Goal: Task Accomplishment & Management: Manage account settings

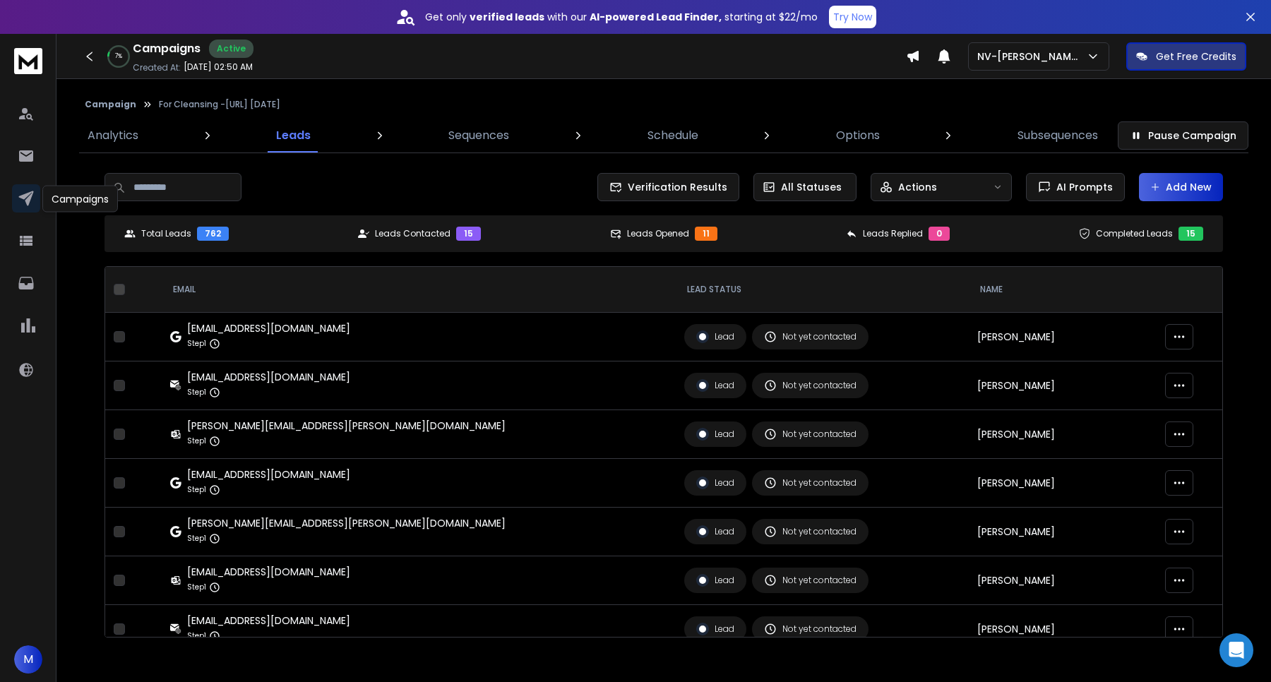
click at [29, 199] on icon at bounding box center [25, 198] width 15 height 15
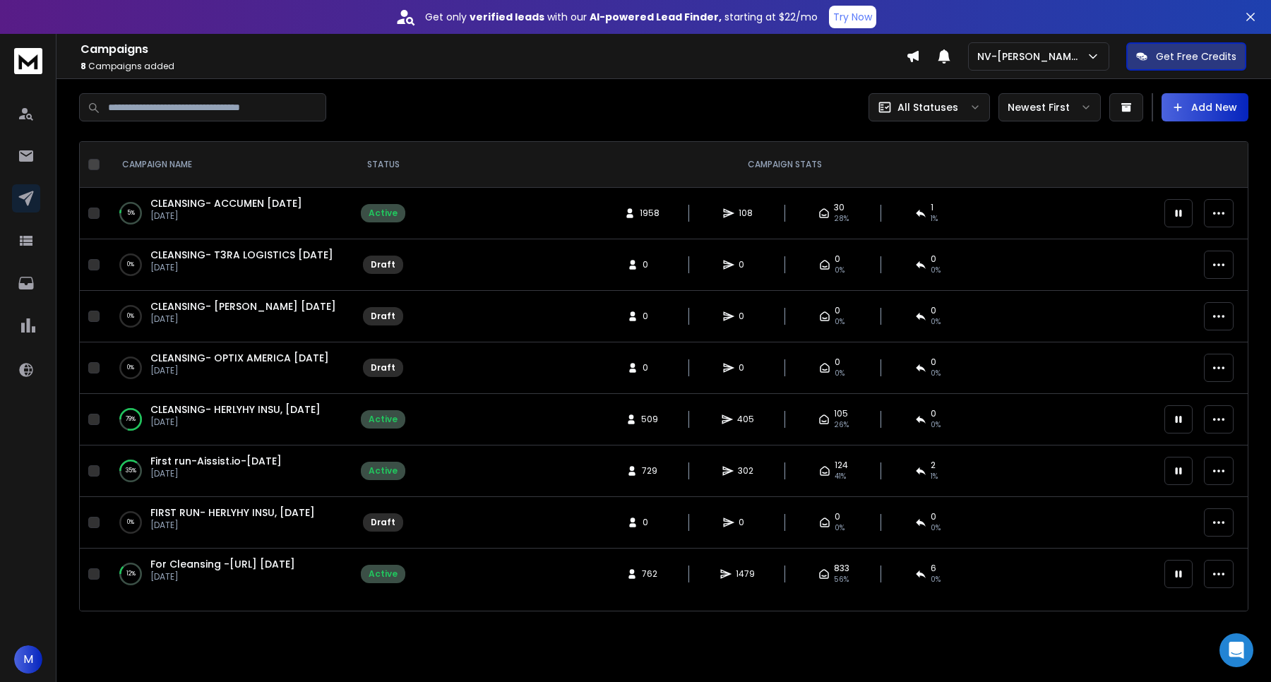
click at [228, 369] on p "[DATE]" at bounding box center [239, 370] width 179 height 11
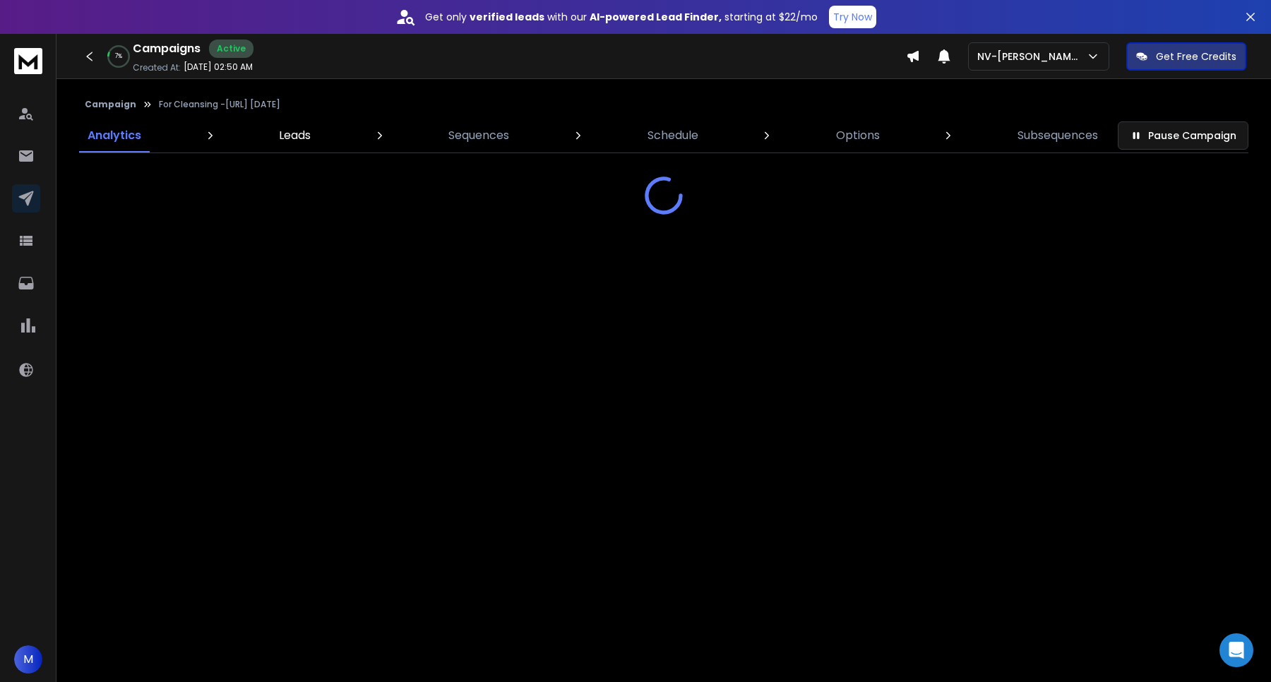
click at [309, 140] on p "Leads" at bounding box center [295, 135] width 32 height 17
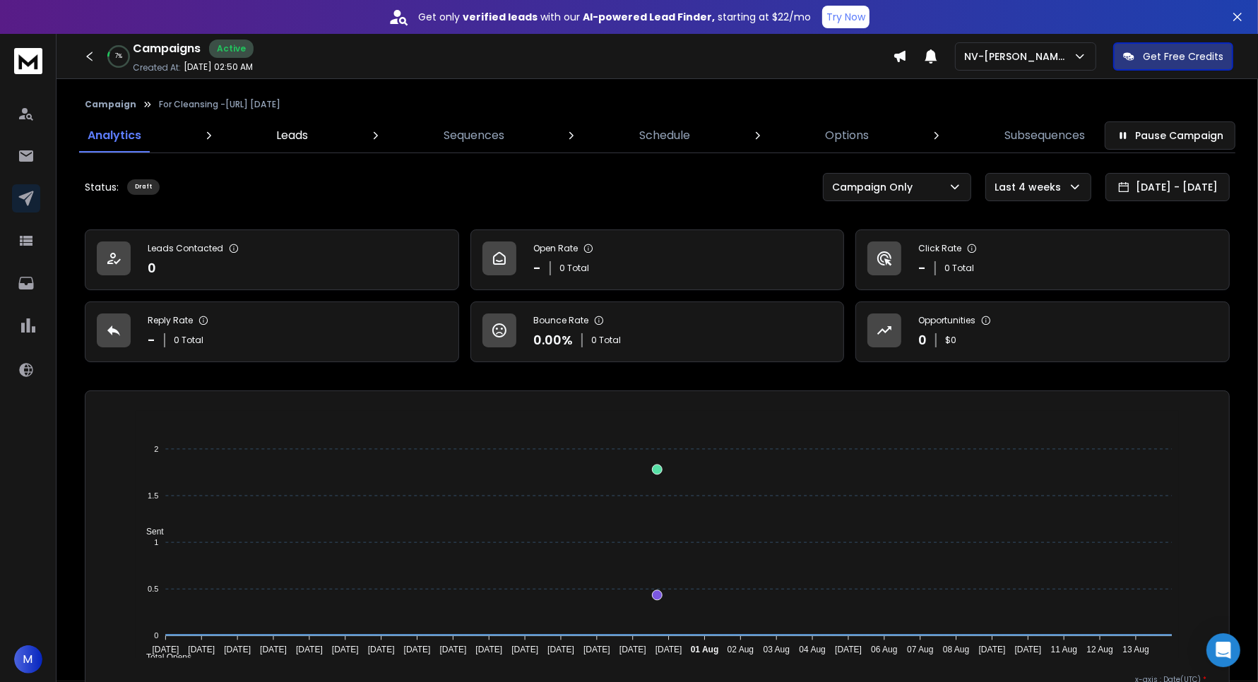
click at [294, 138] on p "Leads" at bounding box center [292, 135] width 32 height 17
click at [33, 195] on icon at bounding box center [26, 198] width 17 height 17
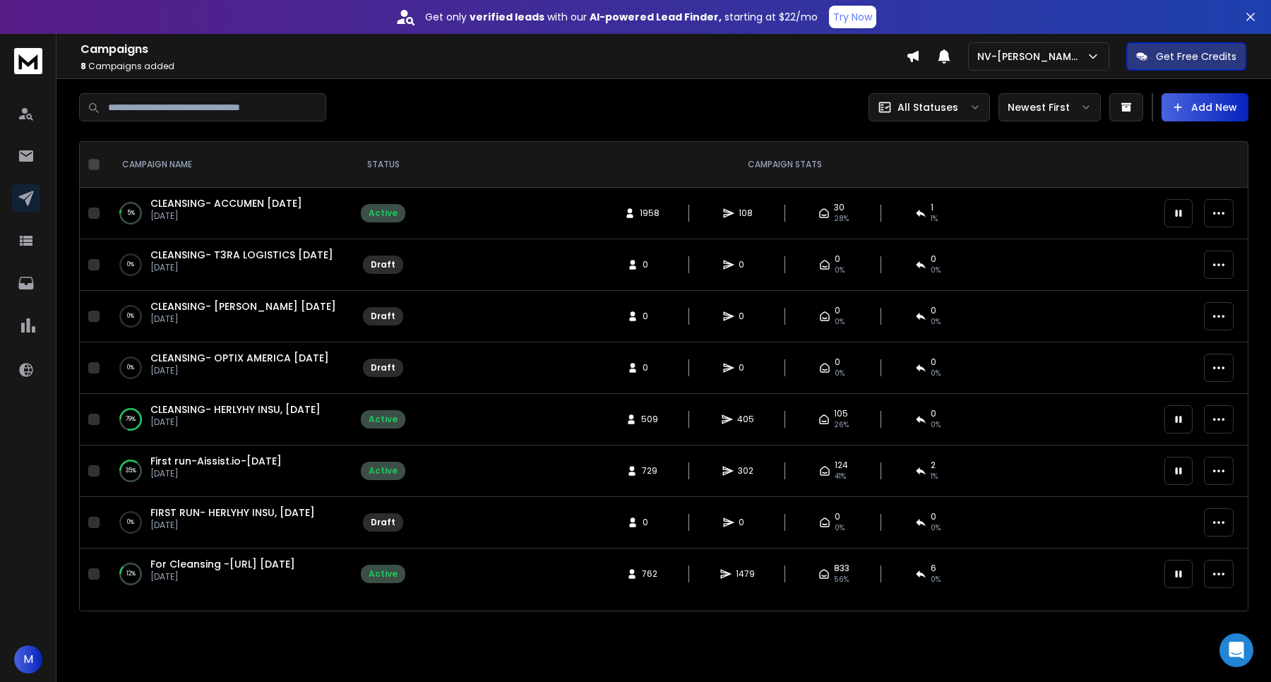
click at [241, 355] on span "CLEANSING- OPTIX AMERICA [DATE]" at bounding box center [239, 358] width 179 height 14
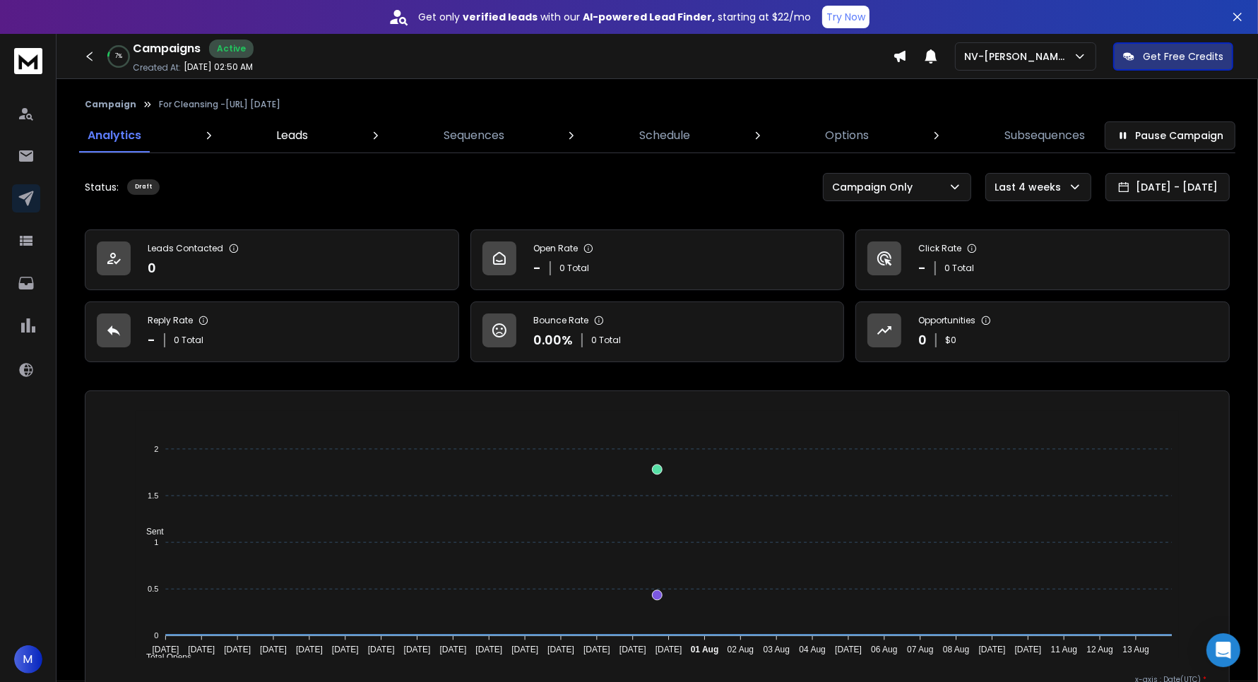
click at [309, 129] on link "Leads" at bounding box center [292, 136] width 49 height 34
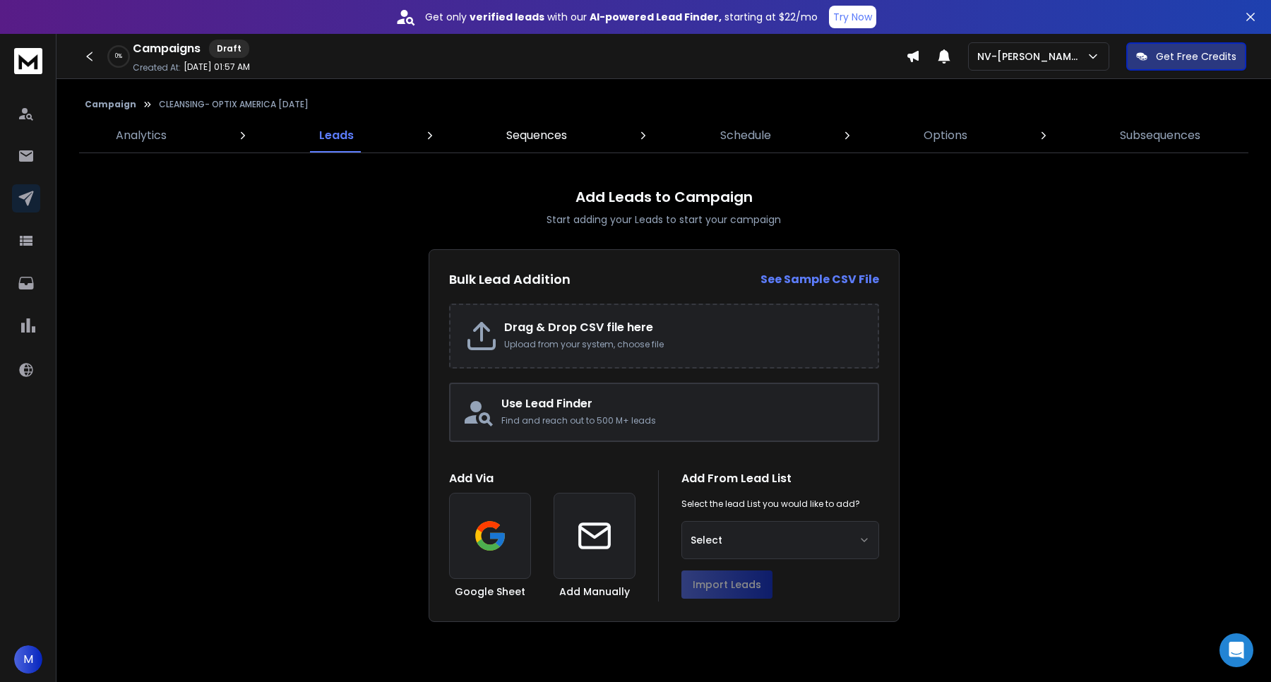
click at [508, 143] on link "Sequences" at bounding box center [537, 136] width 78 height 34
click at [548, 142] on p "Sequences" at bounding box center [536, 135] width 61 height 17
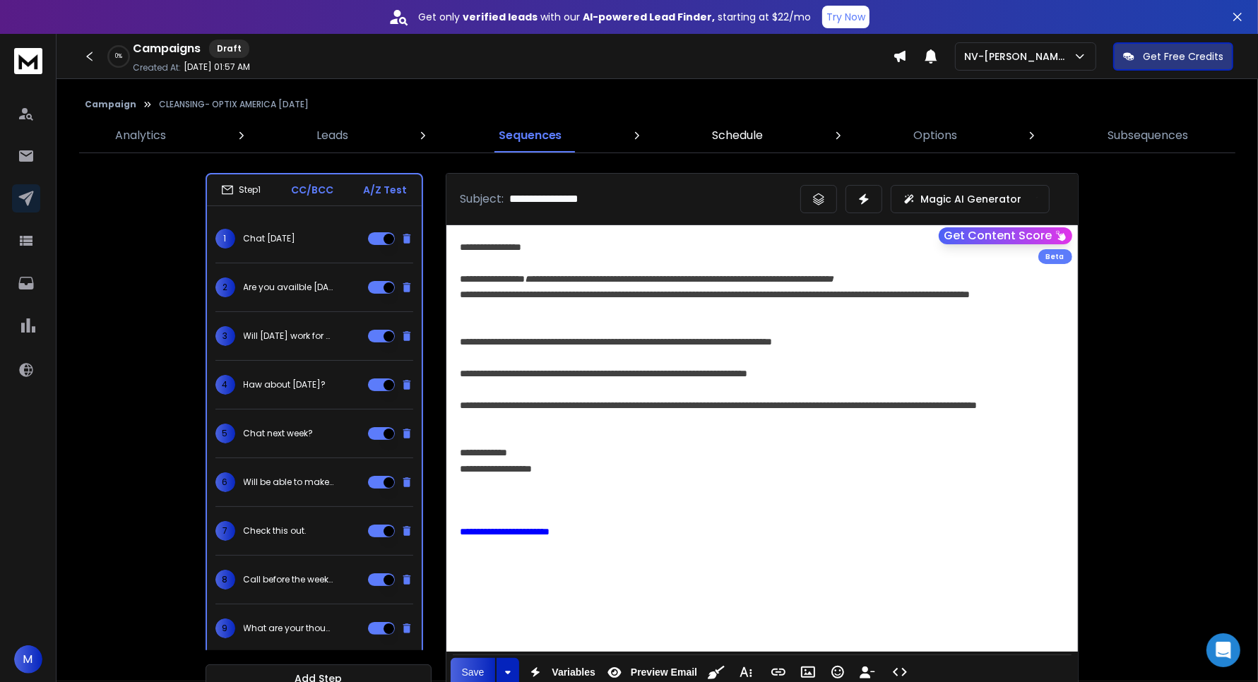
click at [729, 143] on p "Schedule" at bounding box center [737, 135] width 51 height 17
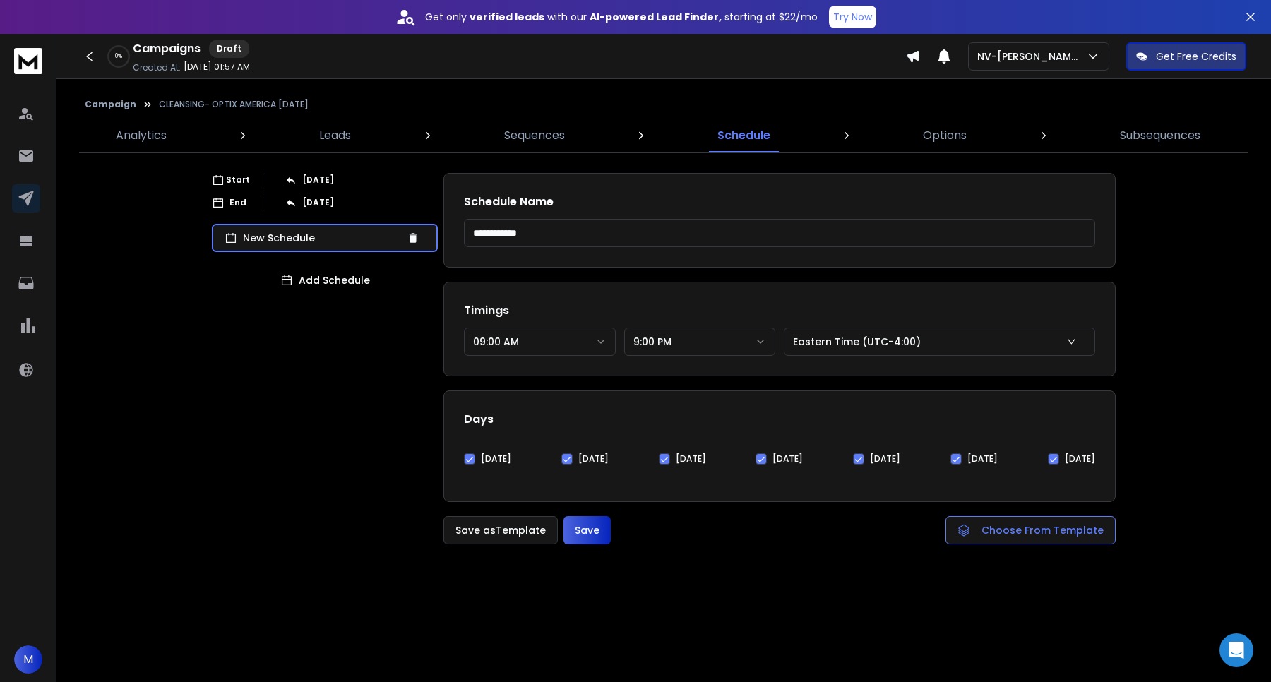
click at [1050, 460] on button "[DATE]" at bounding box center [1053, 458] width 11 height 11
click at [927, 138] on p "Options" at bounding box center [945, 135] width 44 height 17
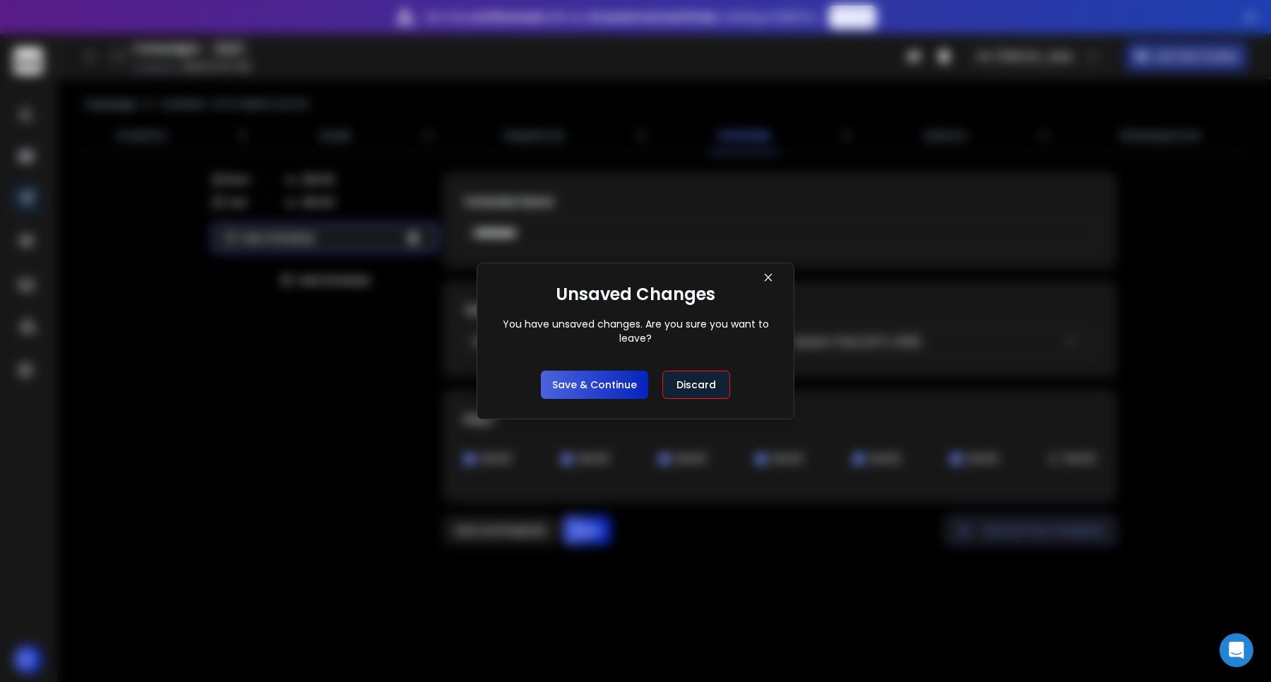
click at [759, 277] on div "Unsaved Changes You have unsaved changes. Are you sure you want to leave? Save …" at bounding box center [636, 341] width 318 height 157
click at [770, 275] on icon at bounding box center [769, 278] width 8 height 8
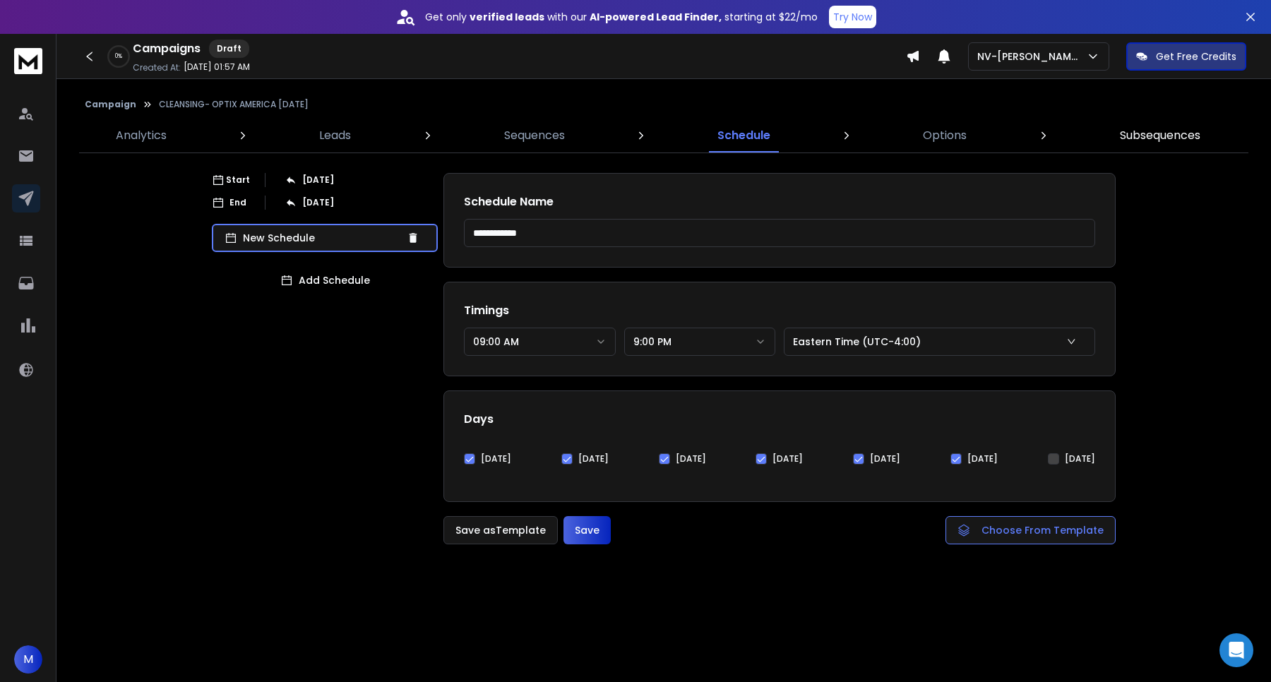
click at [1141, 135] on p "Subsequences" at bounding box center [1160, 135] width 81 height 17
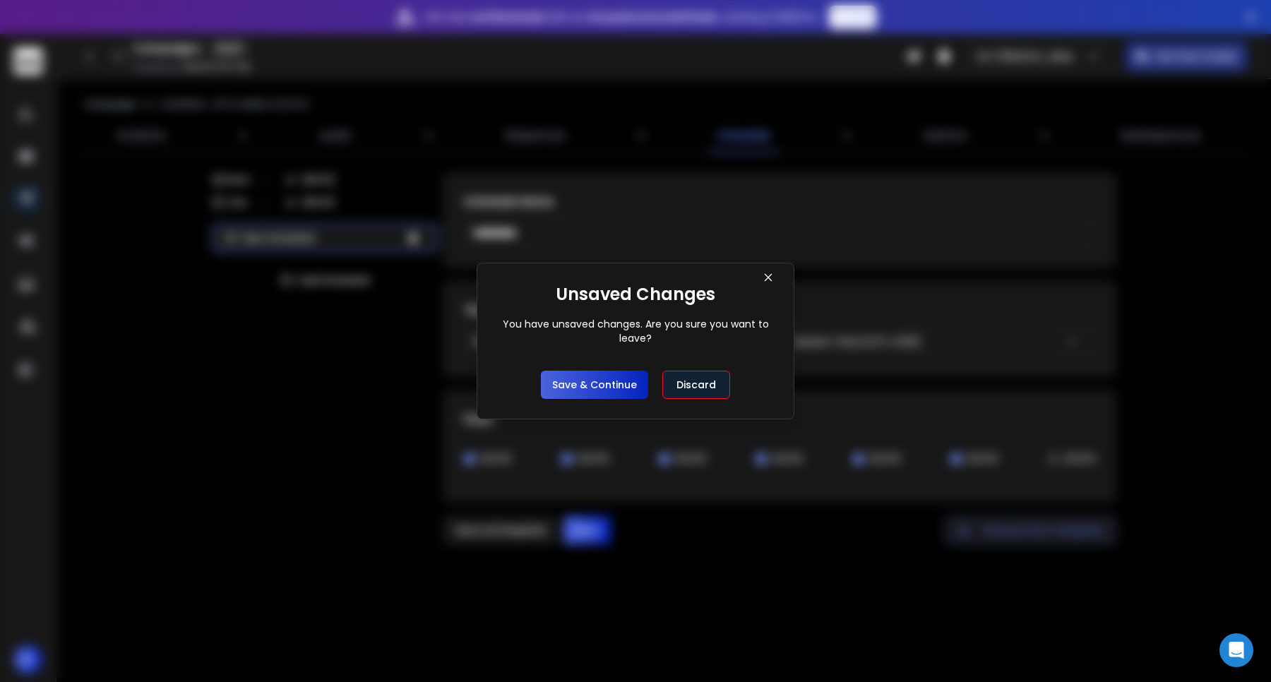
drag, startPoint x: 765, startPoint y: 278, endPoint x: 781, endPoint y: 266, distance: 19.8
click at [765, 276] on icon at bounding box center [768, 277] width 11 height 11
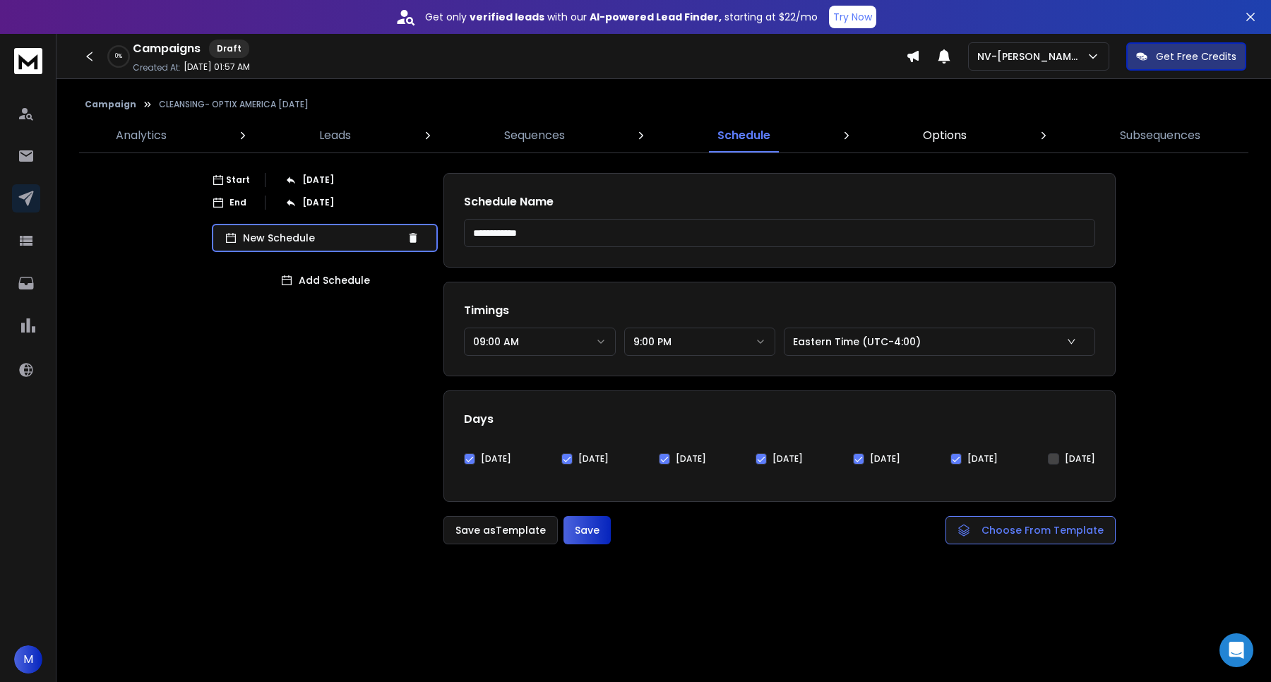
click at [933, 135] on p "Options" at bounding box center [945, 135] width 44 height 17
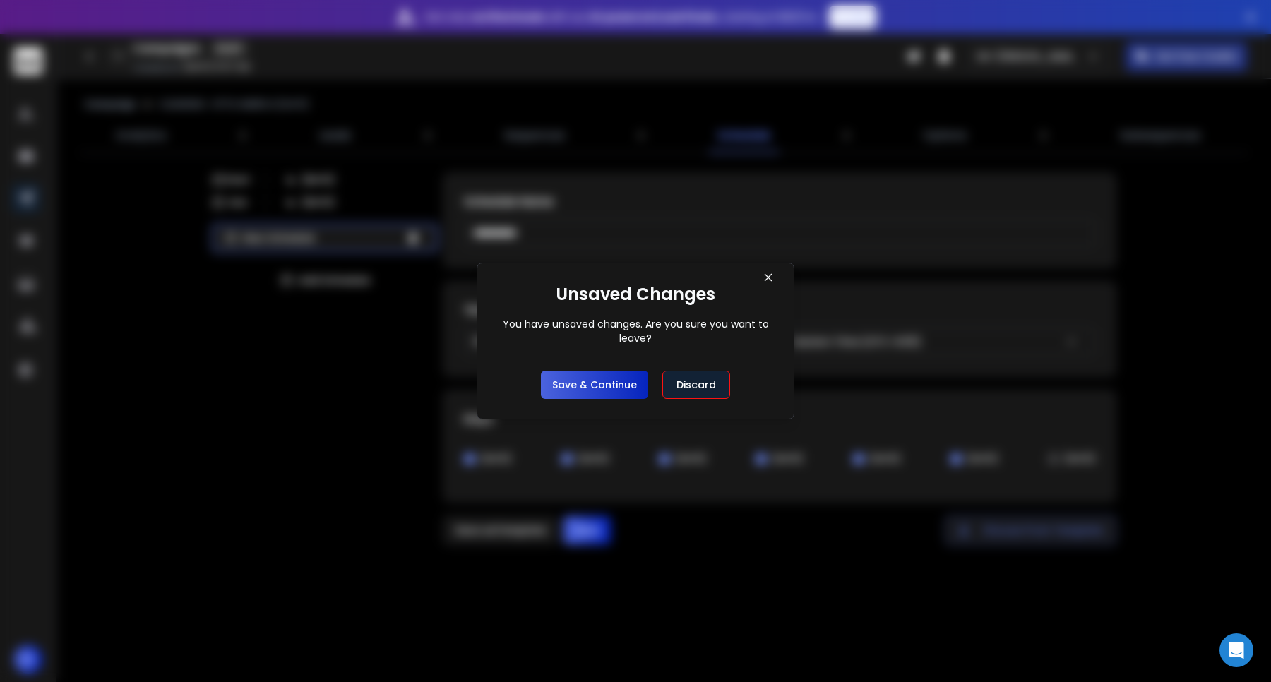
click at [768, 279] on icon at bounding box center [768, 277] width 11 height 11
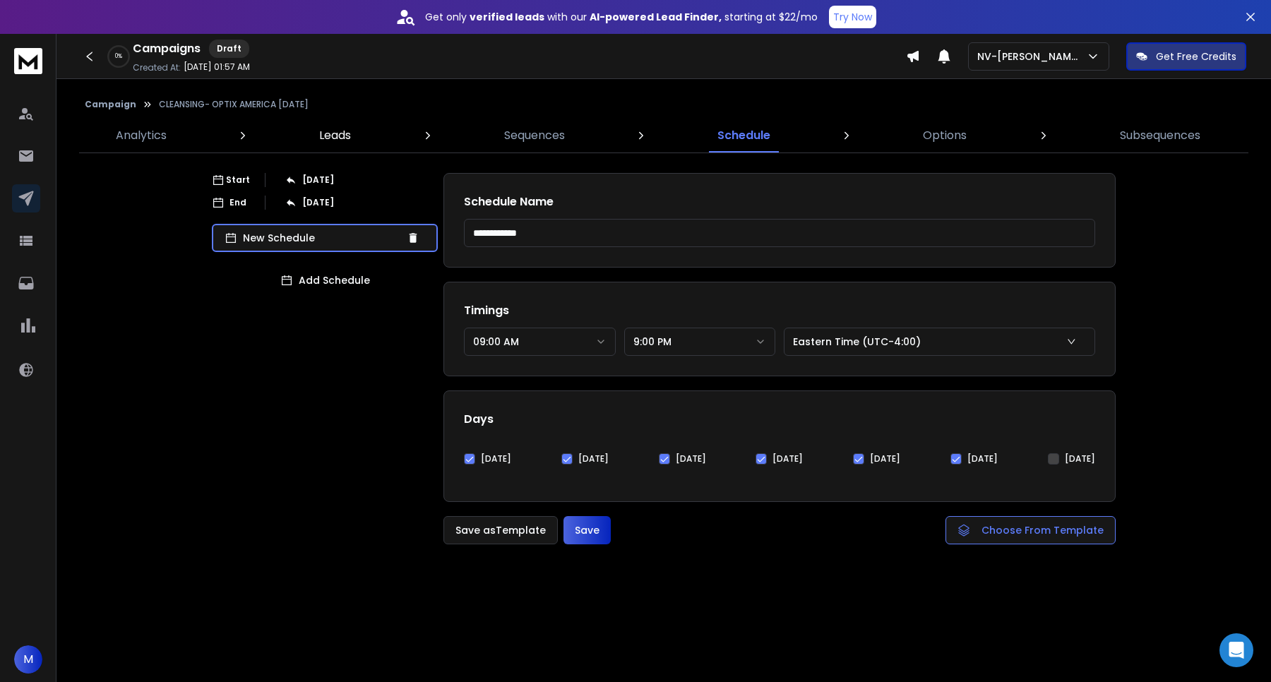
click at [347, 132] on p "Leads" at bounding box center [335, 135] width 32 height 17
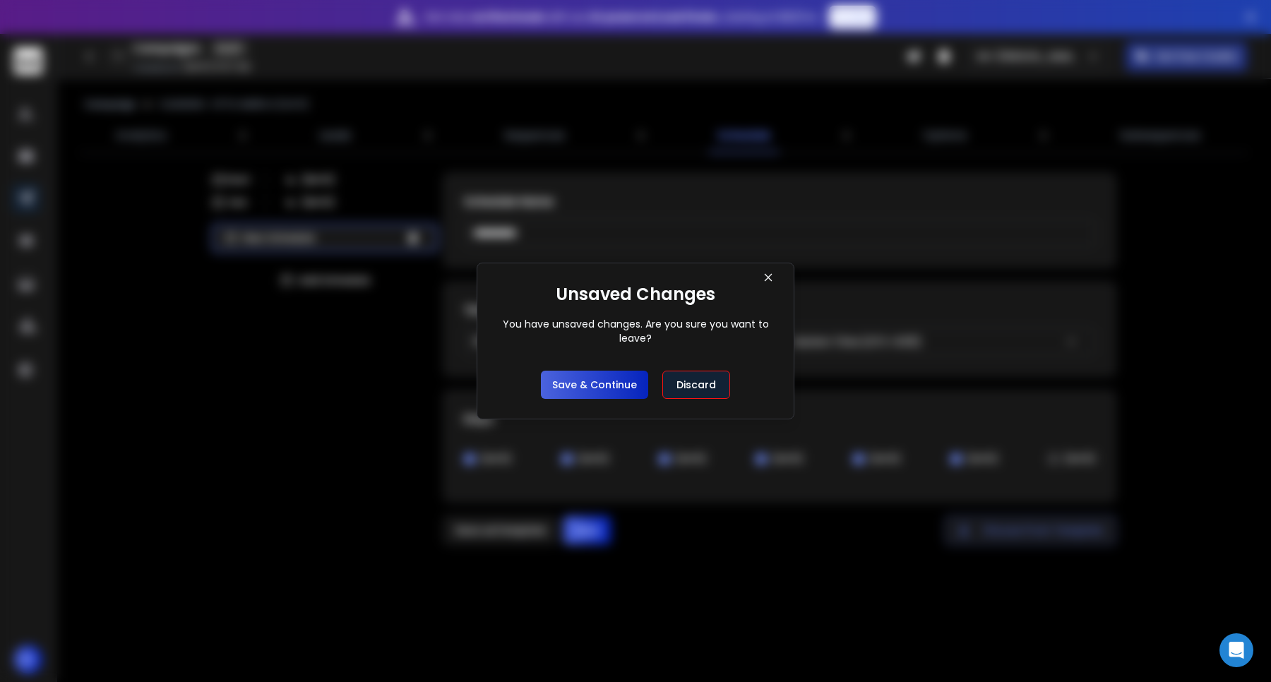
click at [763, 276] on icon at bounding box center [768, 277] width 11 height 11
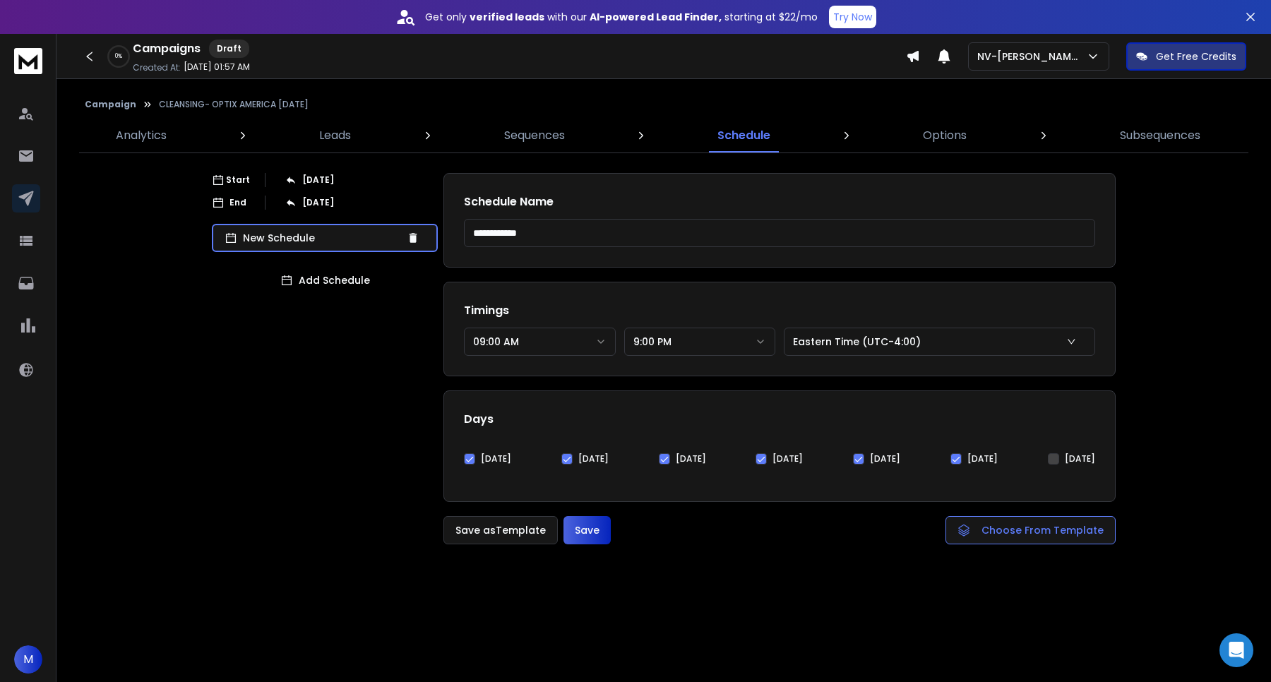
click at [573, 530] on button "Save" at bounding box center [587, 530] width 47 height 28
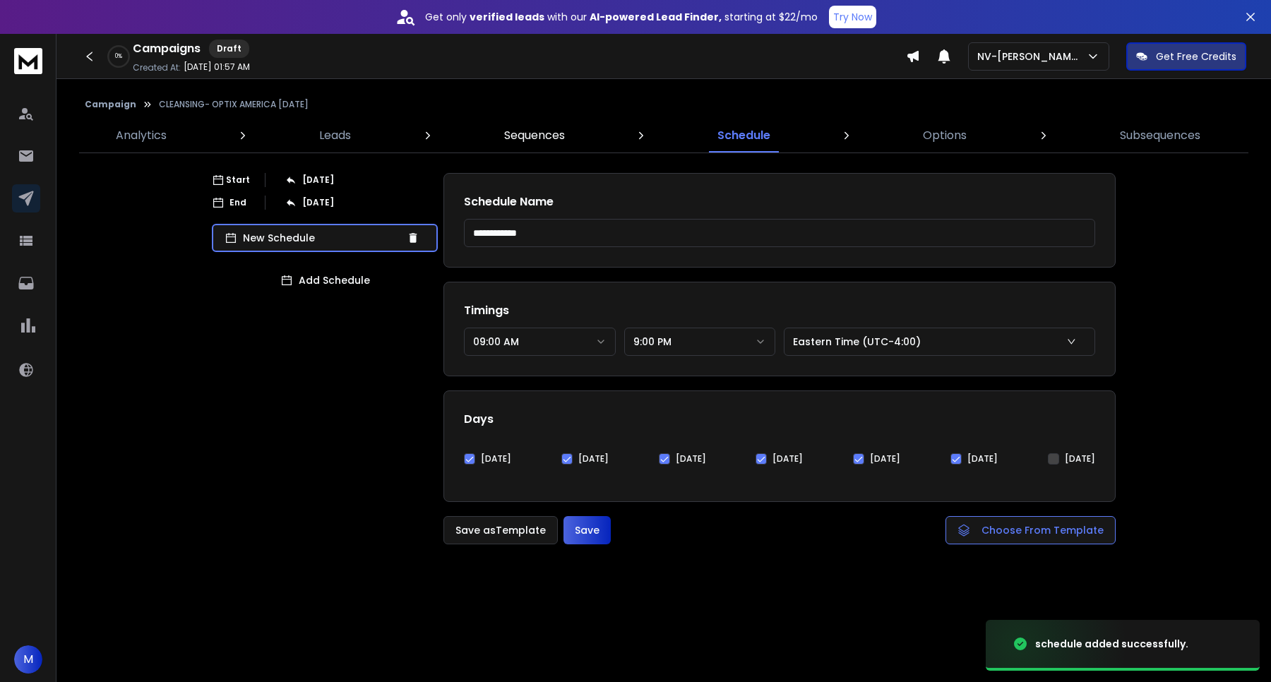
click at [528, 129] on p "Sequences" at bounding box center [534, 135] width 61 height 17
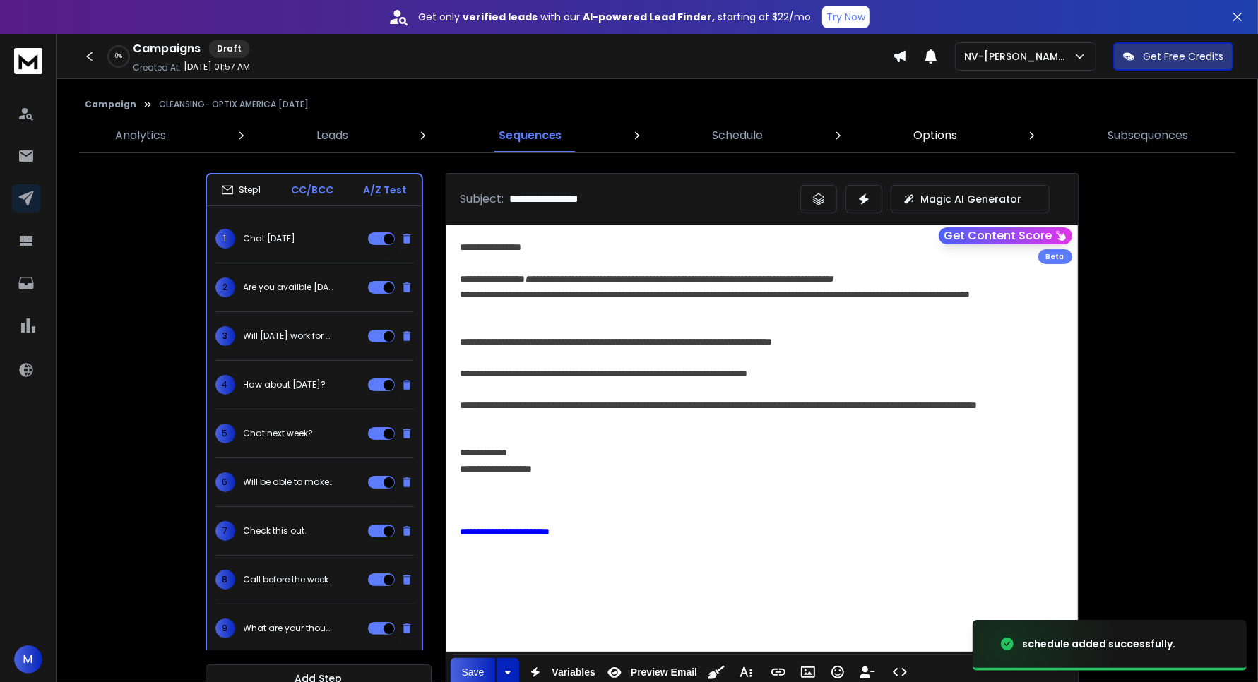
click at [930, 139] on p "Options" at bounding box center [935, 135] width 44 height 17
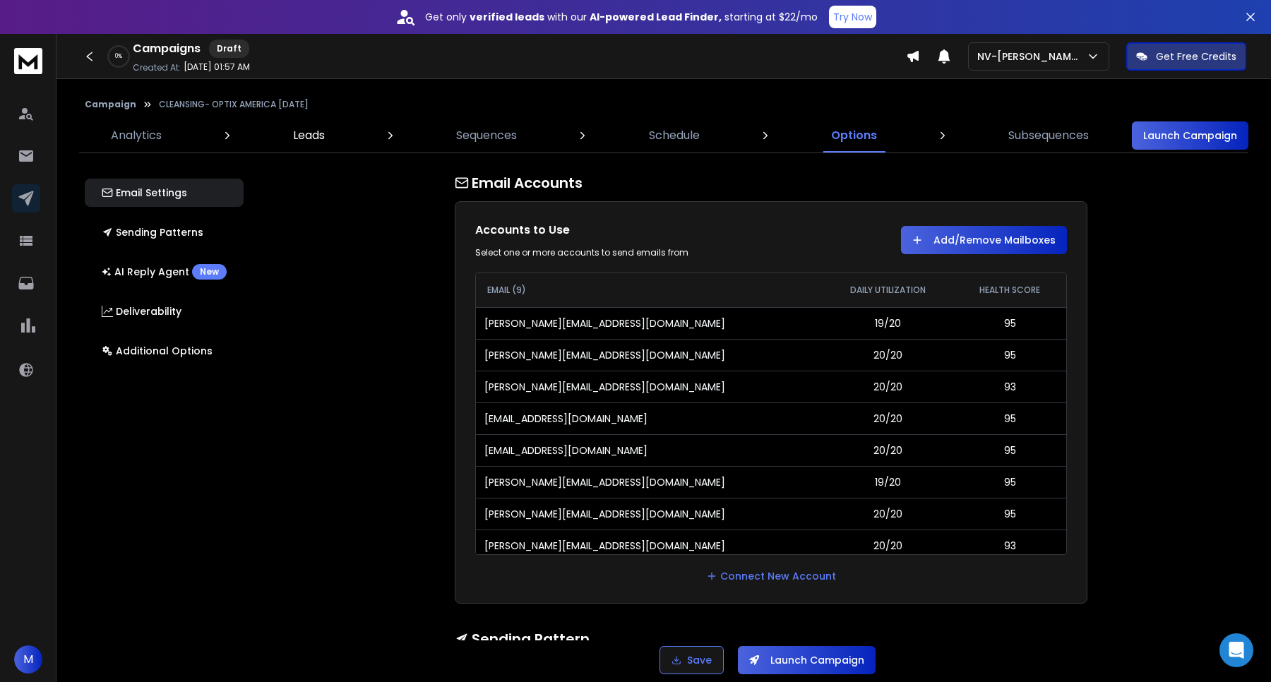
click at [315, 133] on p "Leads" at bounding box center [309, 135] width 32 height 17
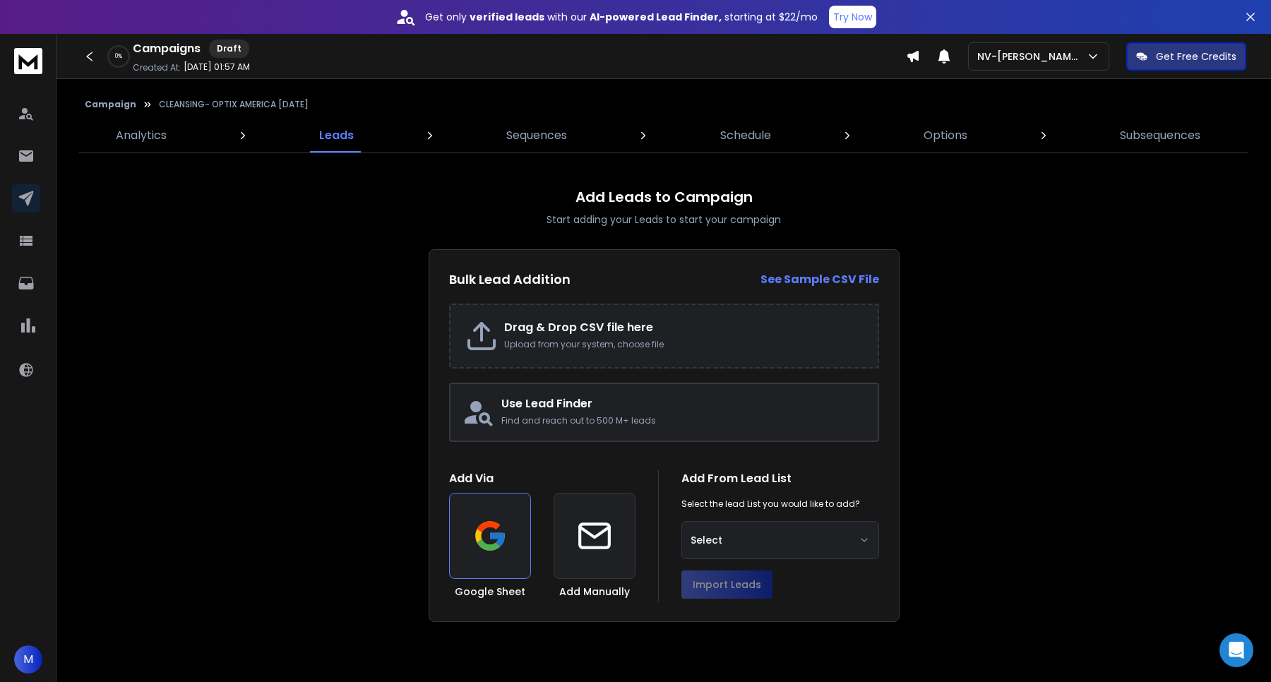
click at [484, 545] on icon at bounding box center [488, 545] width 23 height 12
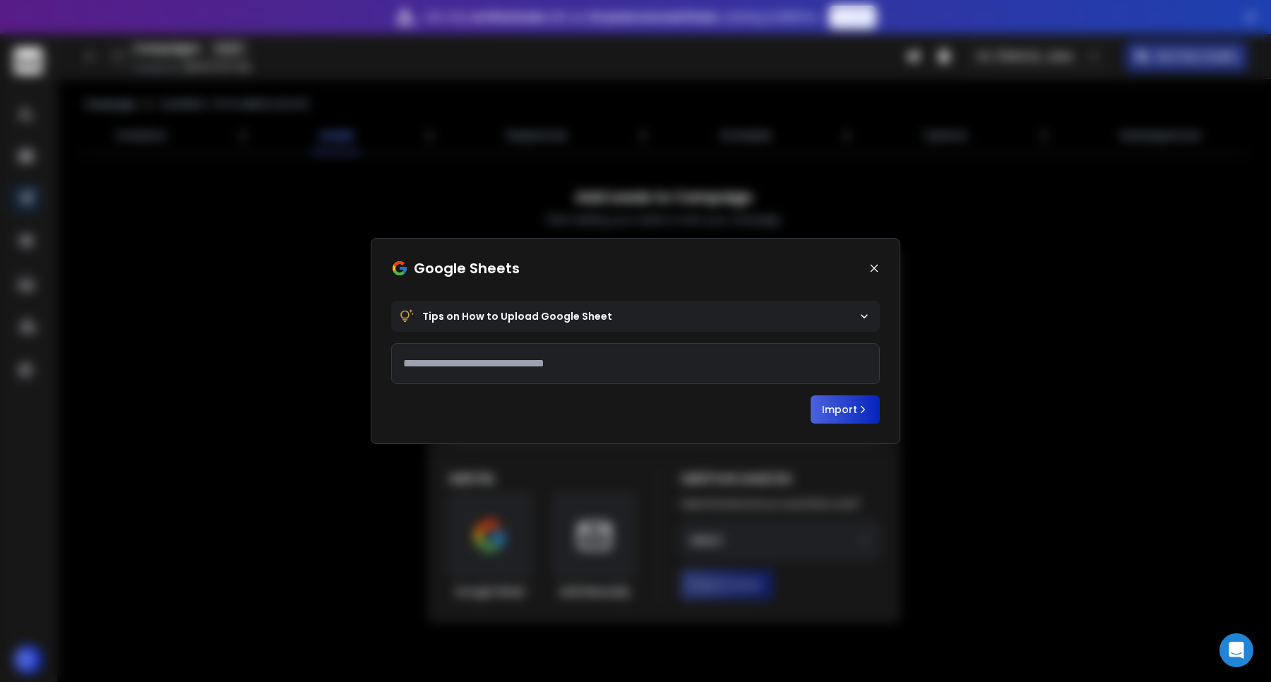
click at [505, 371] on input at bounding box center [635, 363] width 489 height 41
paste input "**********"
type input "**********"
click at [838, 410] on button "Import" at bounding box center [845, 409] width 69 height 28
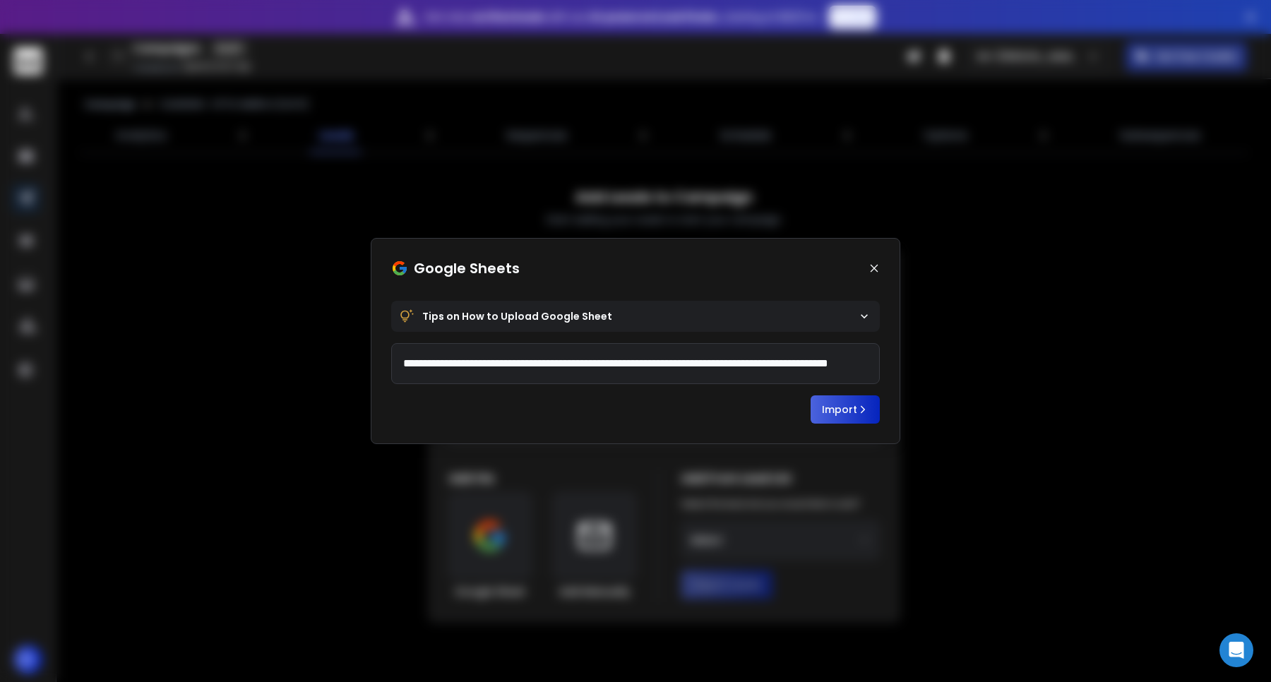
scroll to position [0, 0]
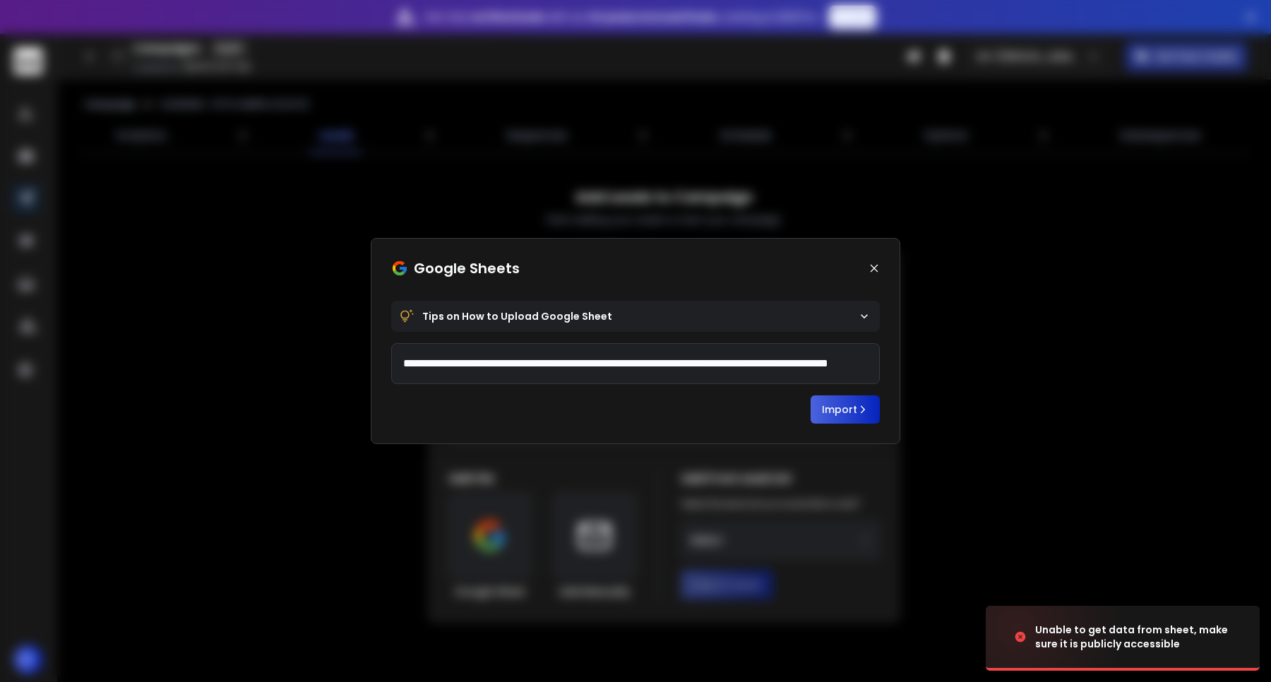
click at [880, 267] on div "**********" at bounding box center [636, 341] width 530 height 206
click at [877, 266] on icon at bounding box center [874, 268] width 11 height 11
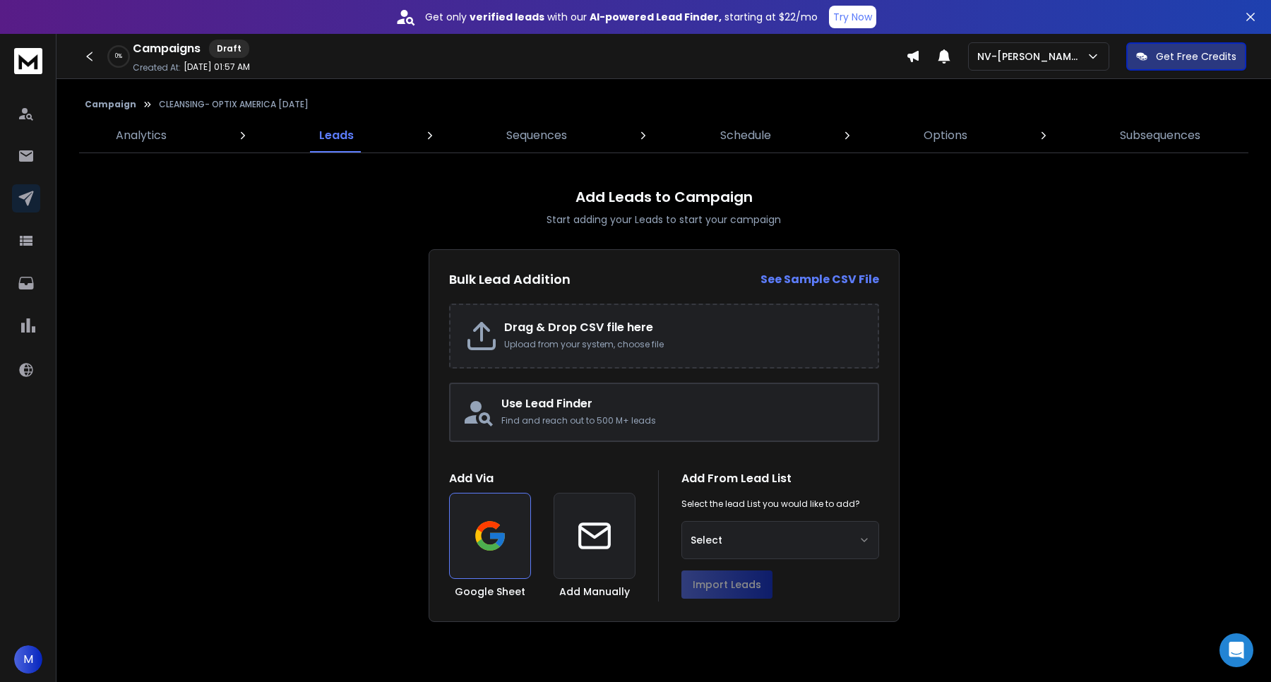
click at [506, 523] on icon at bounding box center [489, 536] width 35 height 42
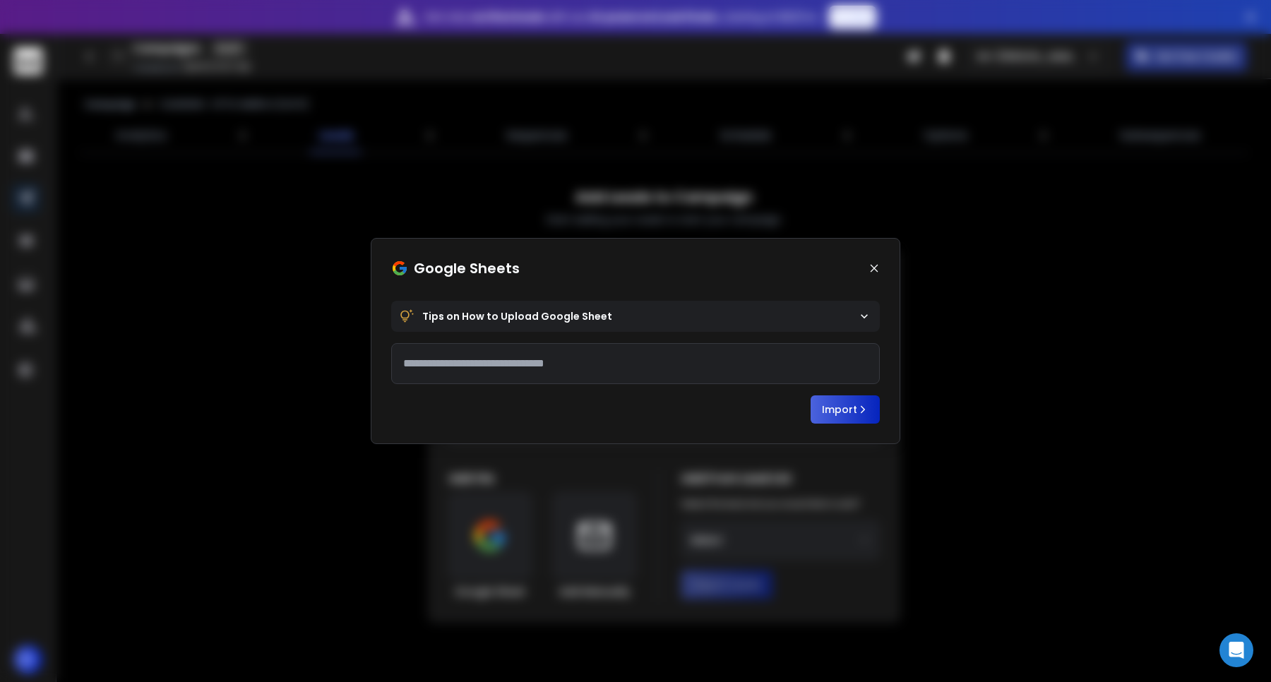
click at [678, 373] on input at bounding box center [635, 363] width 489 height 41
paste input "**********"
type input "**********"
click at [839, 400] on button "Import" at bounding box center [845, 409] width 69 height 28
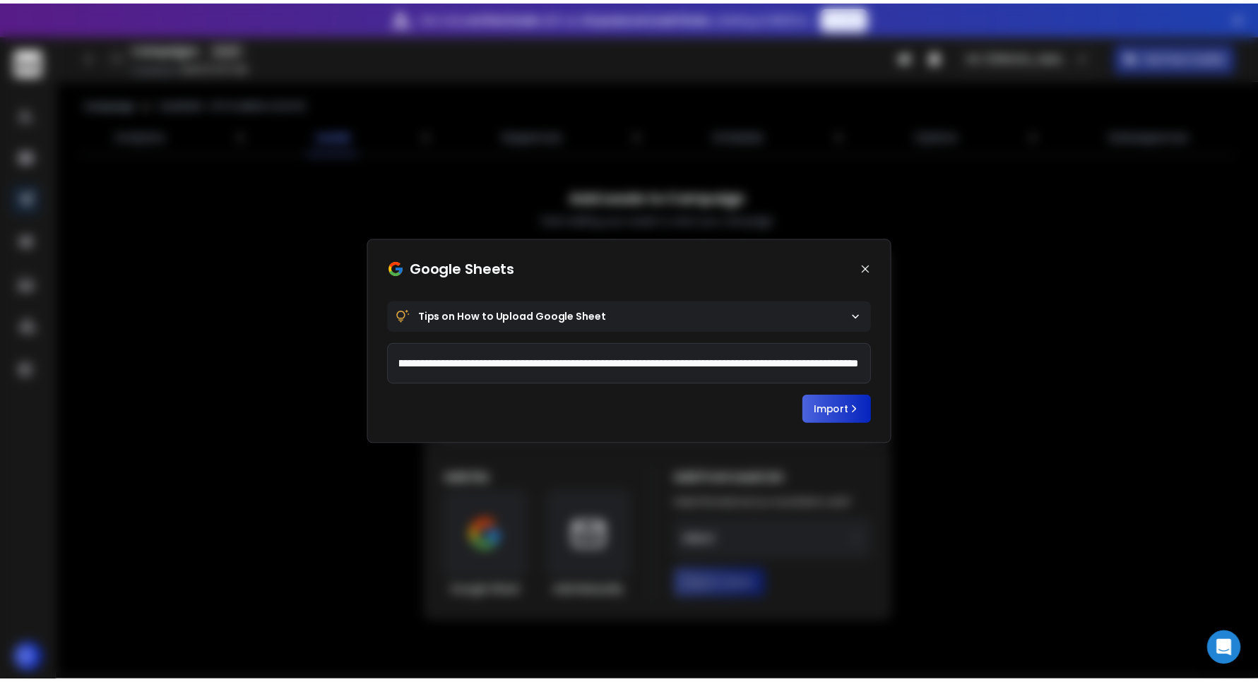
scroll to position [0, 0]
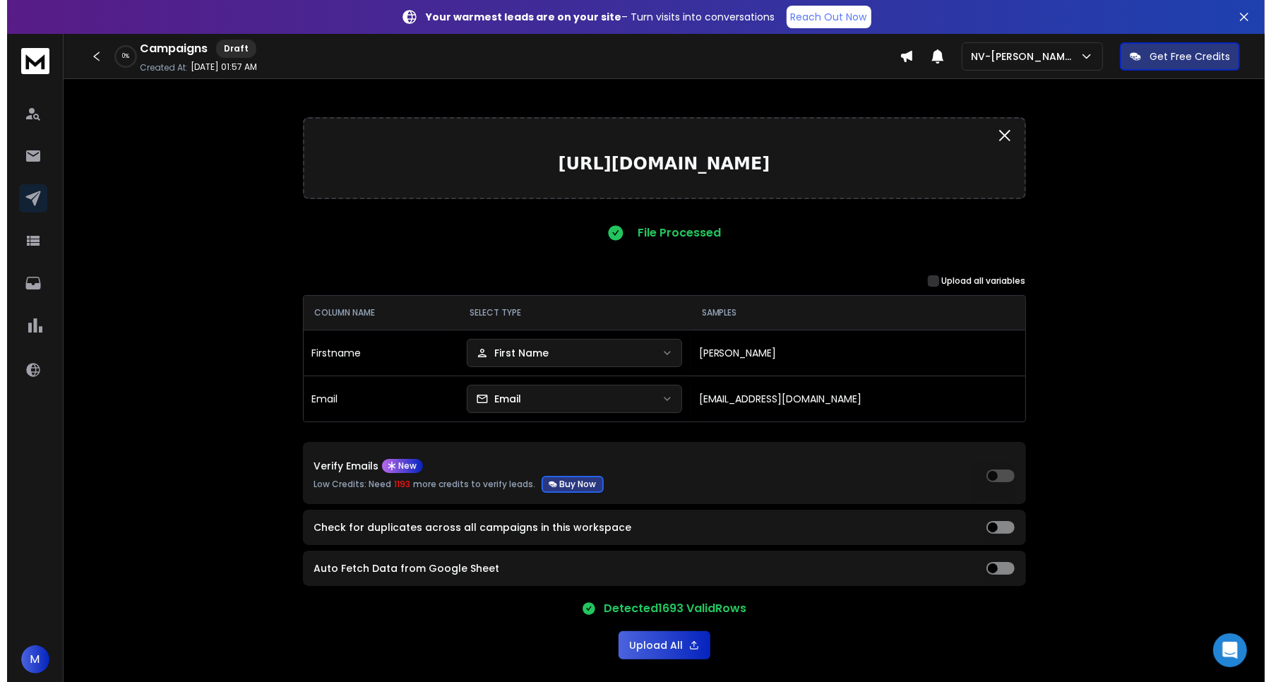
scroll to position [28, 0]
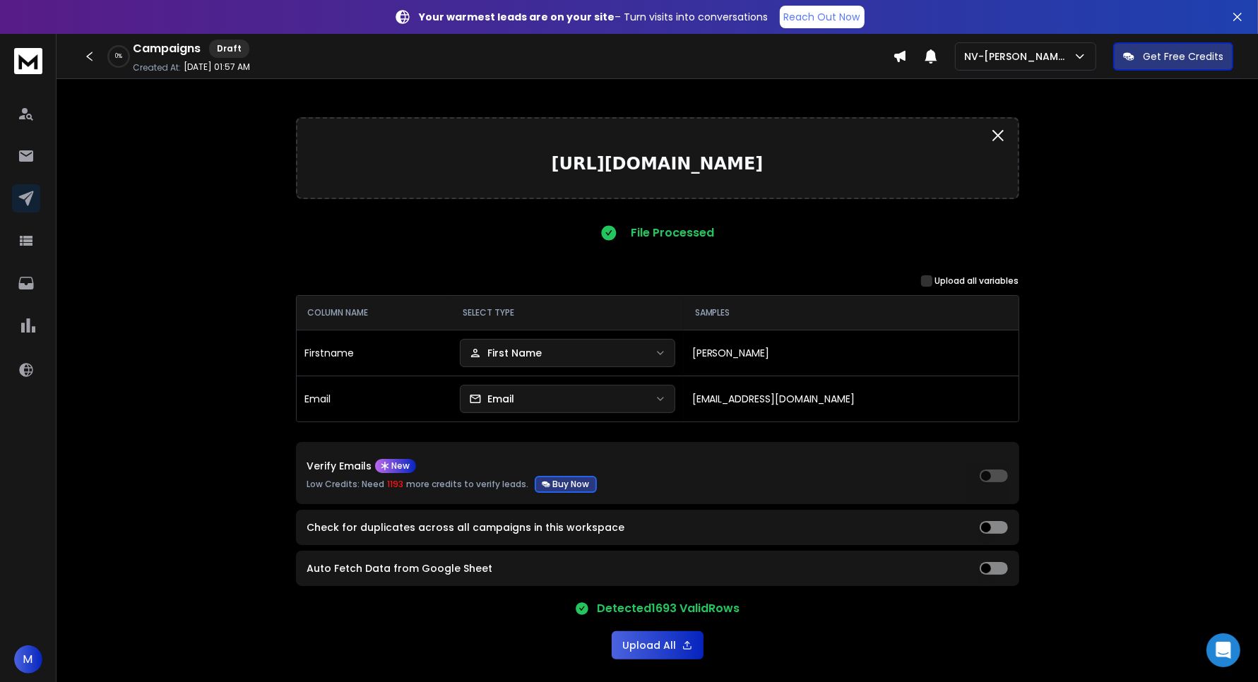
click at [651, 647] on button "Upload All" at bounding box center [658, 645] width 92 height 28
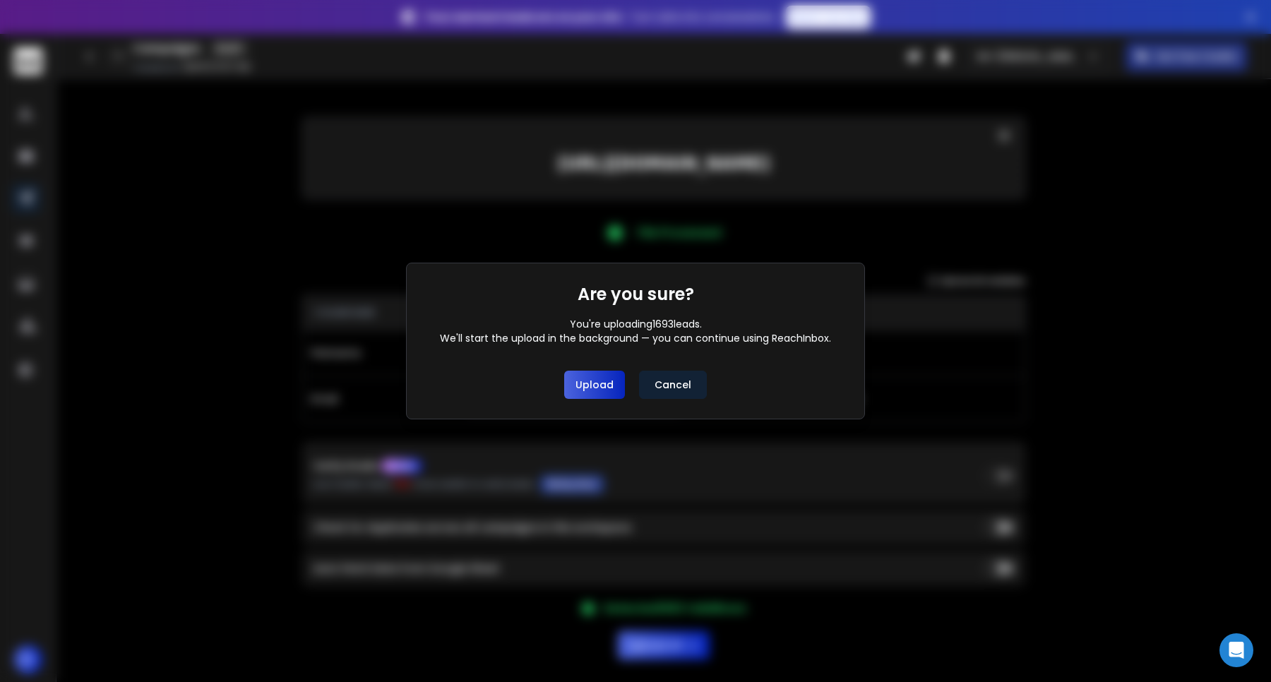
click at [592, 387] on button "Upload" at bounding box center [594, 385] width 61 height 28
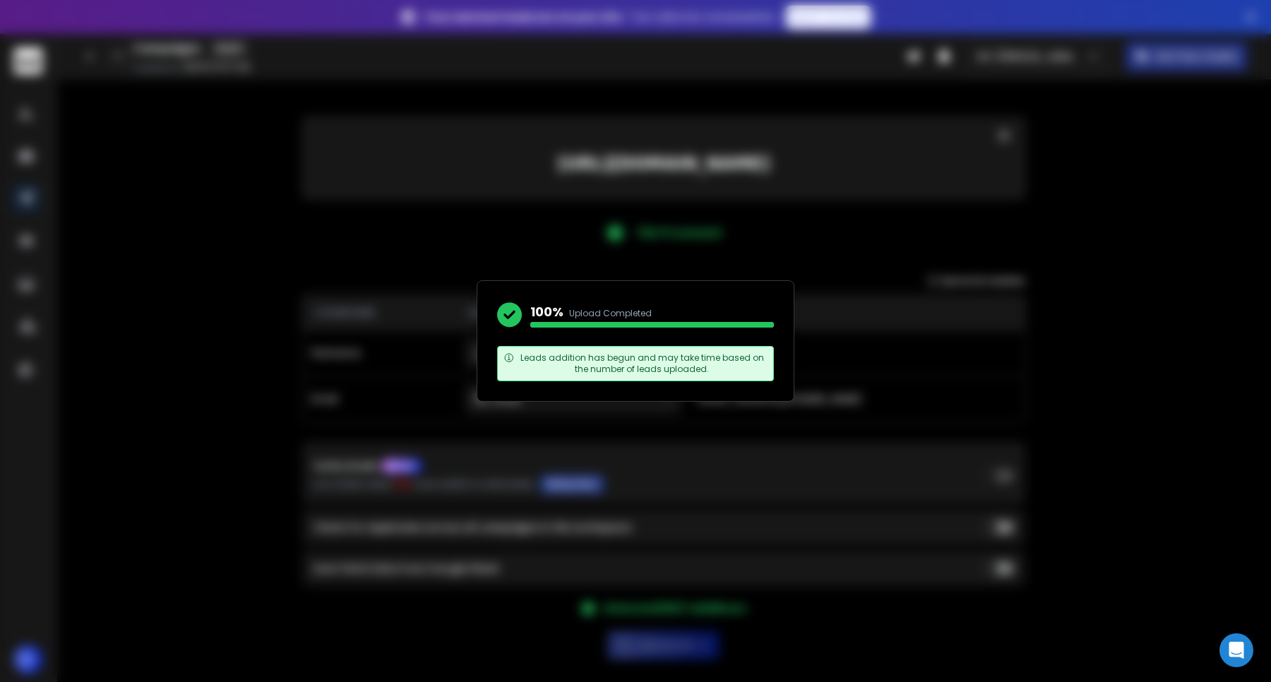
scroll to position [0, 0]
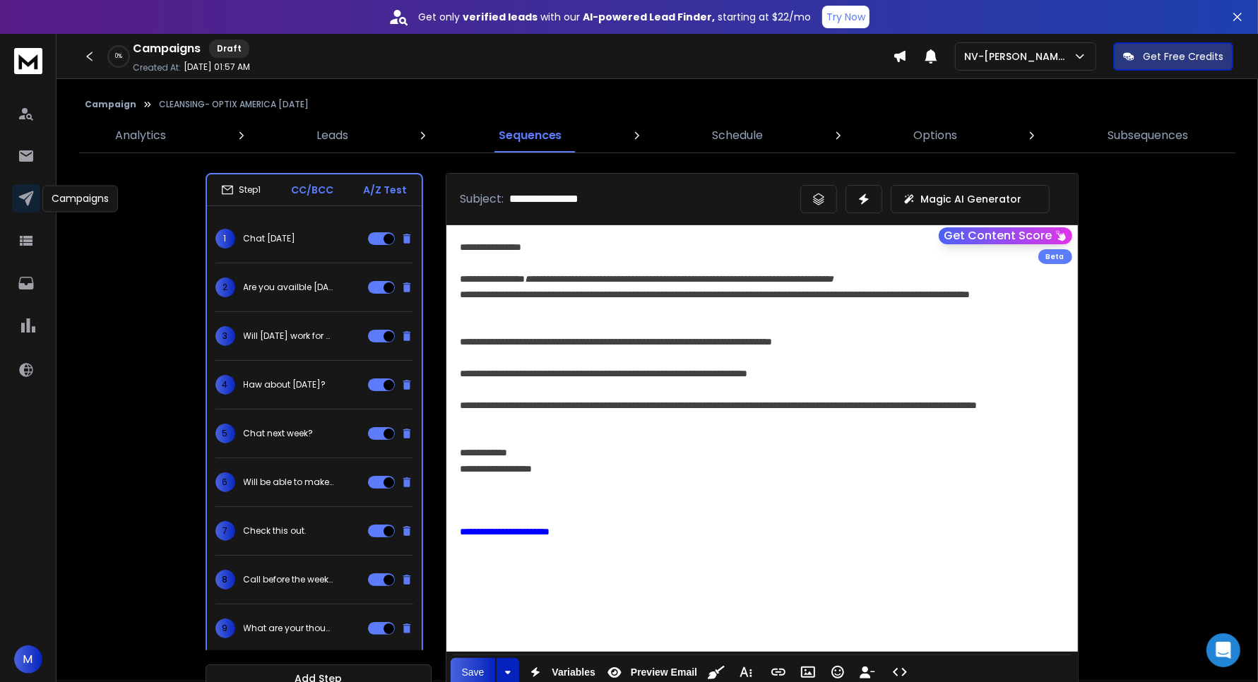
click at [23, 193] on icon at bounding box center [26, 198] width 17 height 17
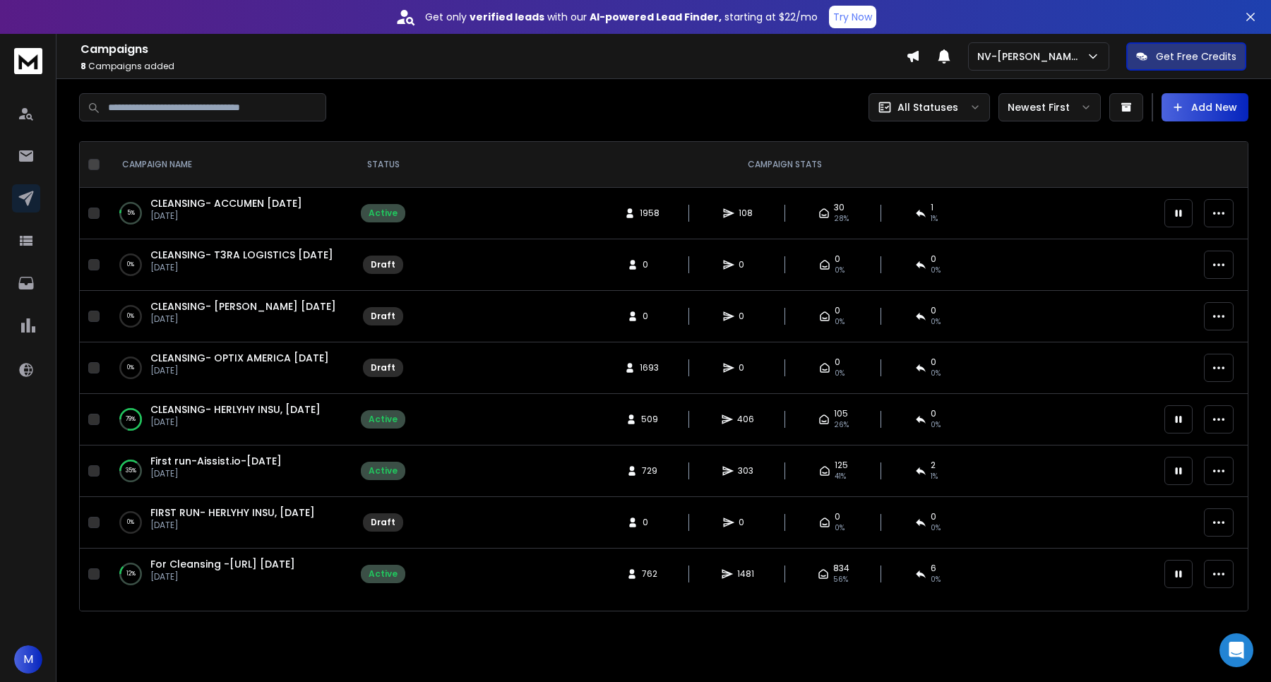
click at [237, 355] on span "CLEANSING- OPTIX AMERICA [DATE]" at bounding box center [239, 358] width 179 height 14
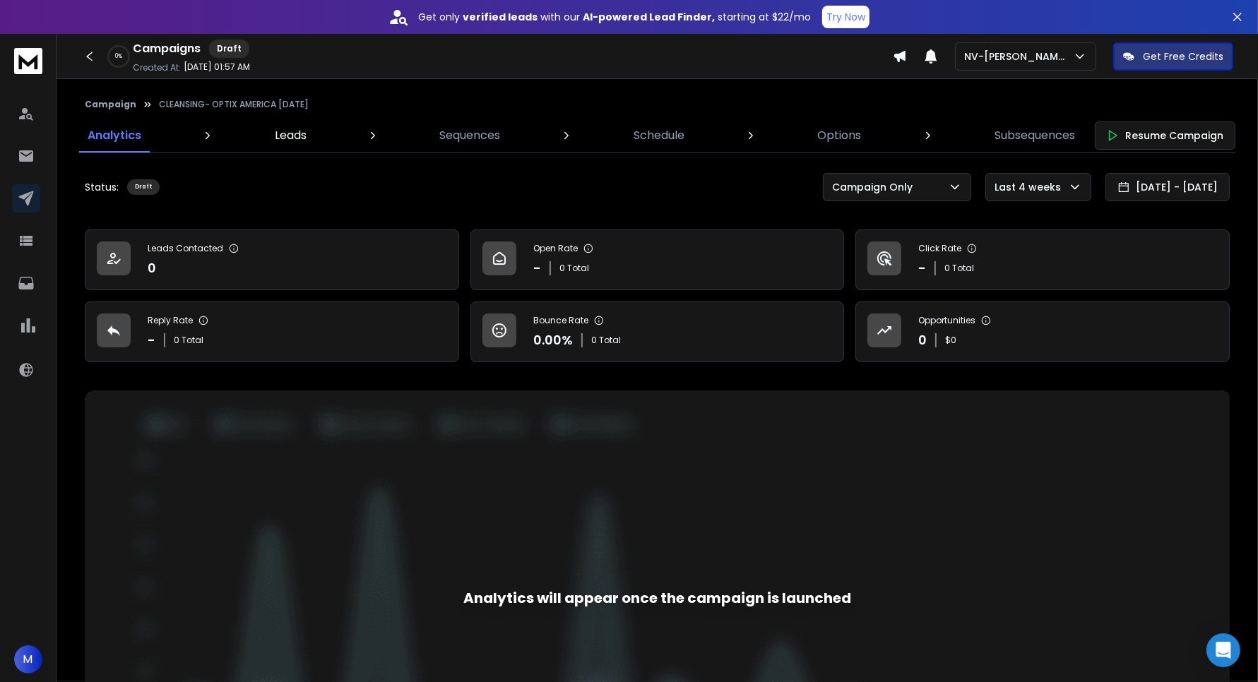
click at [302, 133] on p "Leads" at bounding box center [291, 135] width 32 height 17
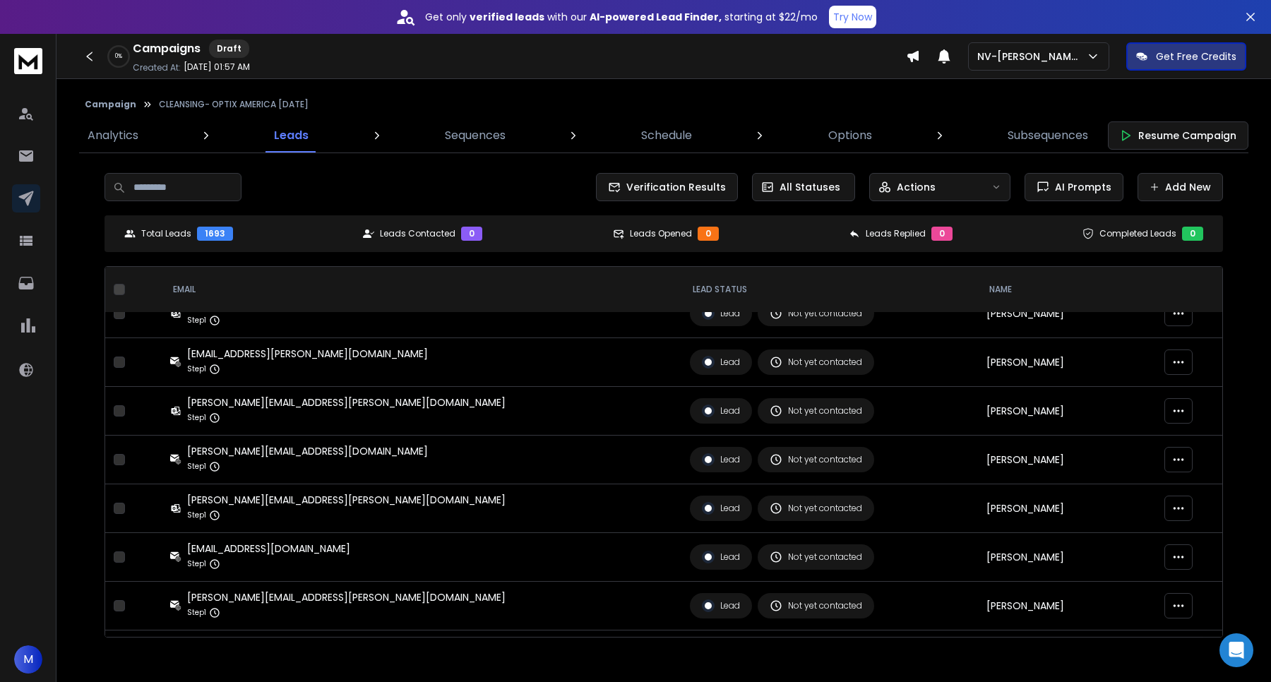
scroll to position [883, 0]
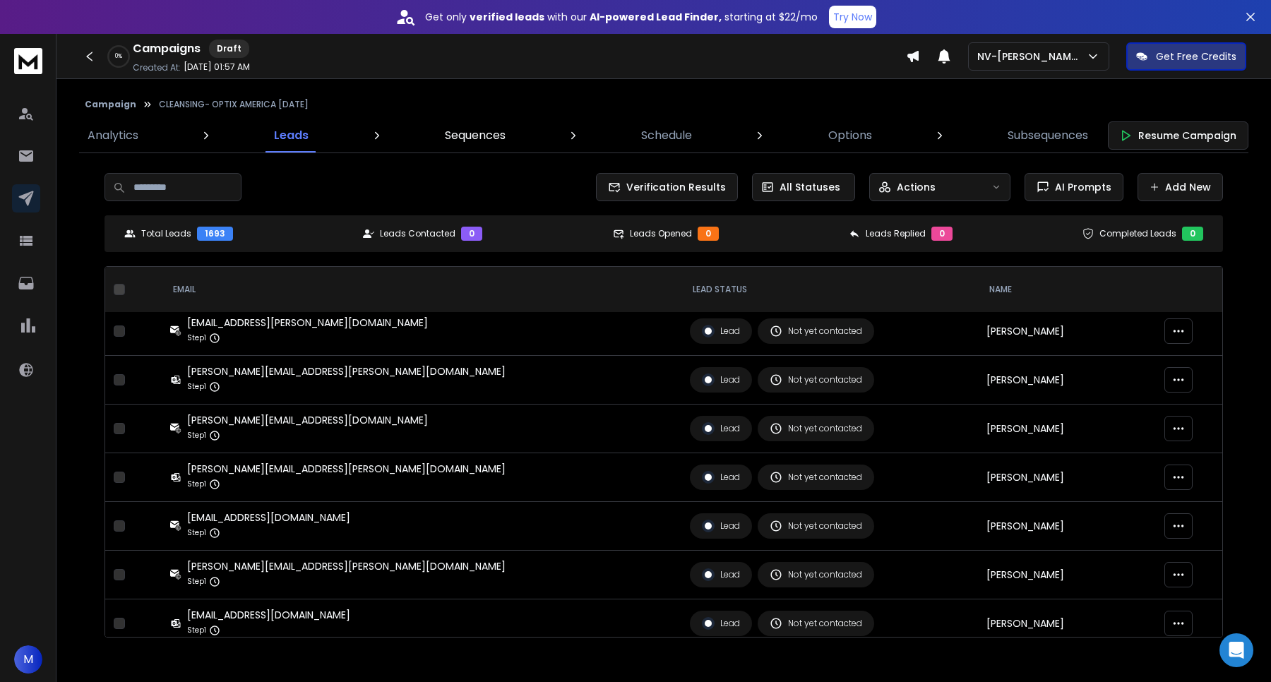
click at [461, 138] on p "Sequences" at bounding box center [475, 135] width 61 height 17
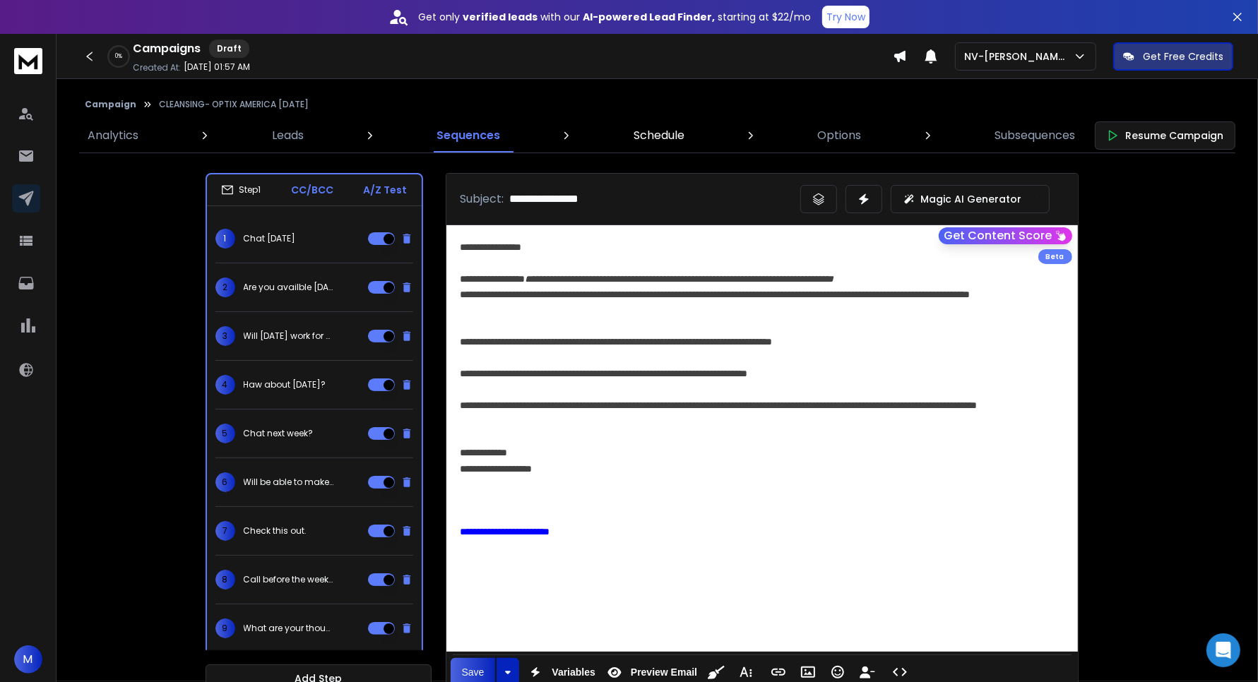
click at [646, 129] on p "Schedule" at bounding box center [658, 135] width 51 height 17
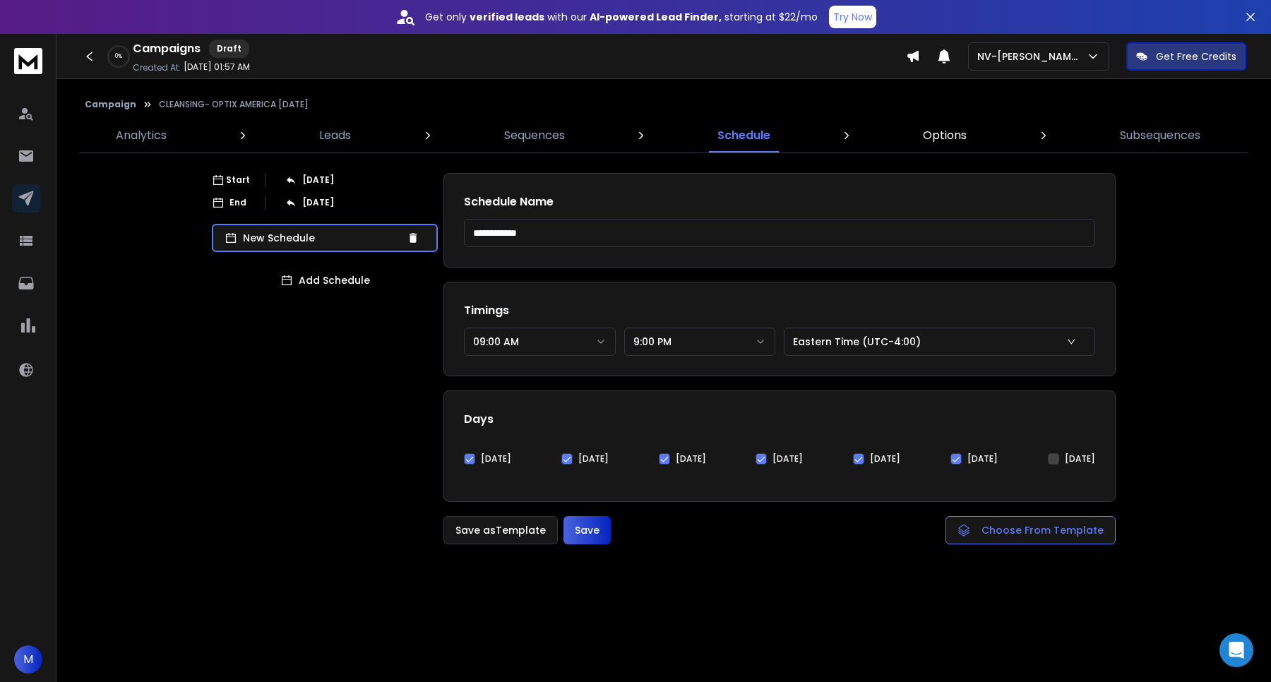
click at [944, 134] on p "Options" at bounding box center [945, 135] width 44 height 17
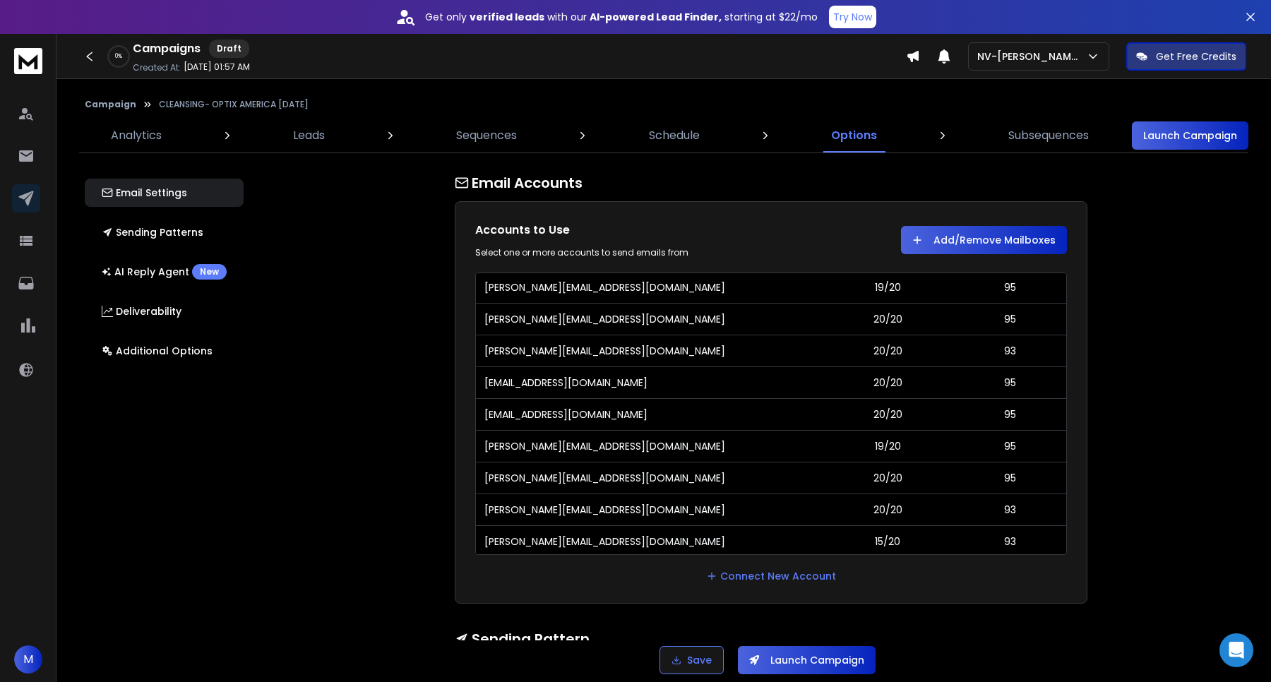
scroll to position [40, 0]
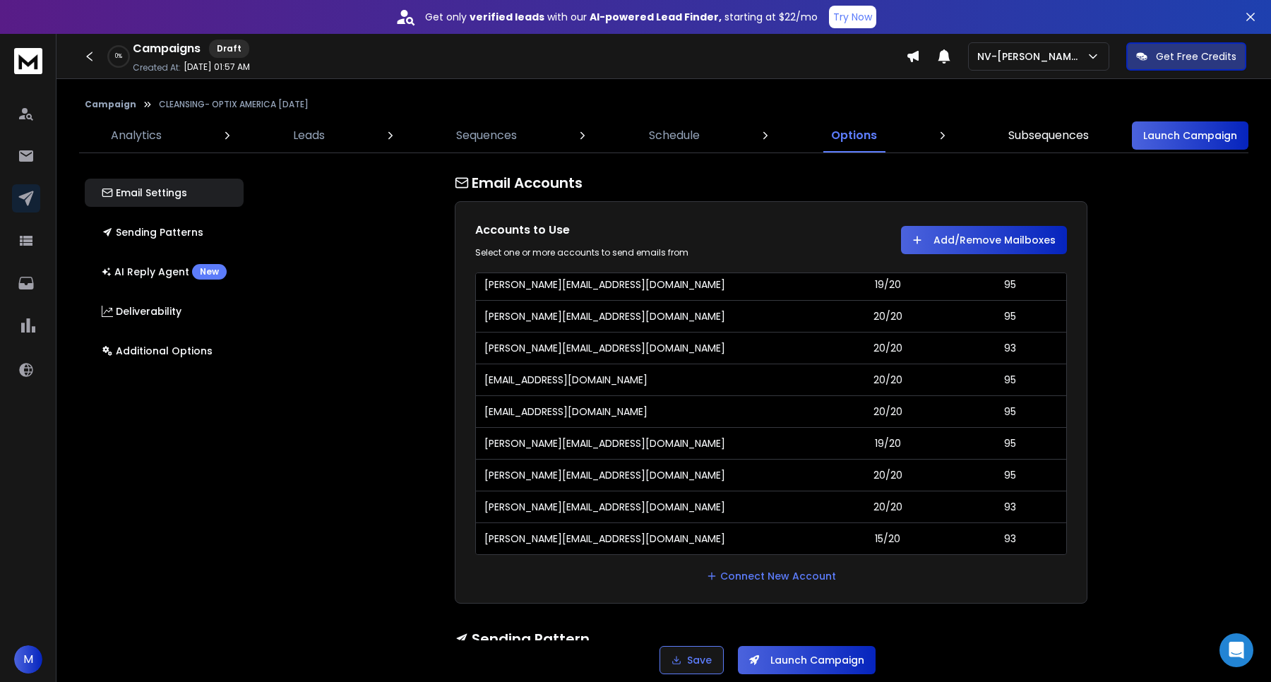
click at [1047, 148] on link "Subsequences" at bounding box center [1048, 136] width 97 height 34
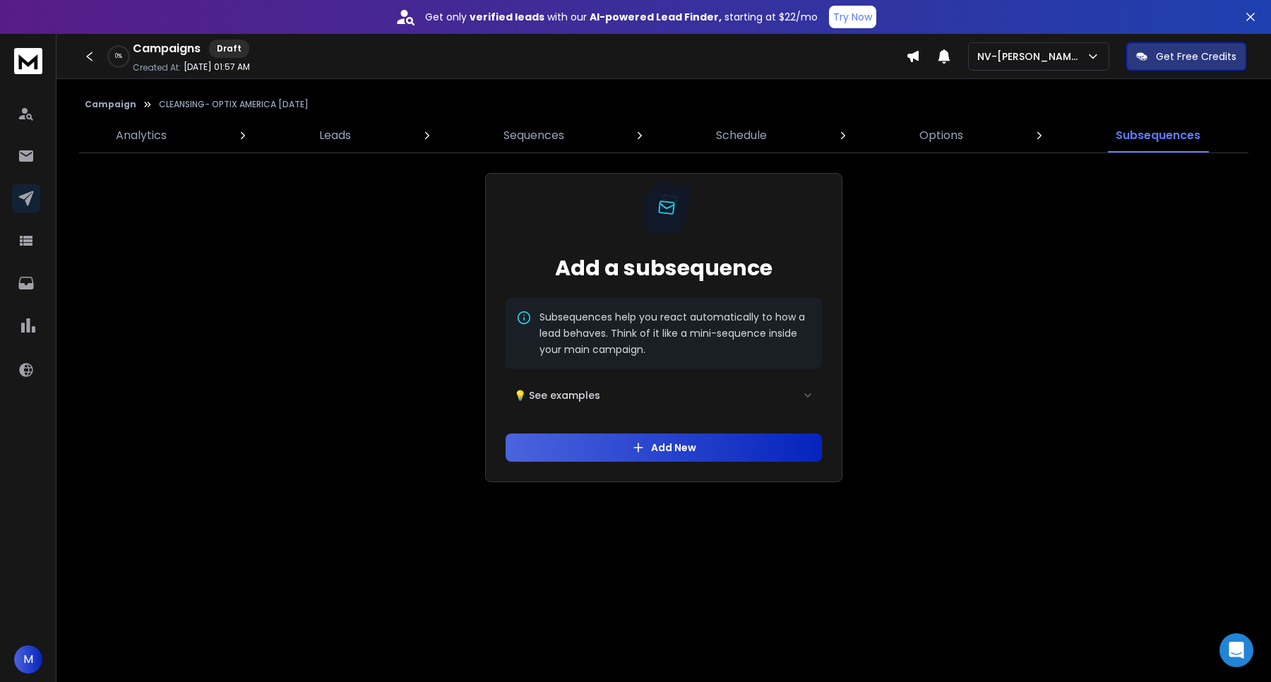
click at [175, 141] on div "Analytics Leads Sequences Schedule Options Subsequences" at bounding box center [658, 136] width 1158 height 34
click at [166, 131] on p "Analytics" at bounding box center [141, 135] width 51 height 17
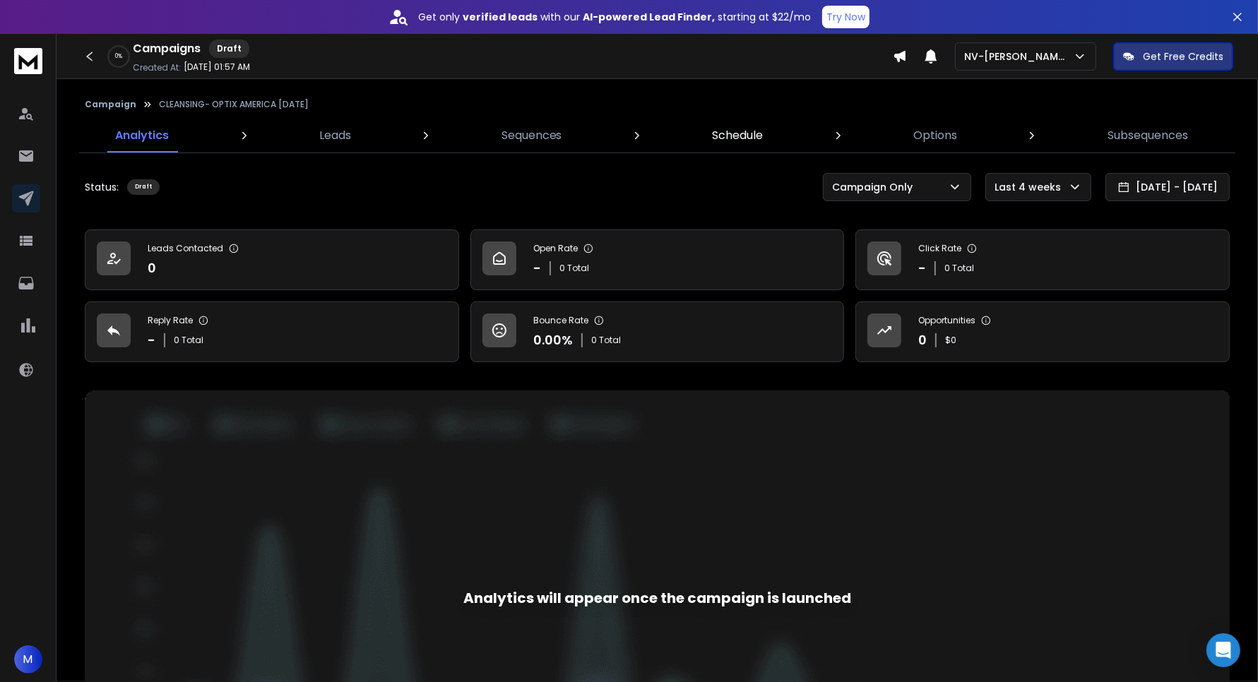
click at [725, 138] on p "Schedule" at bounding box center [737, 135] width 51 height 17
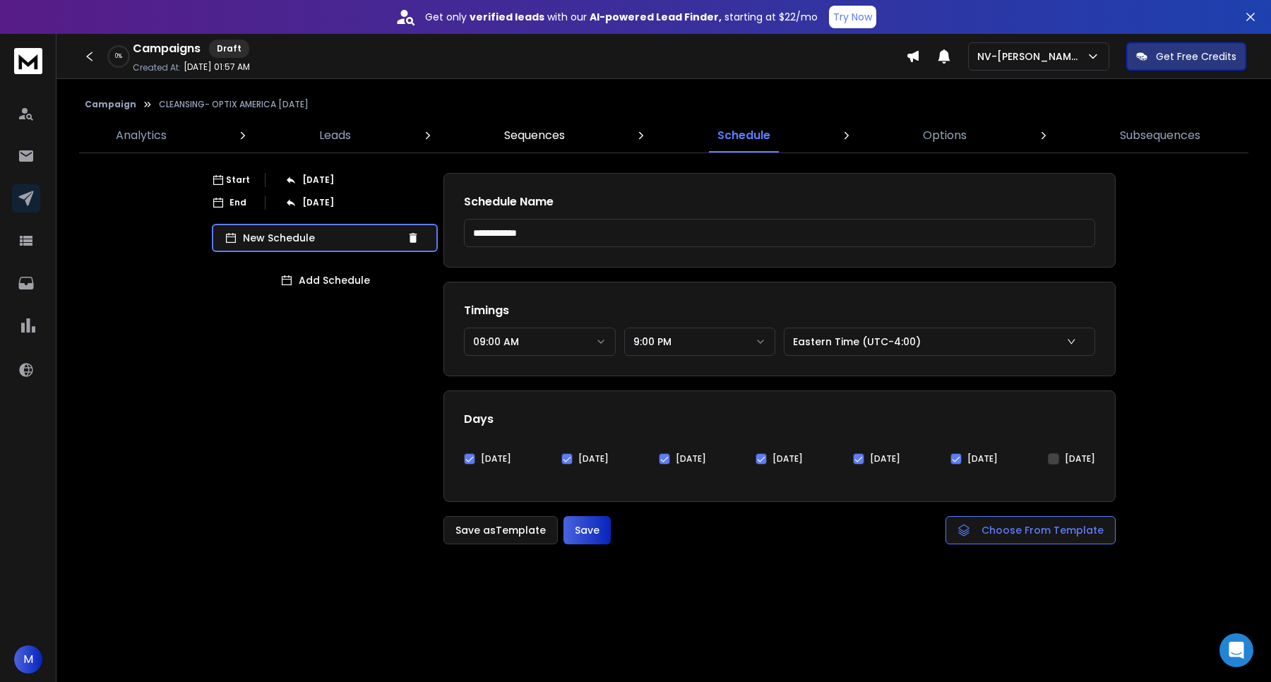
click at [565, 139] on p "Sequences" at bounding box center [534, 135] width 61 height 17
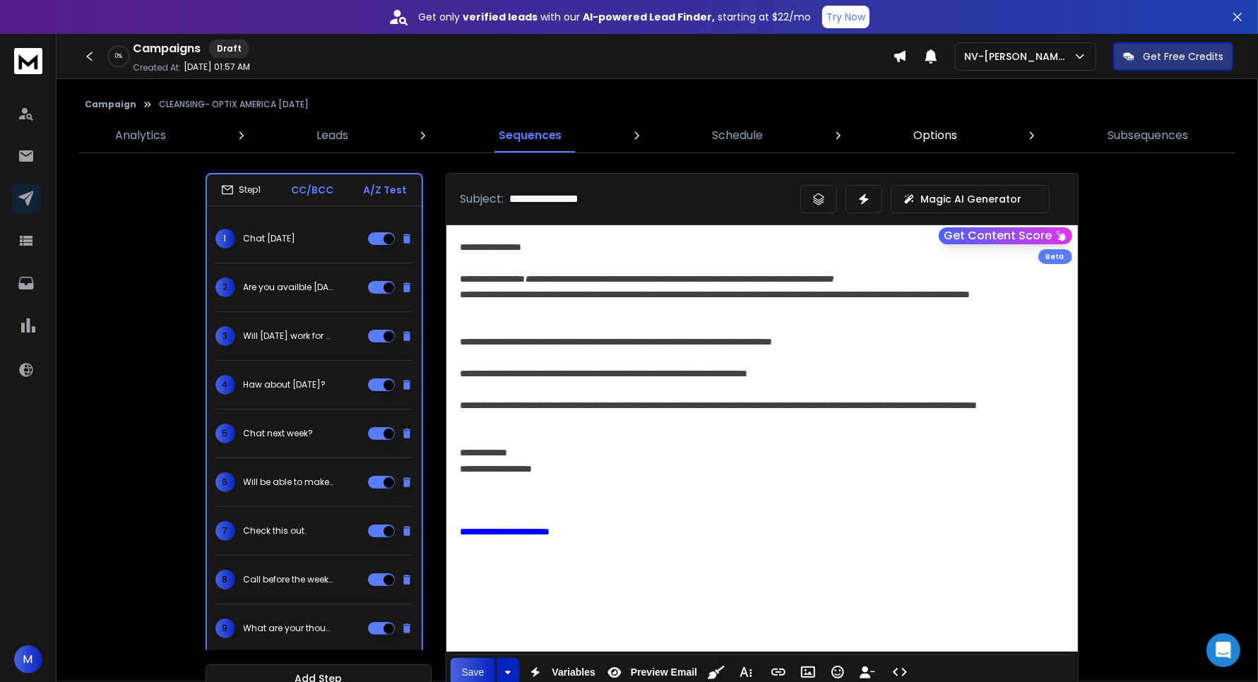
click at [915, 127] on p "Options" at bounding box center [935, 135] width 44 height 17
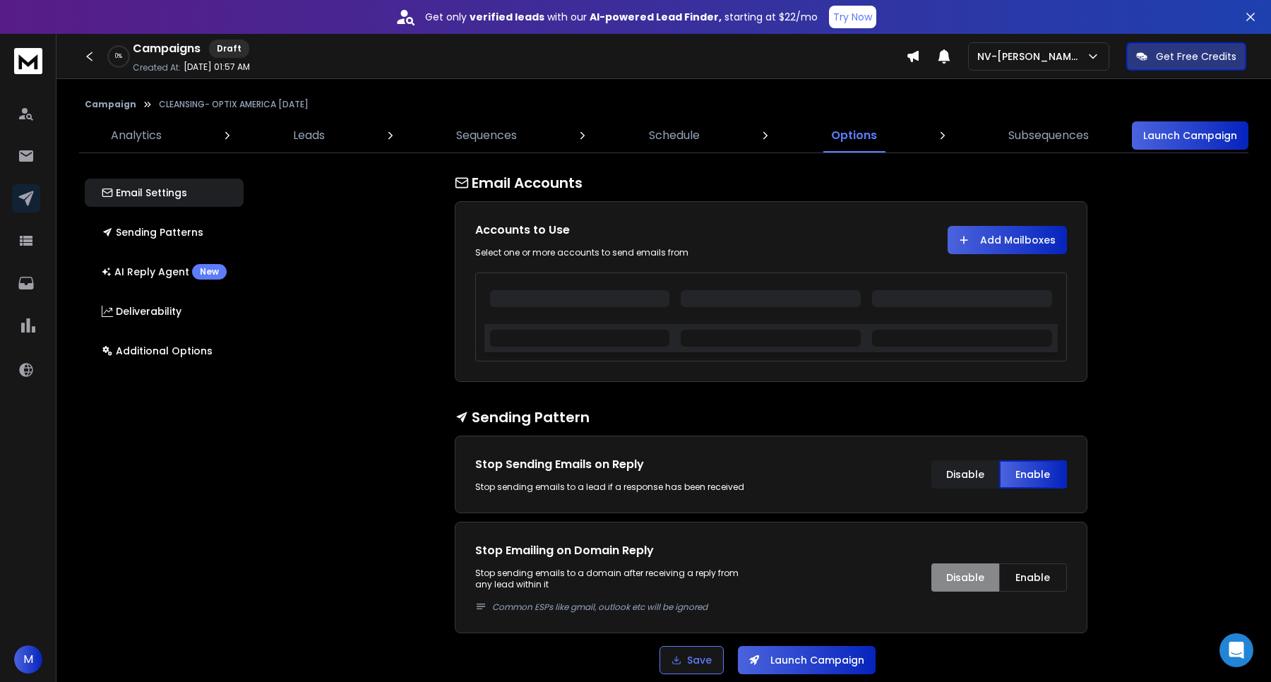
click at [812, 653] on button "Launch Campaign" at bounding box center [807, 660] width 138 height 28
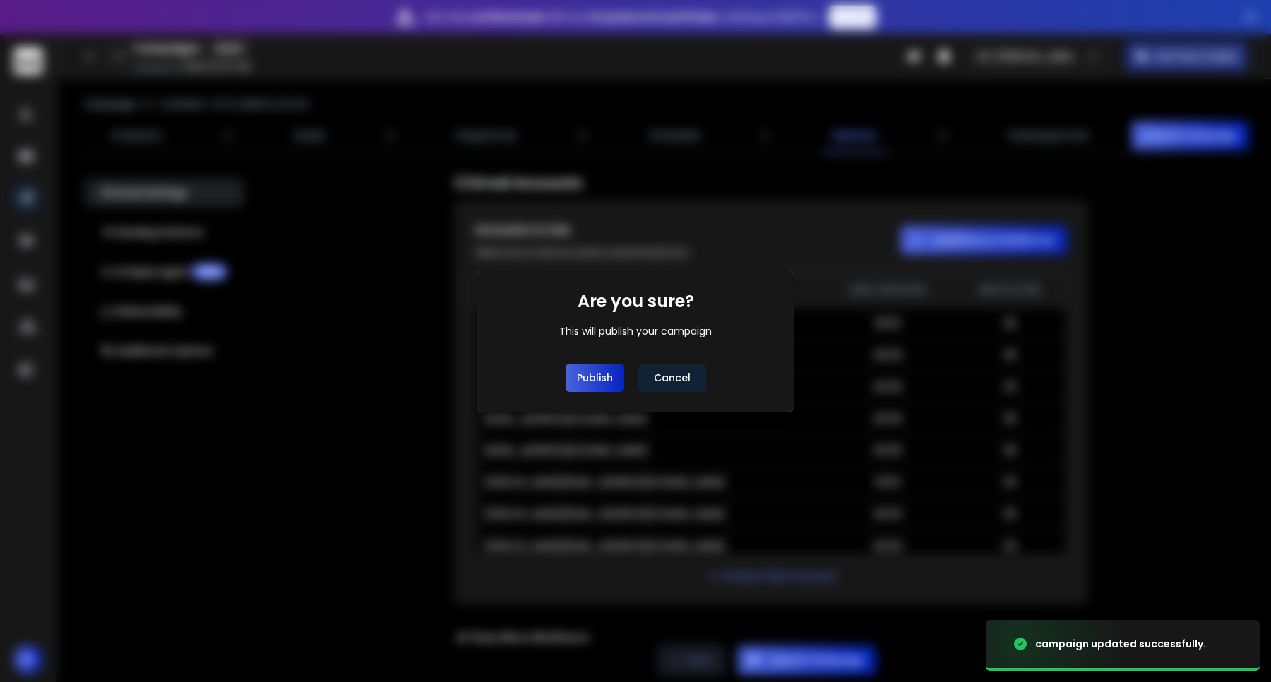
click at [608, 378] on button "Publish" at bounding box center [595, 378] width 59 height 28
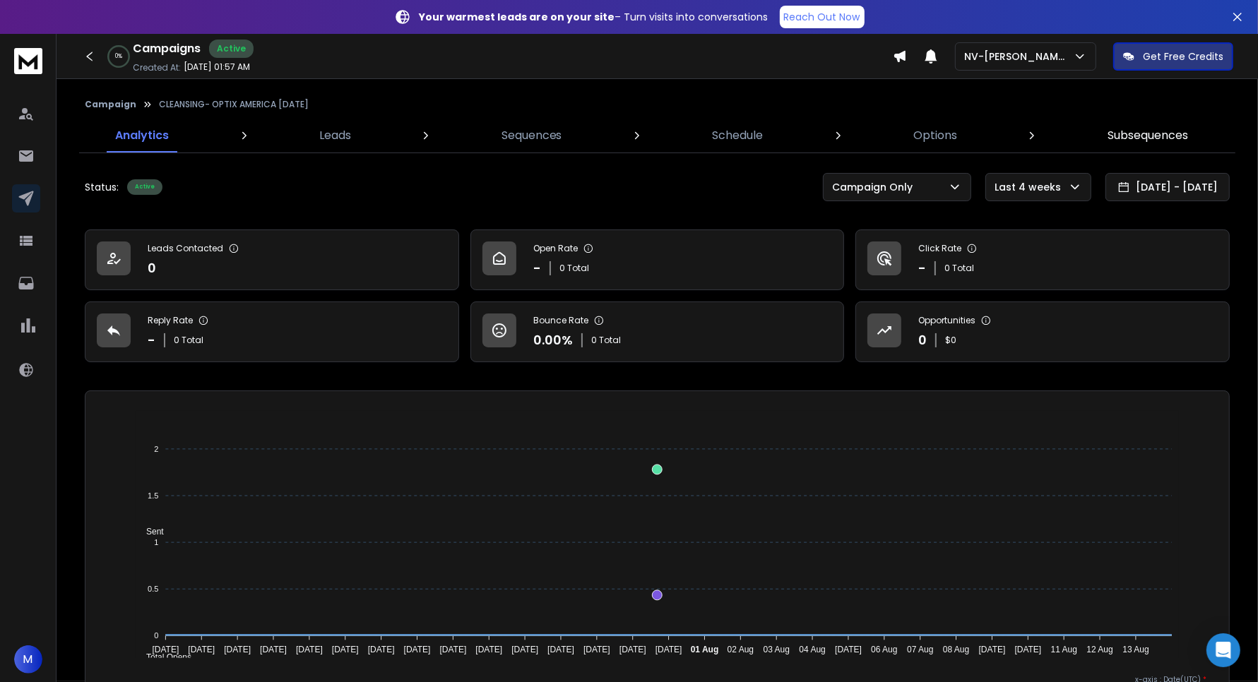
click at [1141, 133] on p "Subsequences" at bounding box center [1147, 135] width 81 height 17
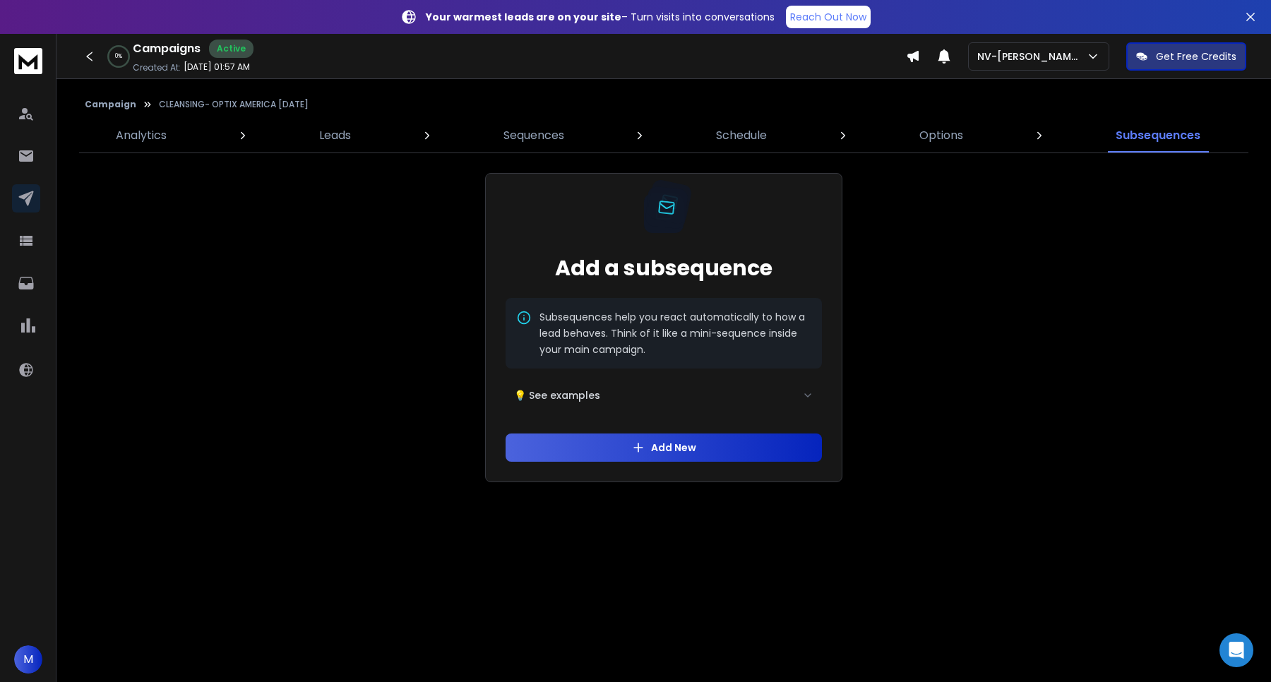
click at [203, 424] on div "Add a subsequence Subsequences help you react automatically to how a lead behav…" at bounding box center [664, 327] width 1158 height 309
click at [30, 201] on icon at bounding box center [26, 198] width 17 height 17
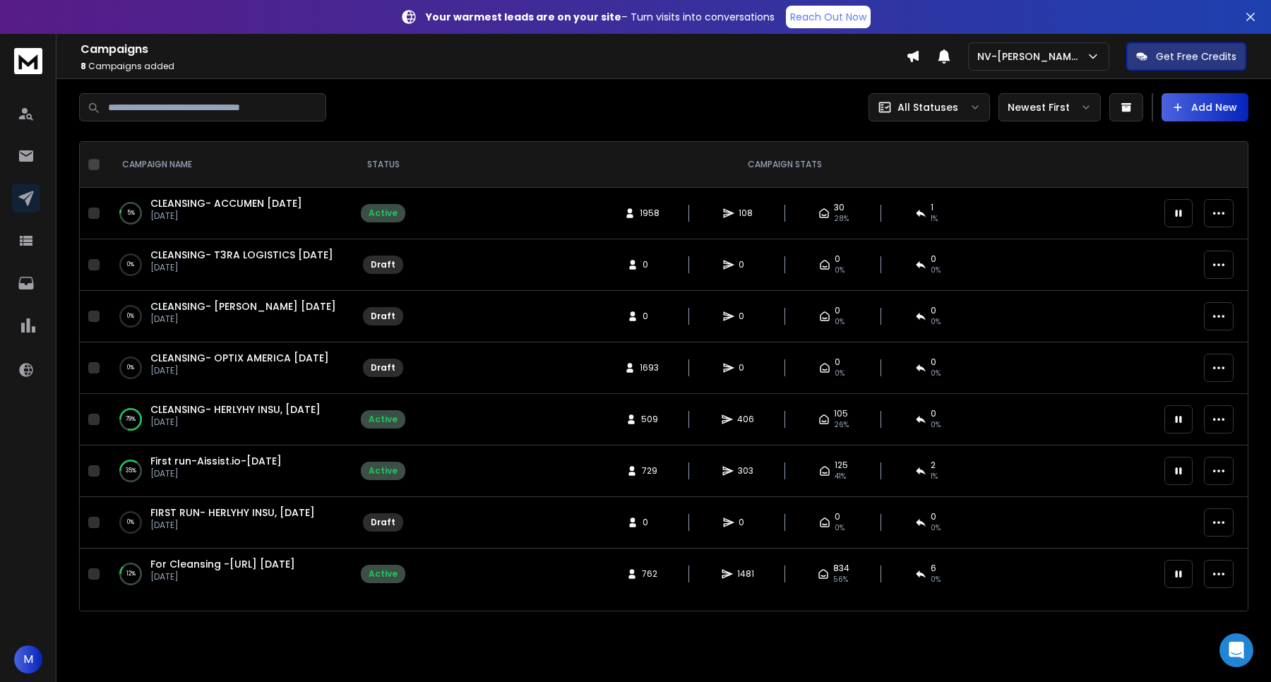
click at [242, 366] on p "[DATE]" at bounding box center [239, 370] width 179 height 11
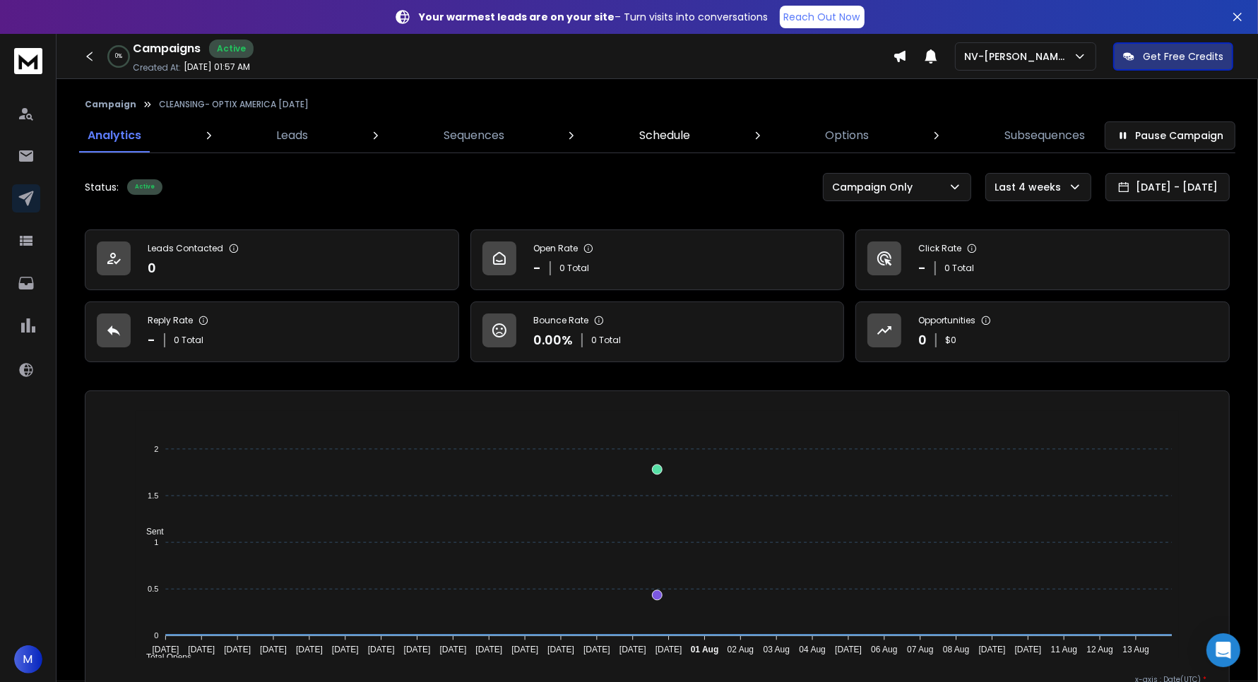
click at [645, 140] on p "Schedule" at bounding box center [664, 135] width 51 height 17
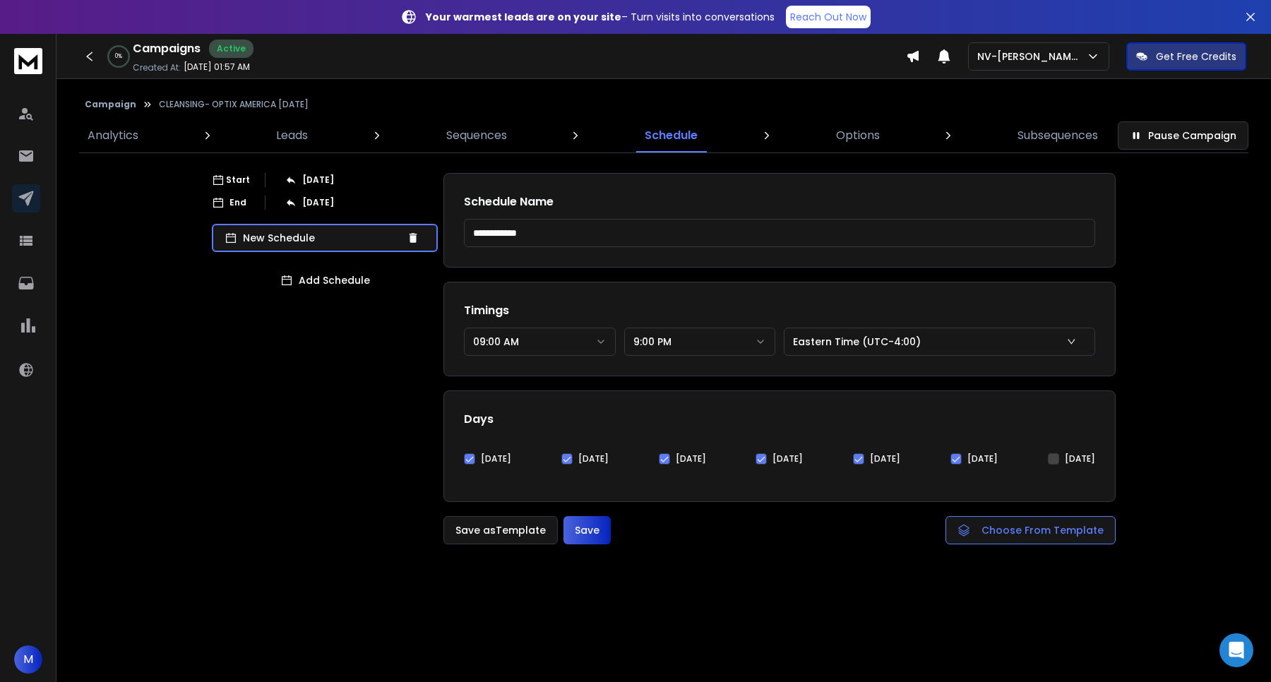
click at [809, 129] on div "Analytics Leads Sequences Schedule Options Subsequences" at bounding box center [593, 136] width 1028 height 34
click at [833, 131] on link "Options" at bounding box center [858, 136] width 61 height 34
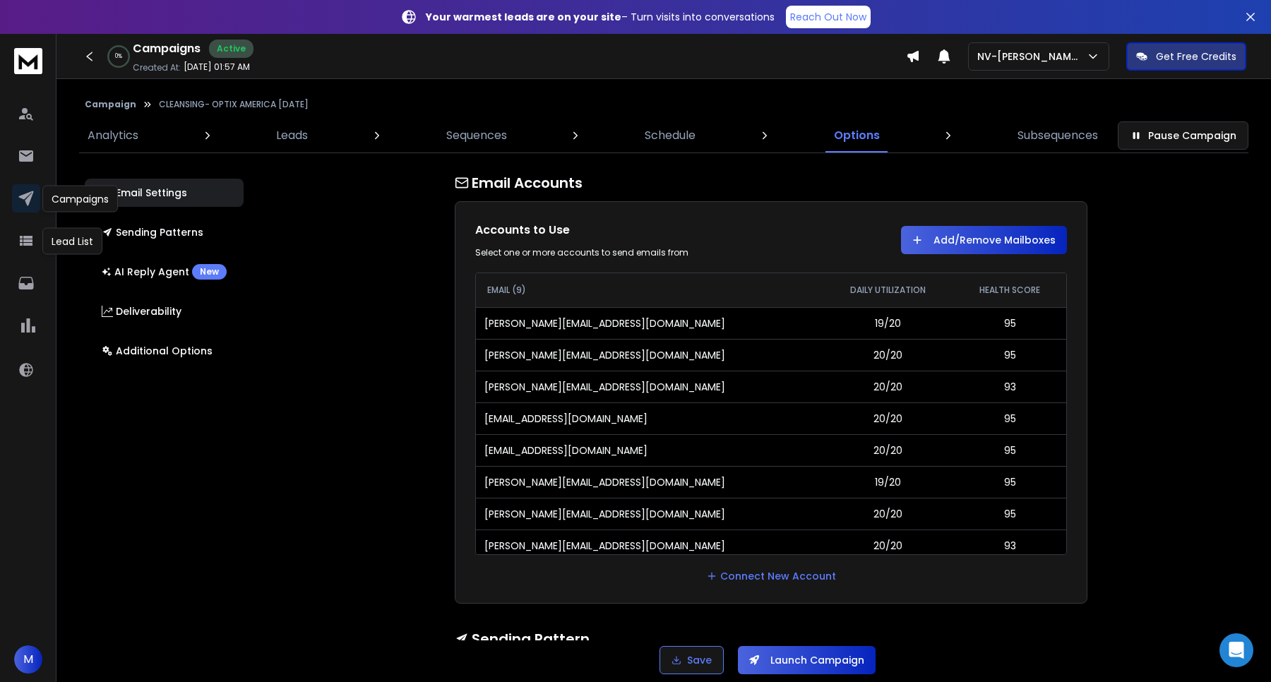
click at [21, 194] on icon at bounding box center [26, 198] width 17 height 17
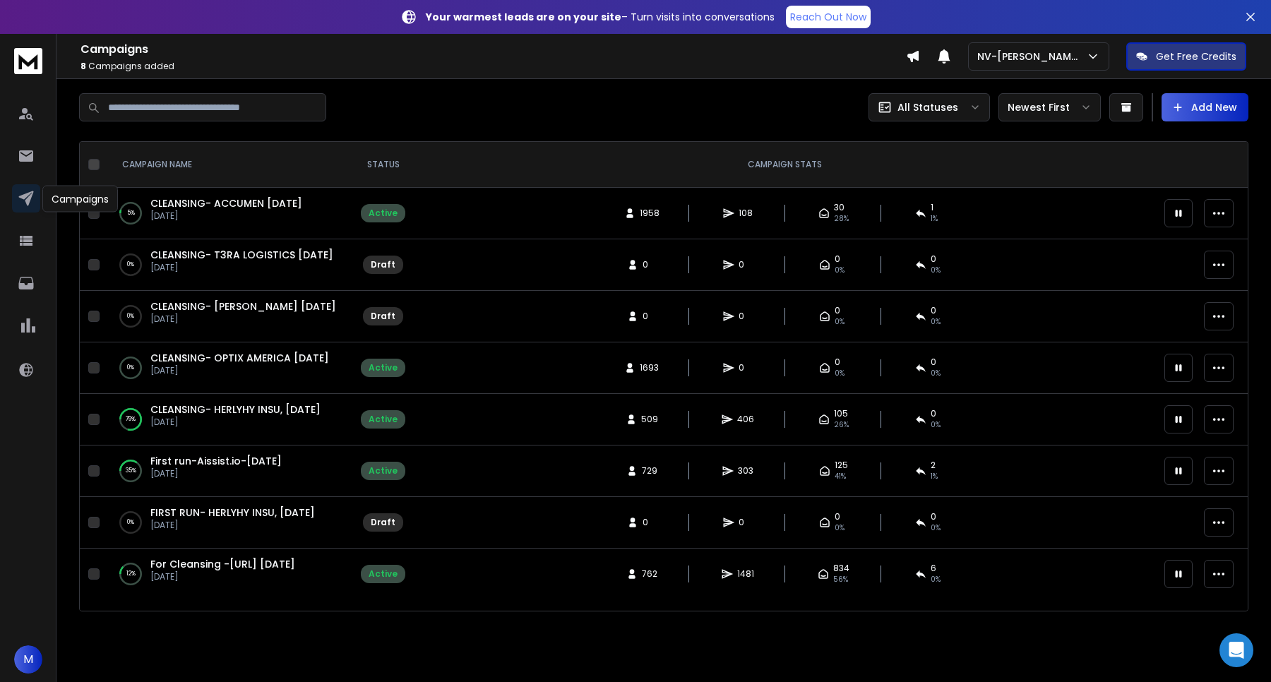
click at [248, 273] on p "[DATE]" at bounding box center [241, 267] width 183 height 11
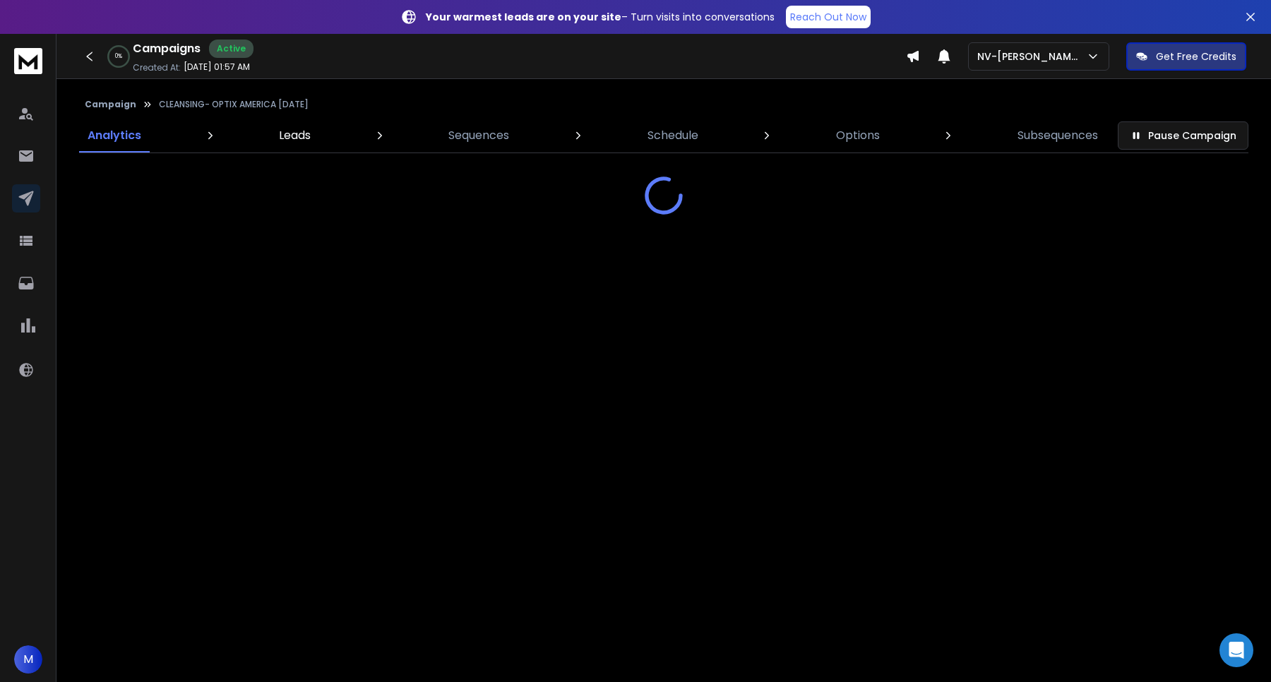
click at [307, 136] on div "Analytics Leads Sequences Schedule Options Subsequences" at bounding box center [593, 136] width 1028 height 34
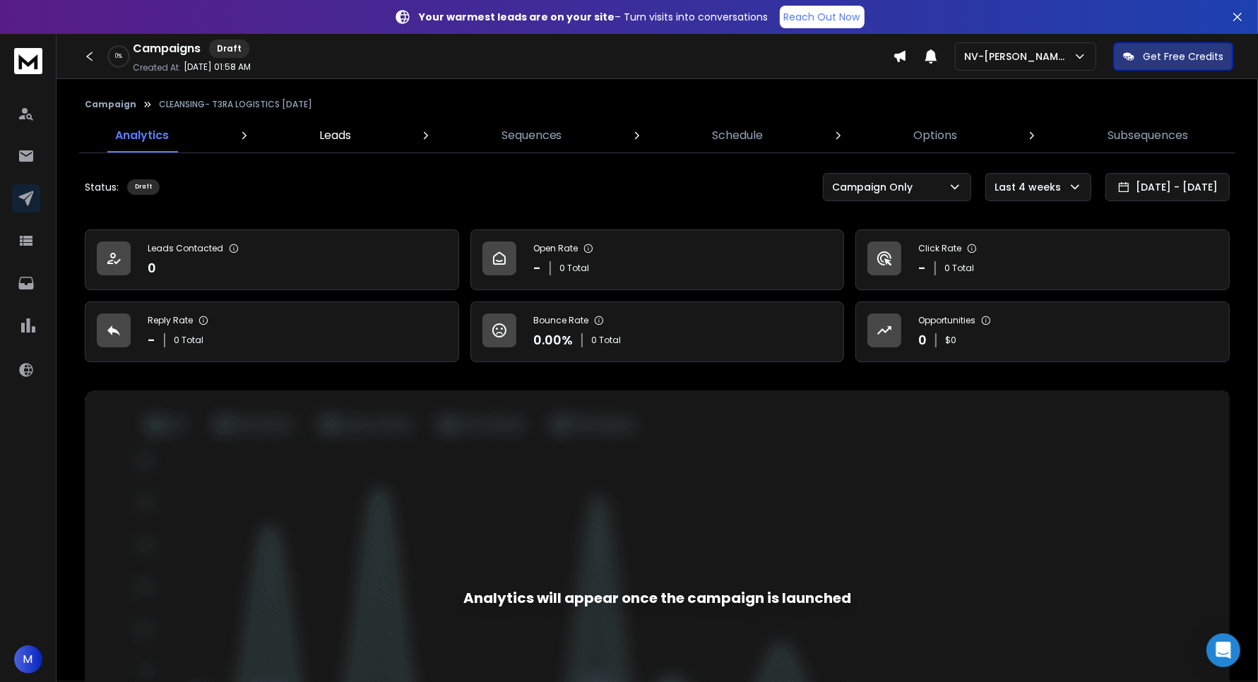
click at [329, 139] on p "Leads" at bounding box center [335, 135] width 32 height 17
click at [549, 138] on p "Sequences" at bounding box center [531, 135] width 61 height 17
click at [520, 127] on p "Sequences" at bounding box center [531, 135] width 61 height 17
click at [527, 136] on p "Sequences" at bounding box center [531, 135] width 61 height 17
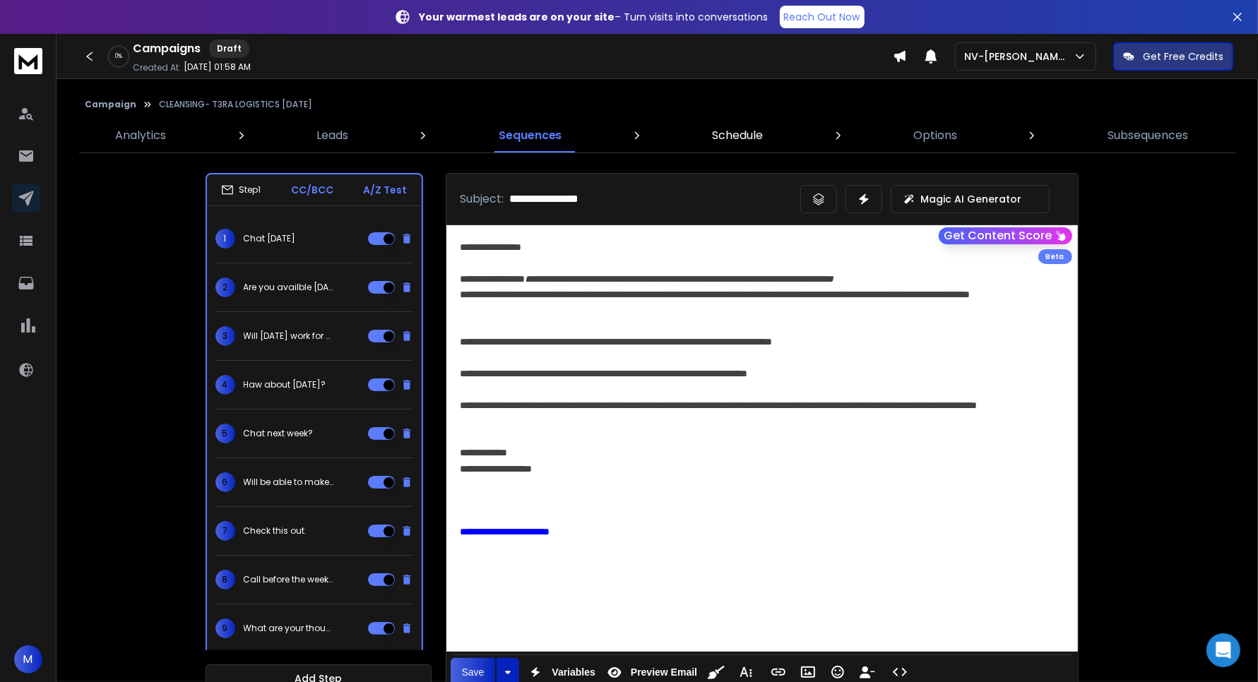
click at [724, 134] on p "Schedule" at bounding box center [737, 135] width 51 height 17
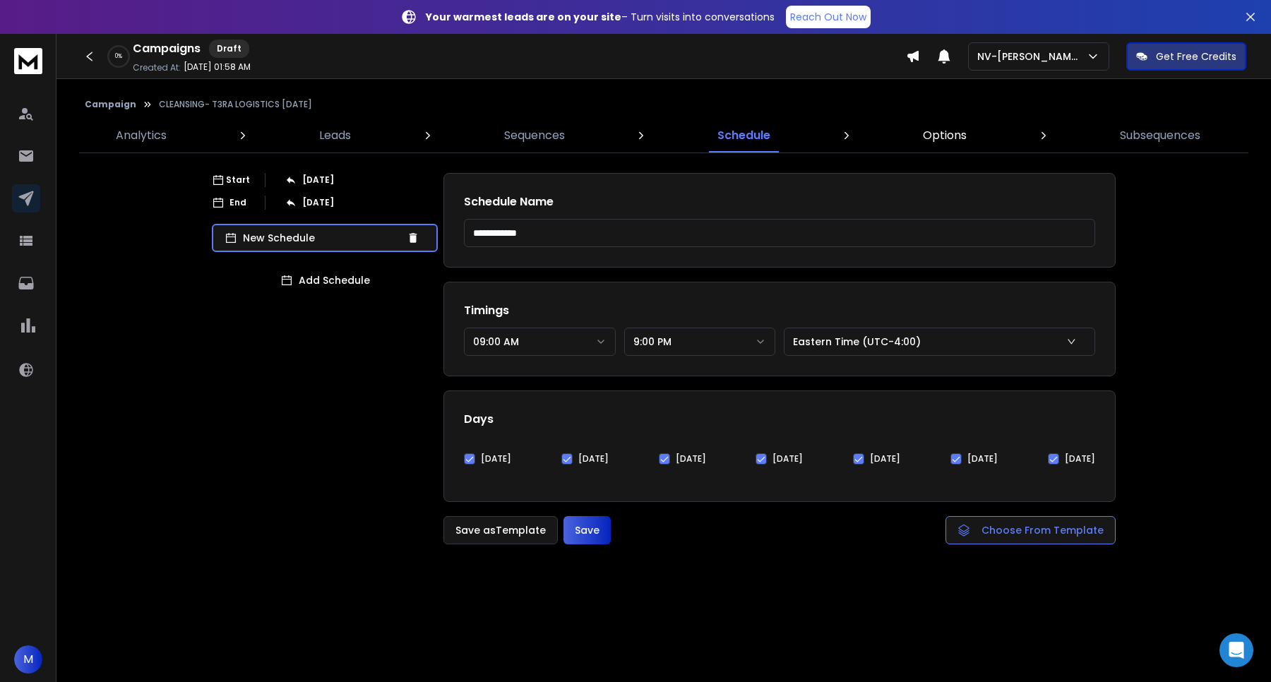
click at [938, 129] on p "Options" at bounding box center [945, 135] width 44 height 17
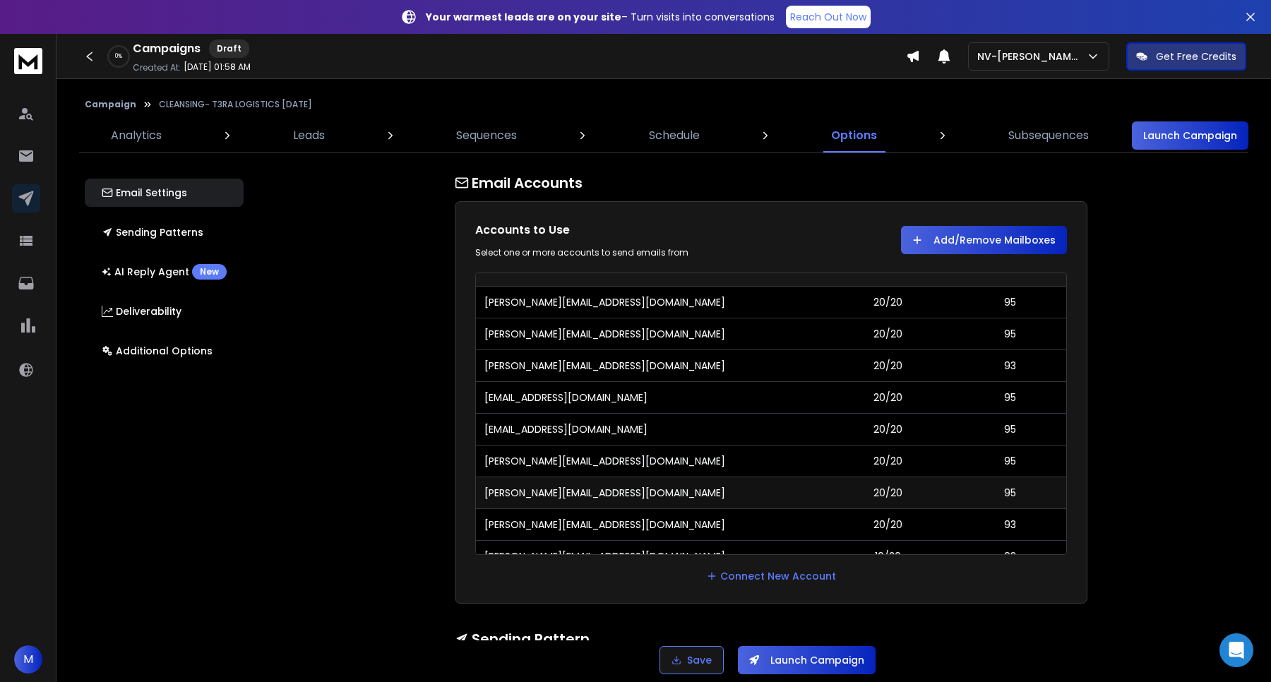
scroll to position [40, 0]
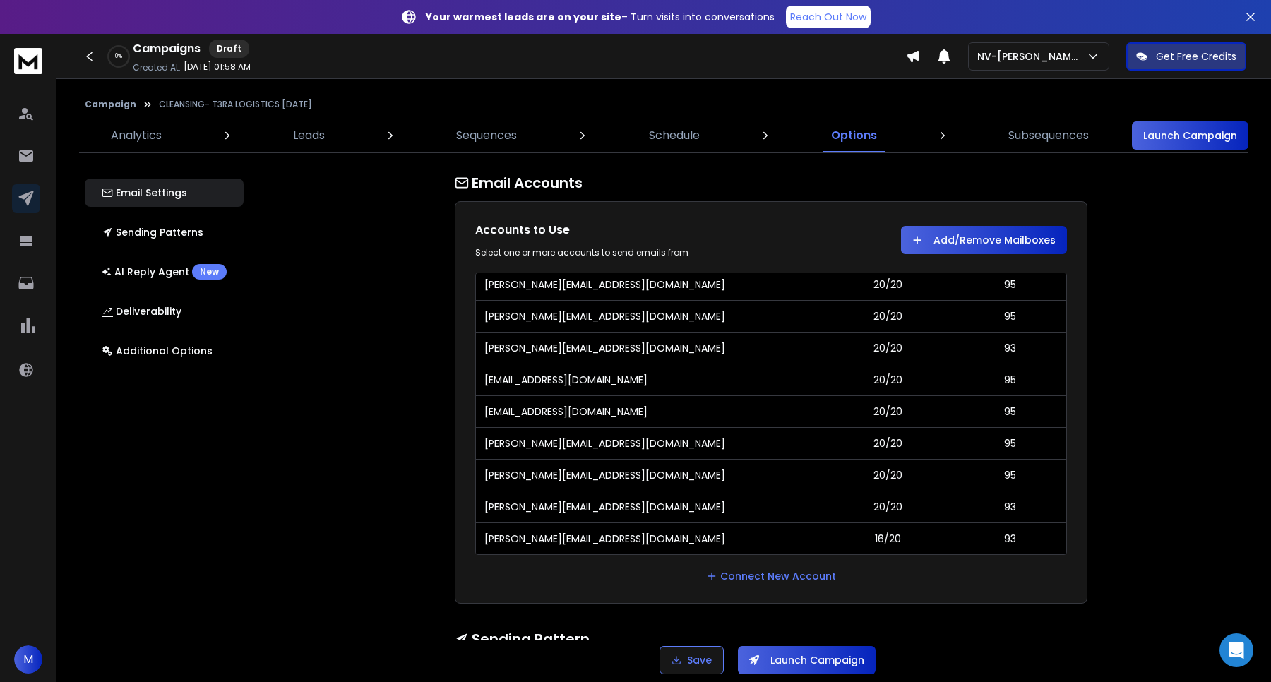
drag, startPoint x: 304, startPoint y: 140, endPoint x: 320, endPoint y: 258, distance: 119.8
click at [304, 139] on p "Leads" at bounding box center [309, 135] width 32 height 17
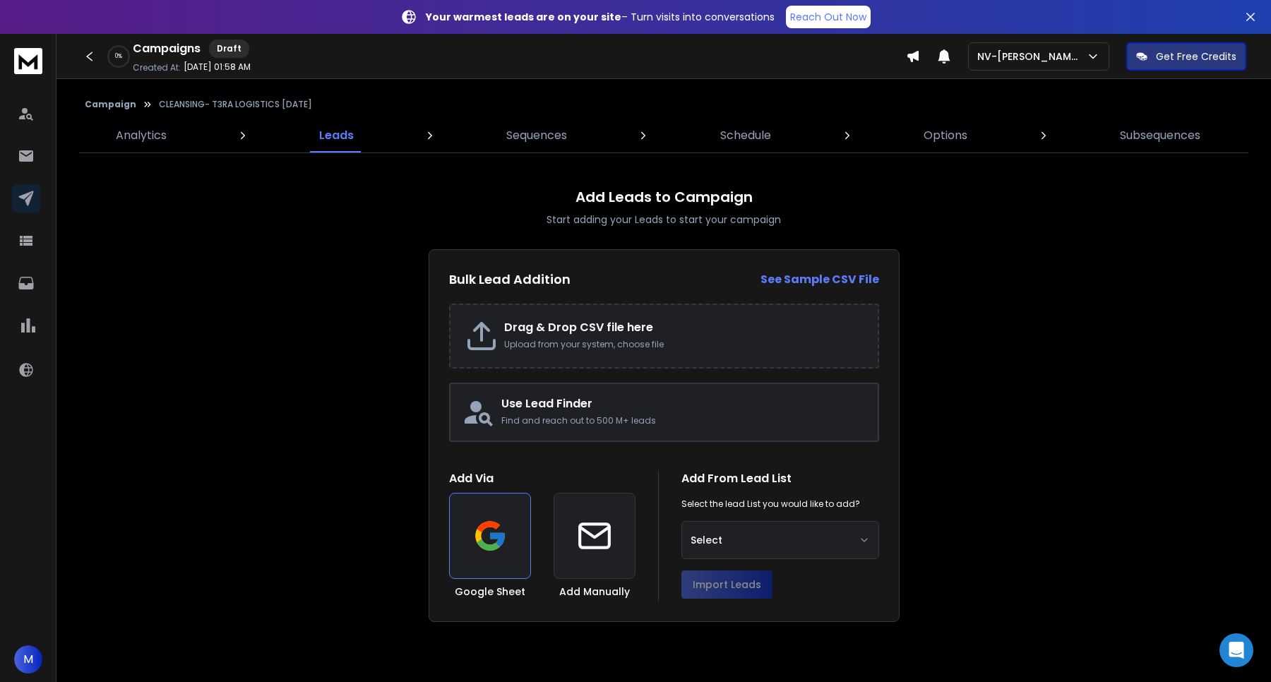
click at [494, 535] on icon at bounding box center [497, 540] width 15 height 14
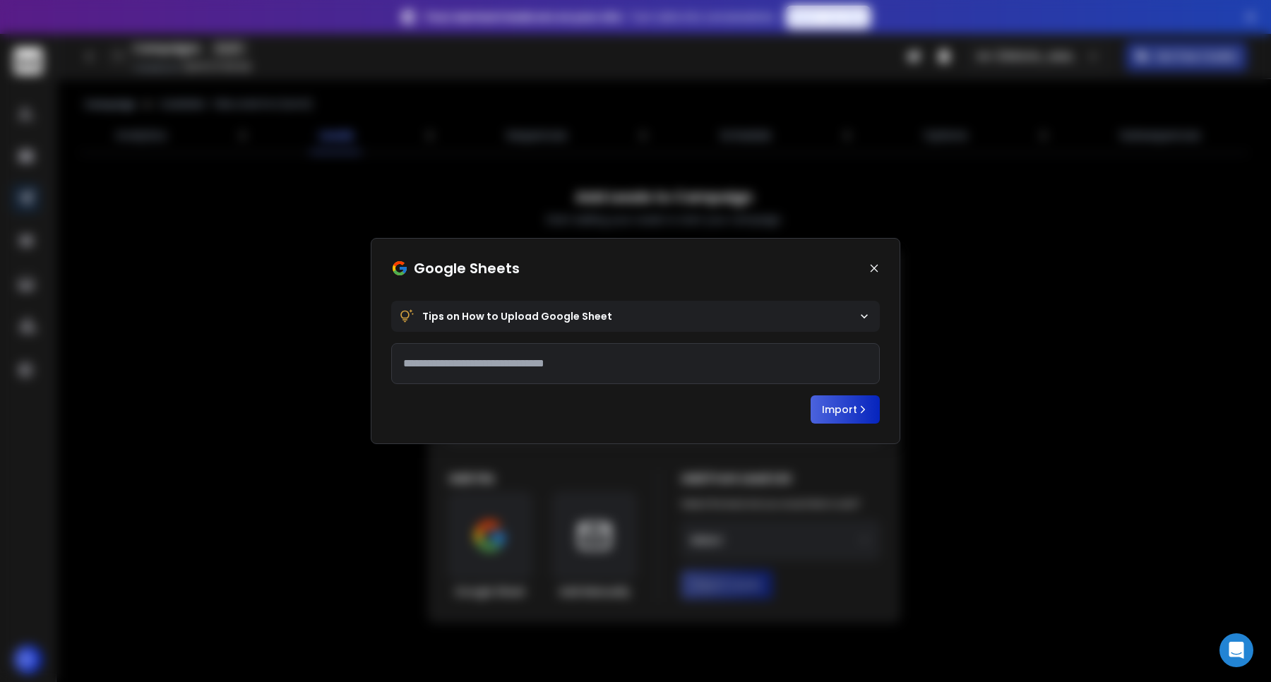
click at [539, 378] on input at bounding box center [635, 363] width 489 height 41
paste input "**********"
type input "**********"
click at [821, 406] on button "Import" at bounding box center [845, 409] width 69 height 28
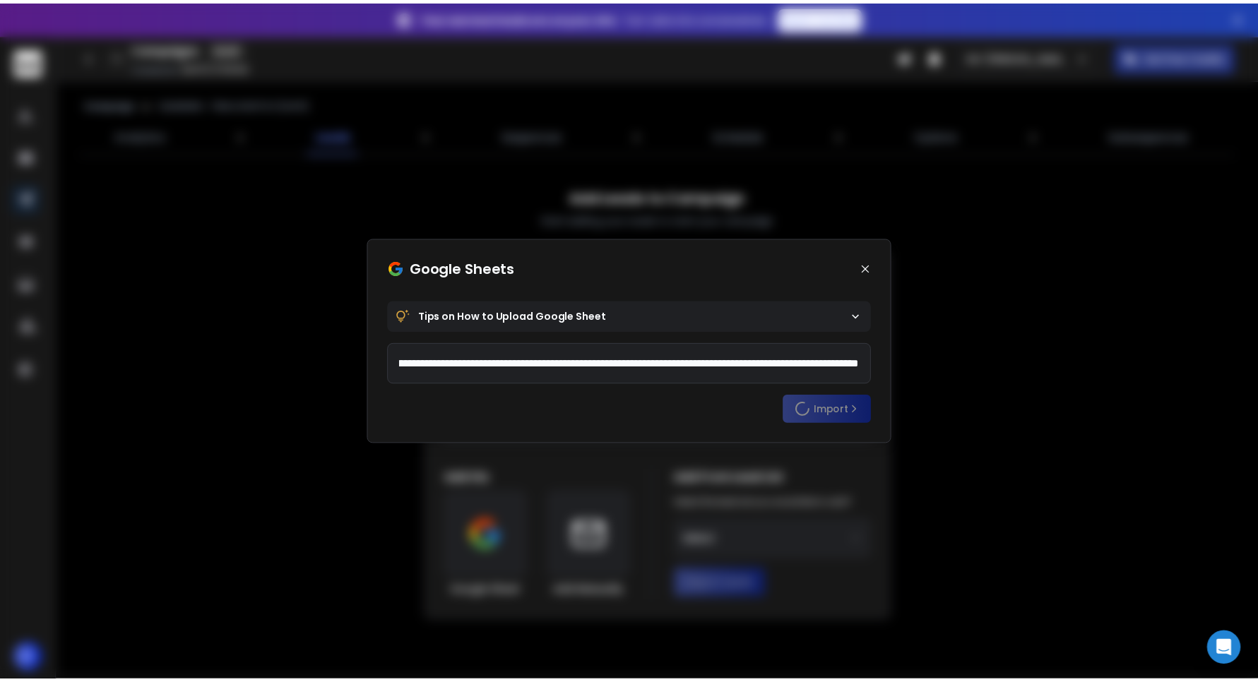
scroll to position [0, 0]
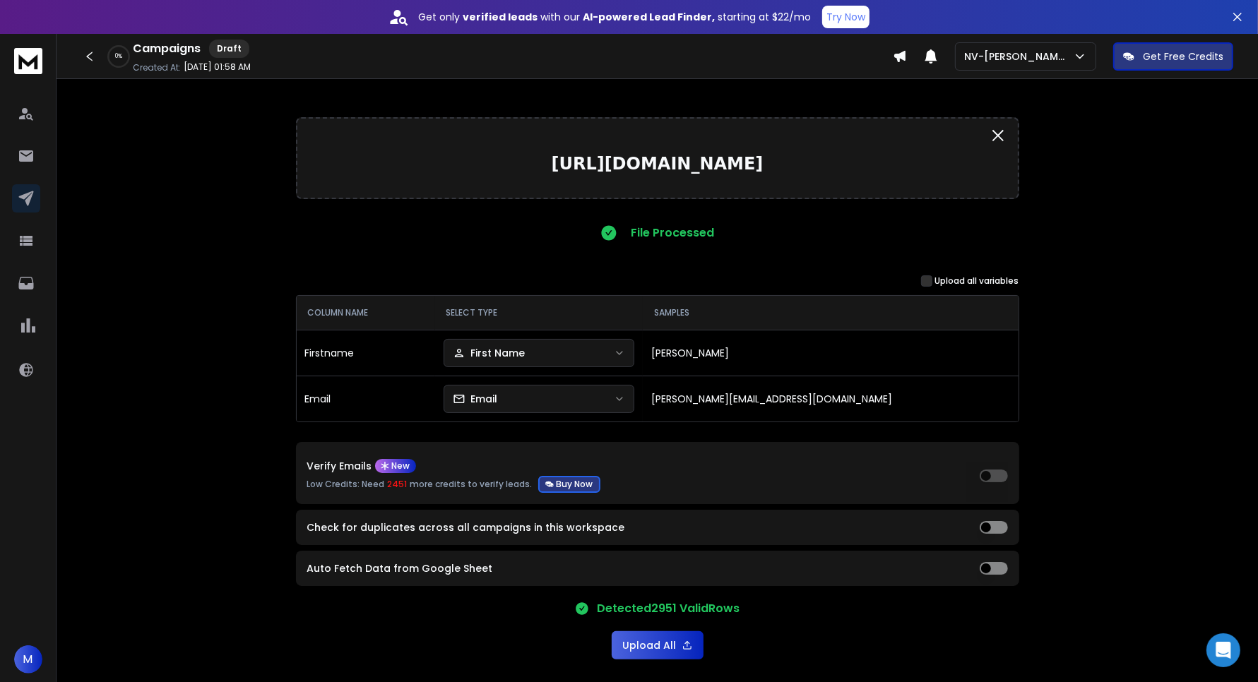
scroll to position [28, 0]
click at [669, 609] on p "Detected 2951 Valid Rows" at bounding box center [668, 608] width 143 height 17
drag, startPoint x: 82, startPoint y: 57, endPoint x: 93, endPoint y: 97, distance: 41.8
click at [82, 59] on button at bounding box center [90, 56] width 18 height 28
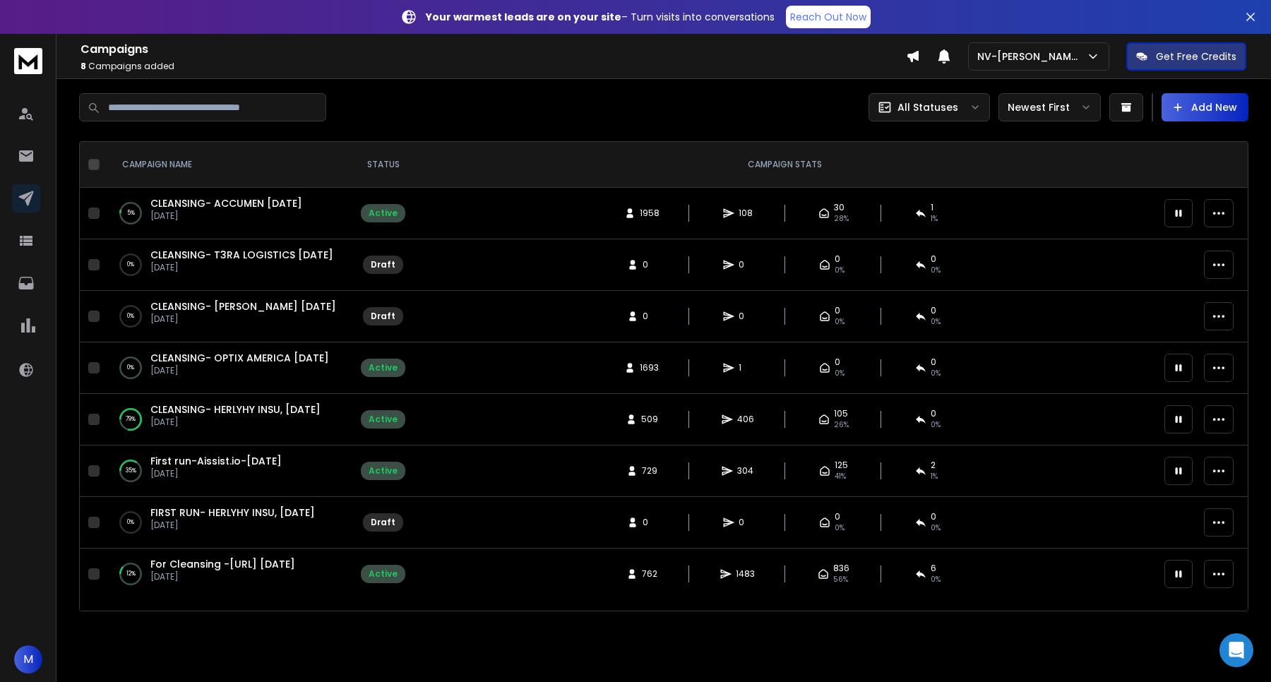
click at [275, 272] on p "[DATE]" at bounding box center [241, 267] width 183 height 11
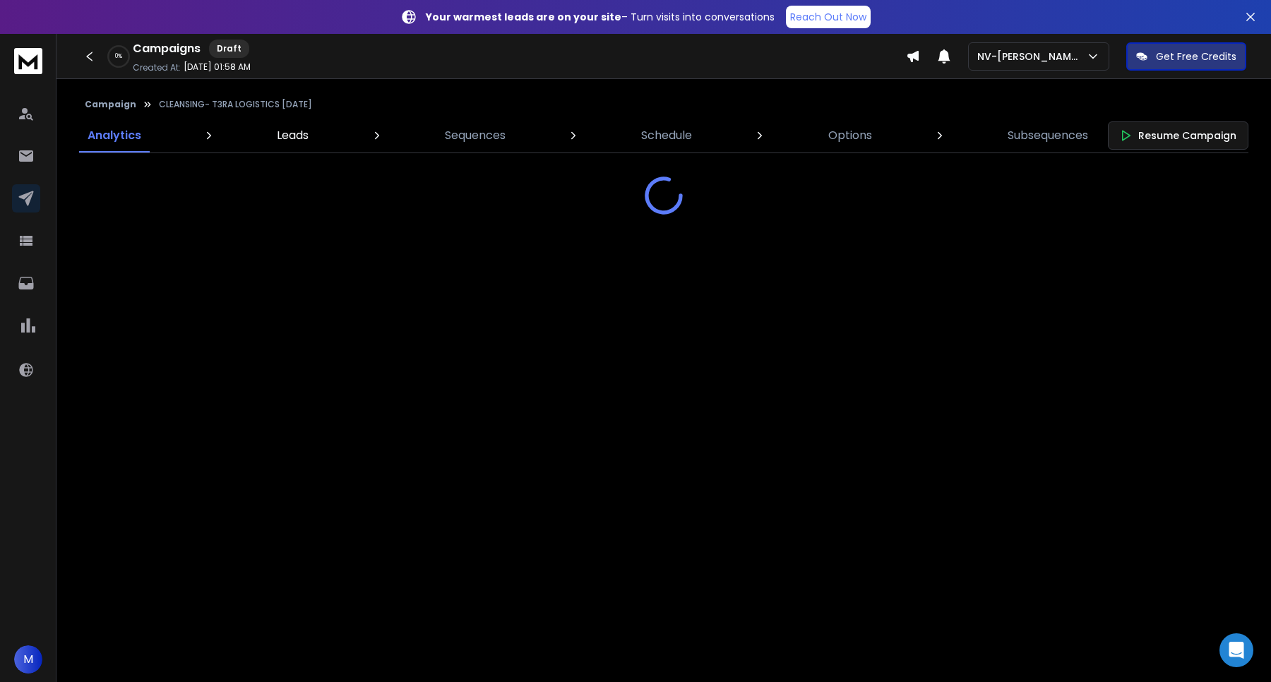
click at [290, 136] on p "Leads" at bounding box center [293, 135] width 32 height 17
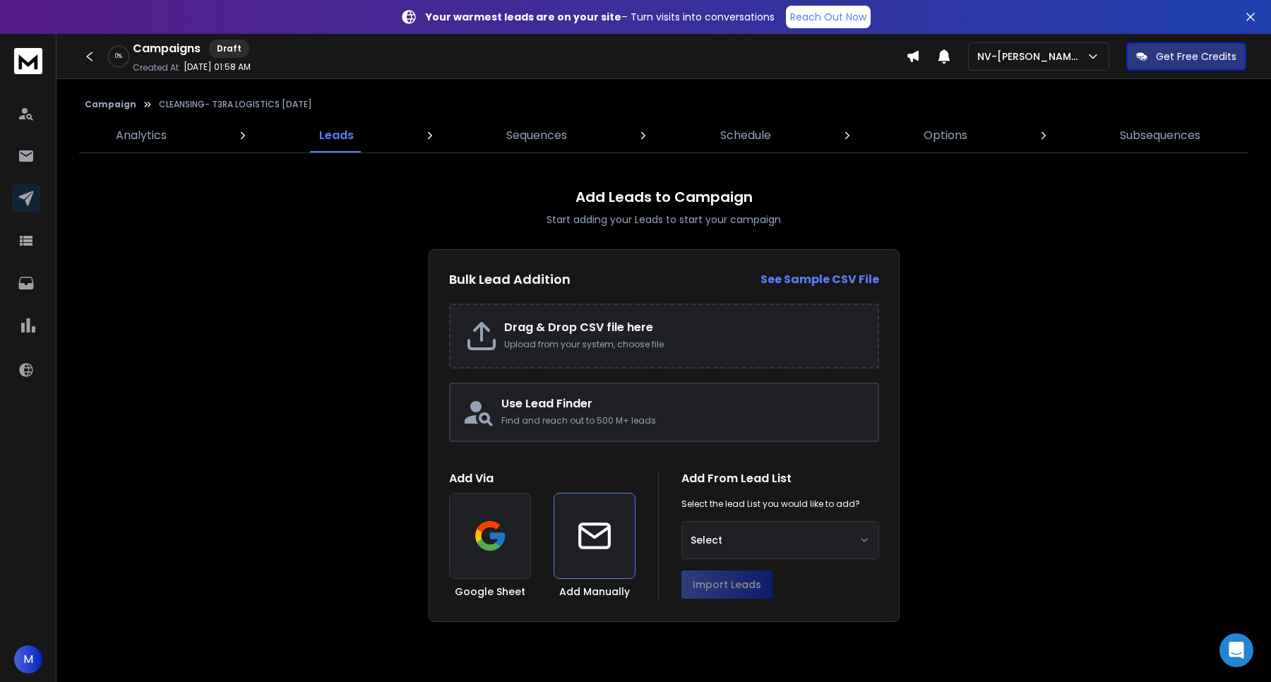
click at [576, 531] on div at bounding box center [595, 536] width 82 height 86
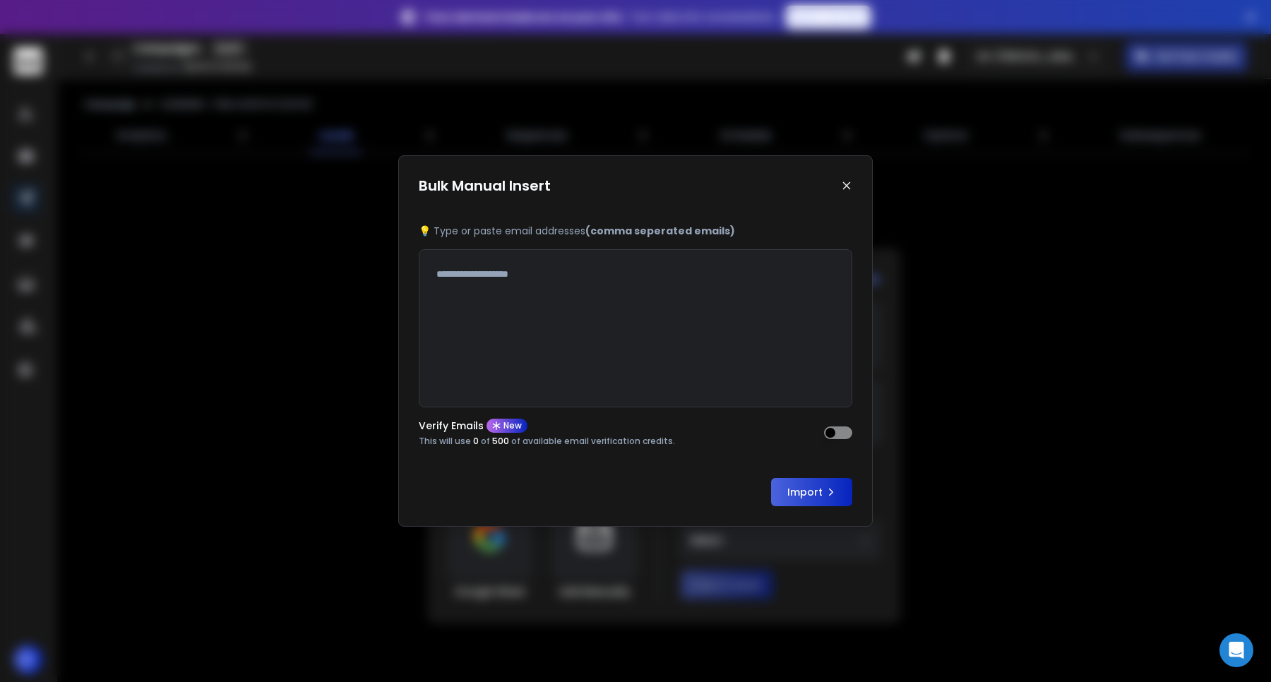
click at [843, 186] on icon at bounding box center [846, 185] width 11 height 11
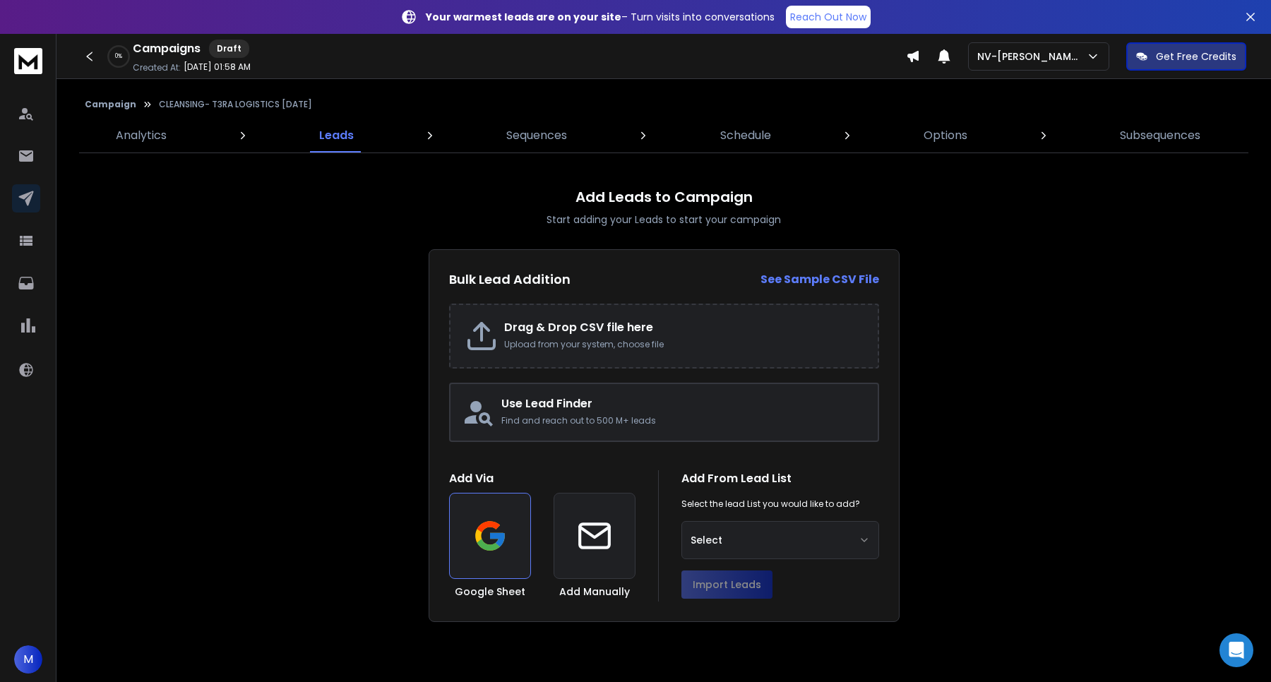
click at [496, 552] on icon at bounding box center [489, 536] width 35 height 42
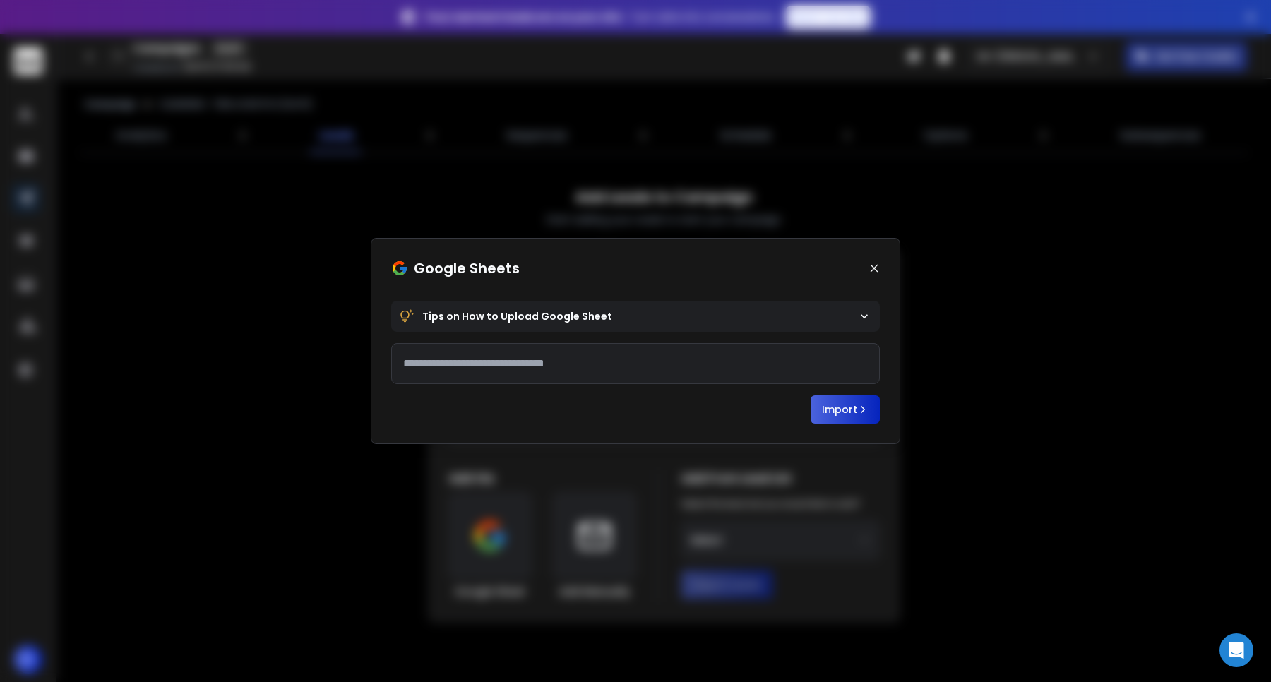
click at [615, 351] on input at bounding box center [635, 363] width 489 height 41
paste input "**********"
type input "**********"
click at [840, 417] on button "Import" at bounding box center [845, 409] width 69 height 28
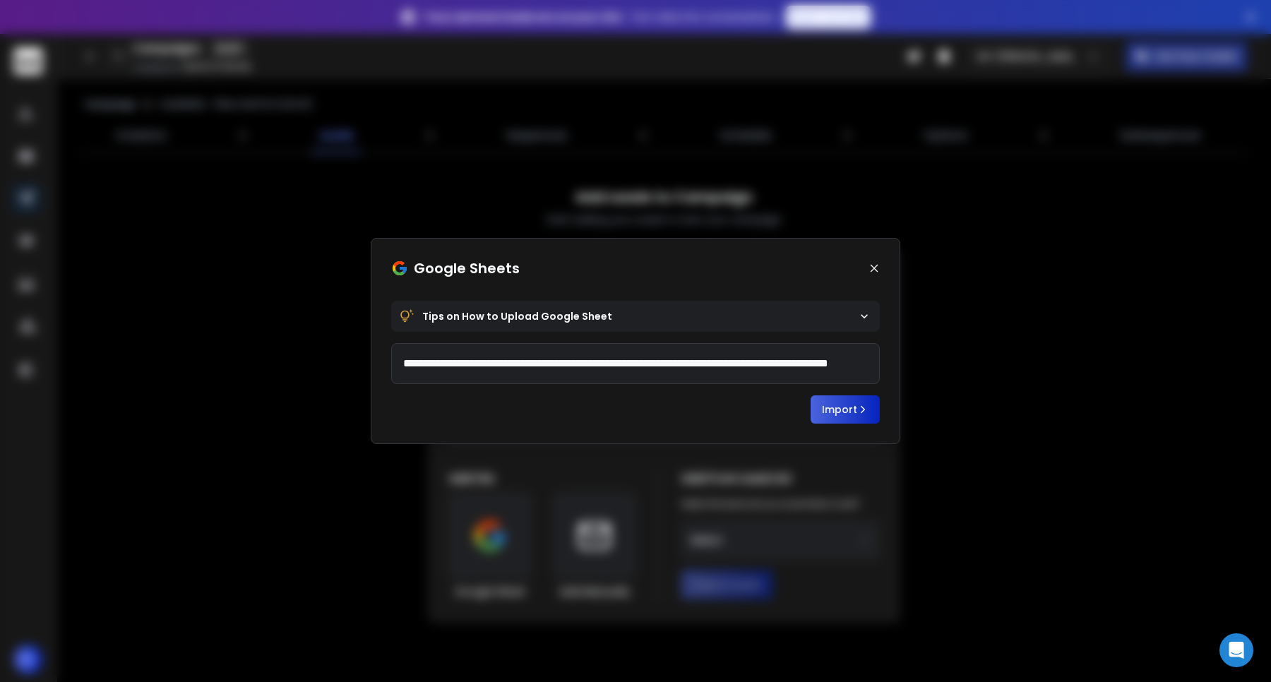
scroll to position [0, 0]
click at [1047, 407] on div "**********" at bounding box center [635, 341] width 1271 height 234
click at [871, 263] on icon at bounding box center [874, 268] width 11 height 11
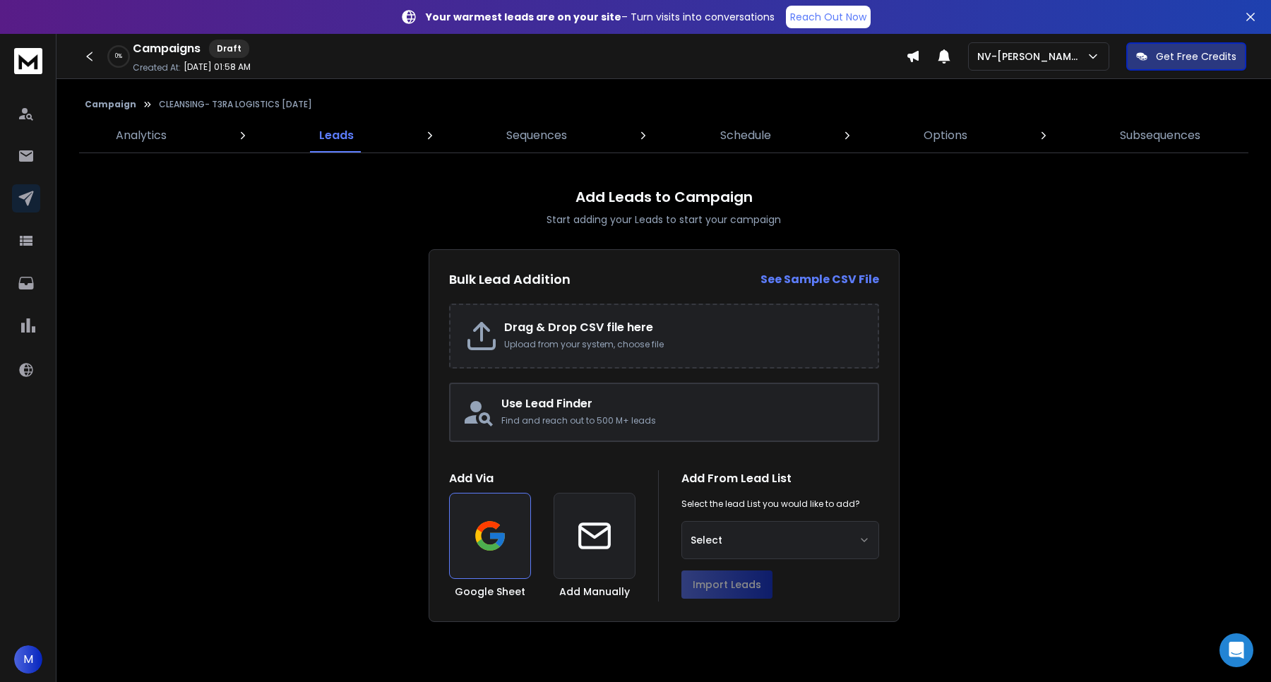
click at [489, 540] on icon at bounding box center [489, 536] width 35 height 42
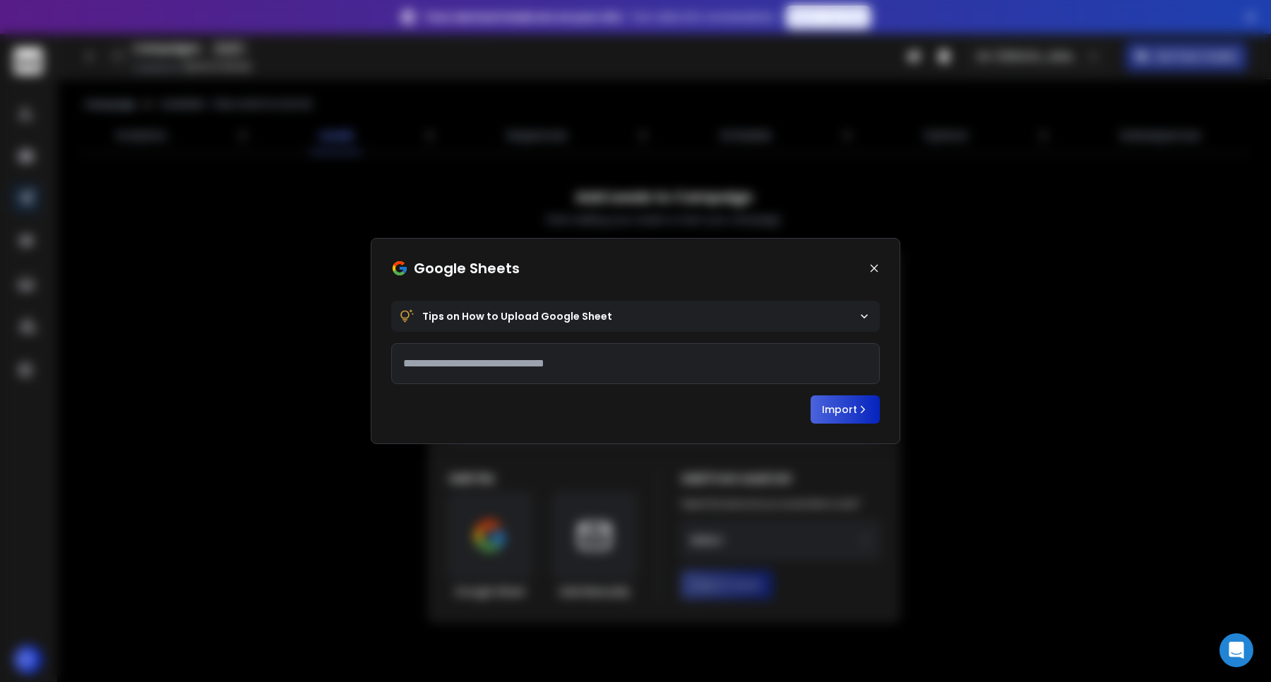
click at [580, 361] on input at bounding box center [635, 363] width 489 height 41
paste input "**********"
type input "**********"
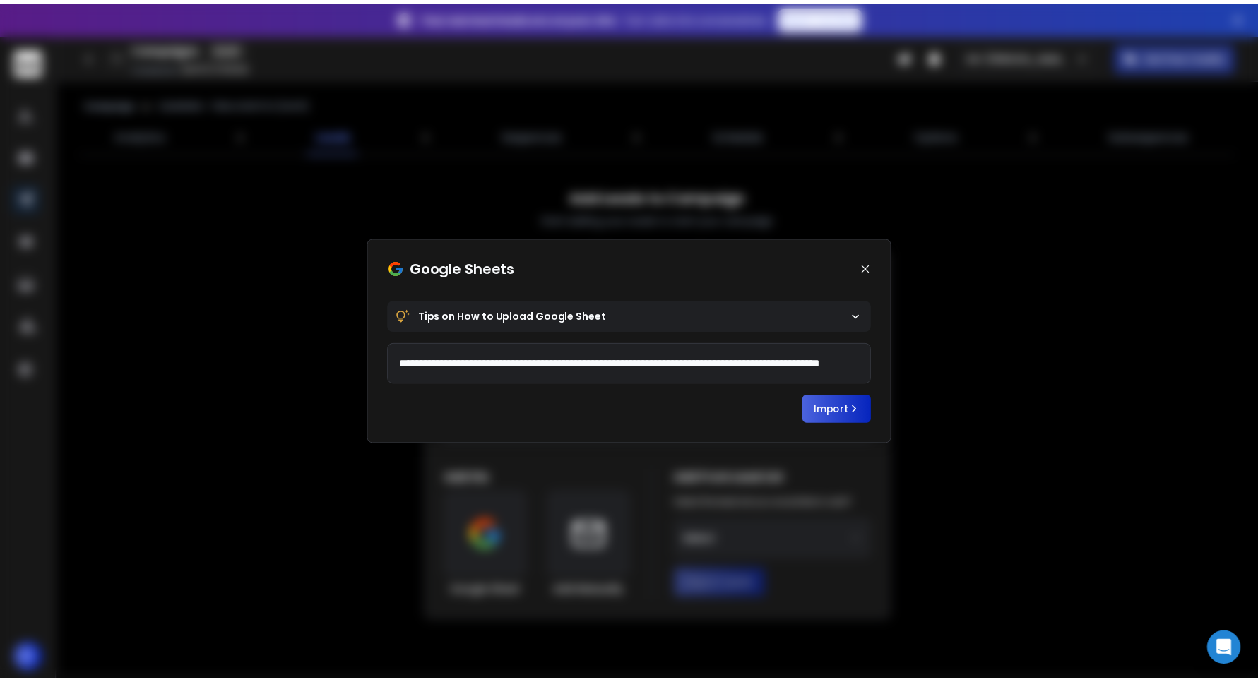
scroll to position [0, 0]
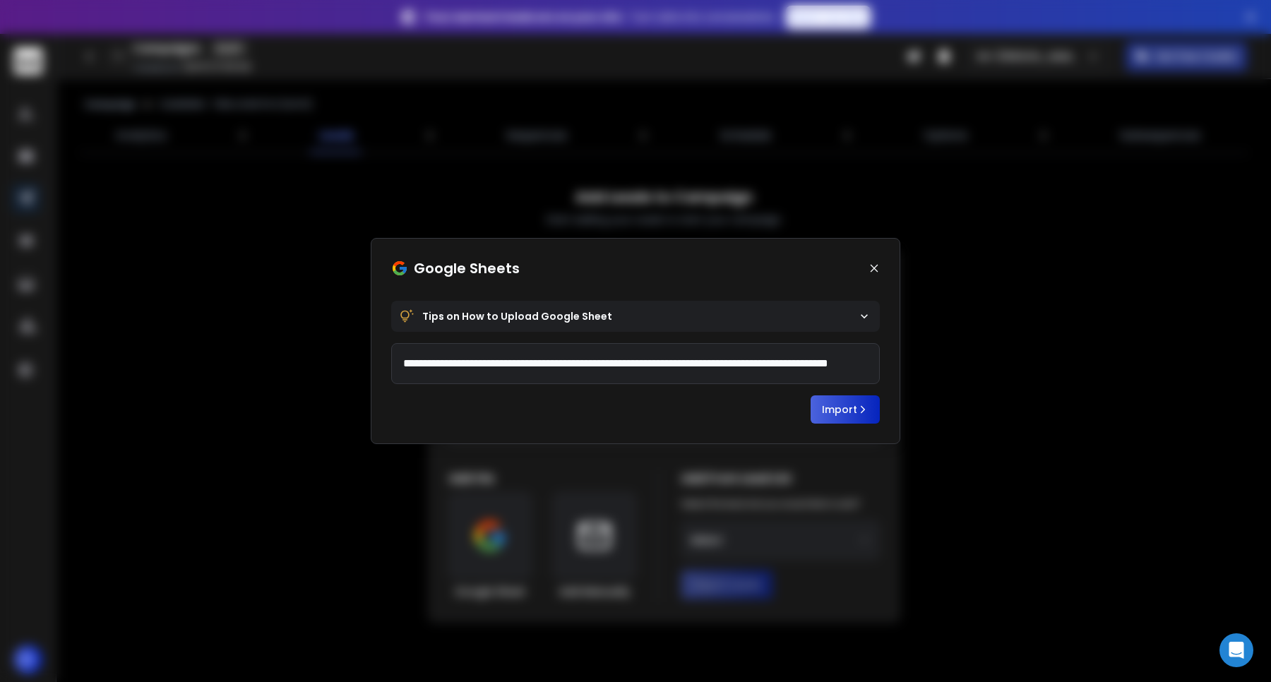
click at [838, 397] on button "Import" at bounding box center [845, 409] width 69 height 28
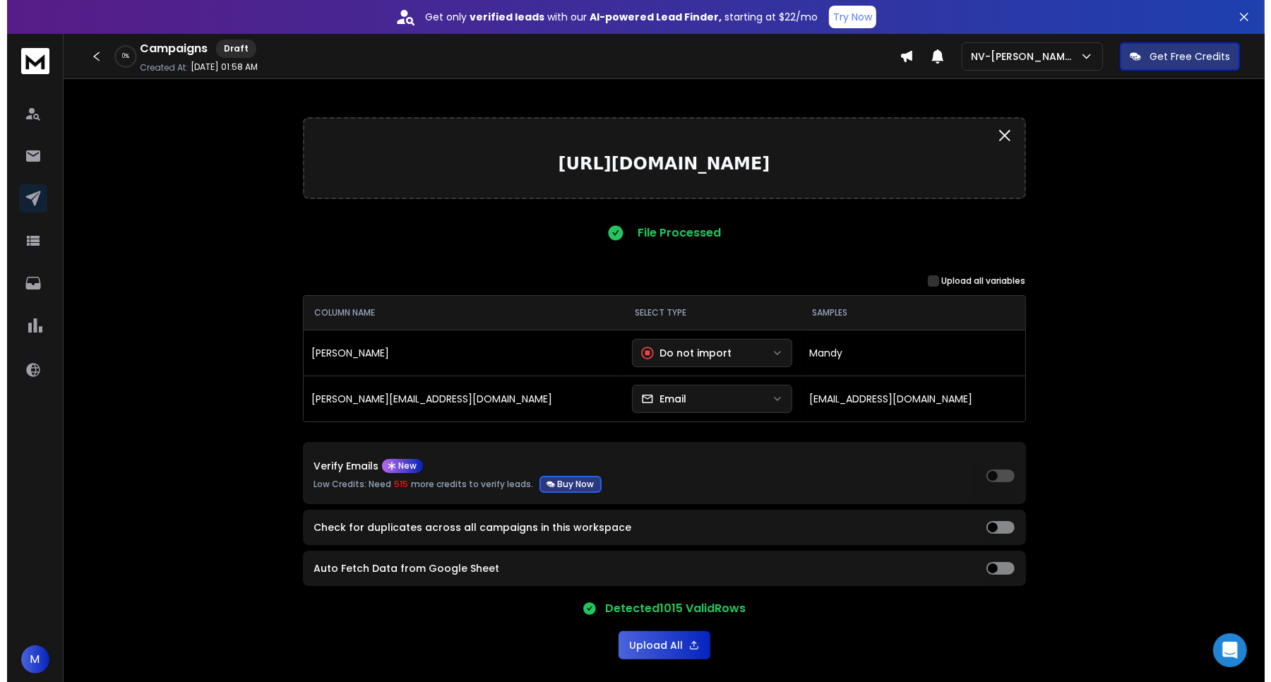
scroll to position [28, 0]
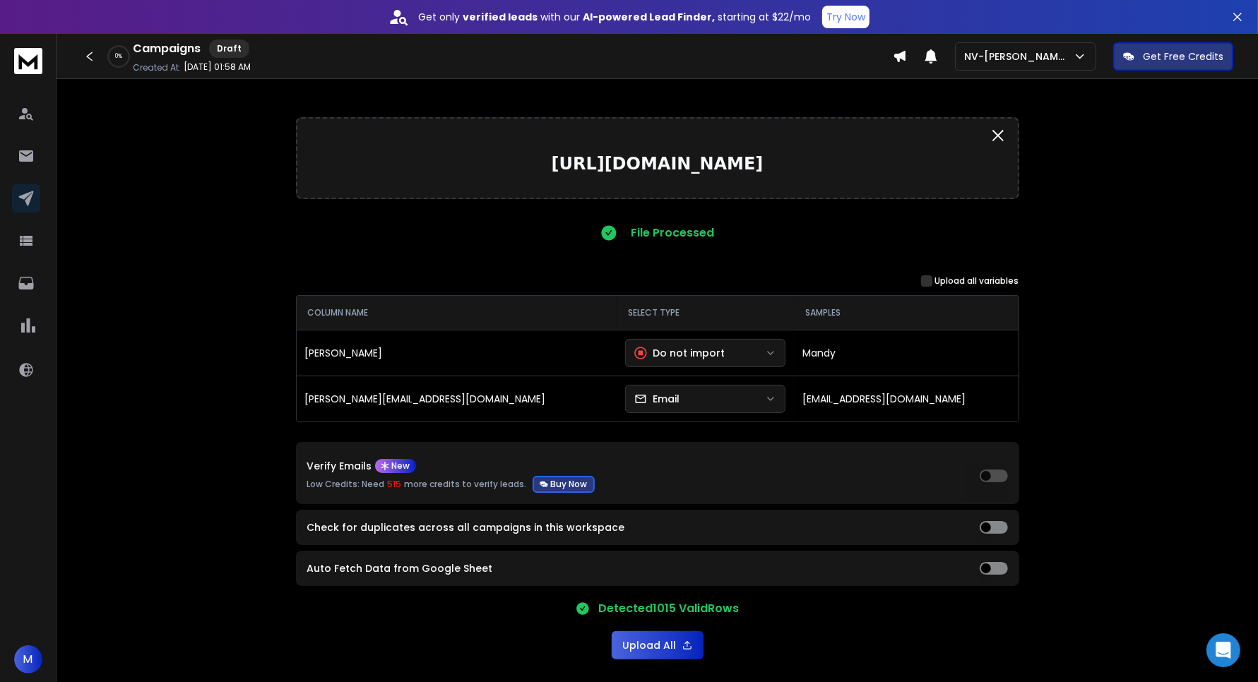
click at [665, 643] on button "Upload All" at bounding box center [658, 645] width 92 height 28
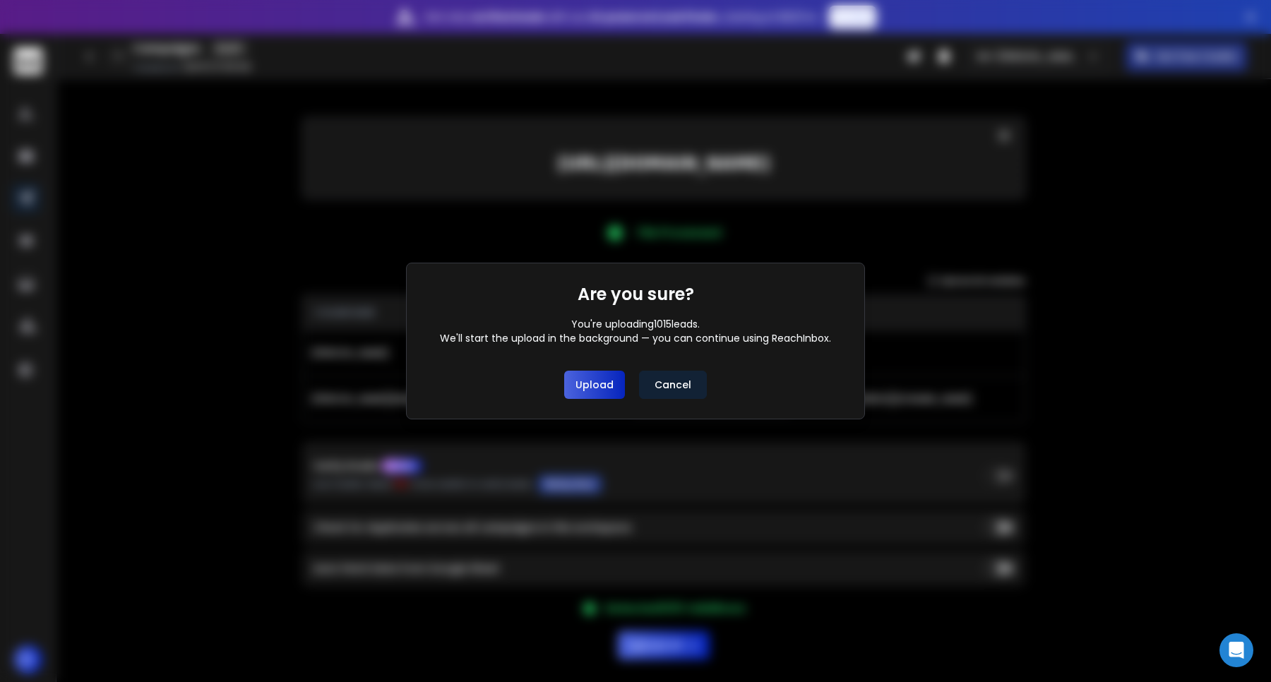
click at [609, 382] on button "Upload" at bounding box center [594, 385] width 61 height 28
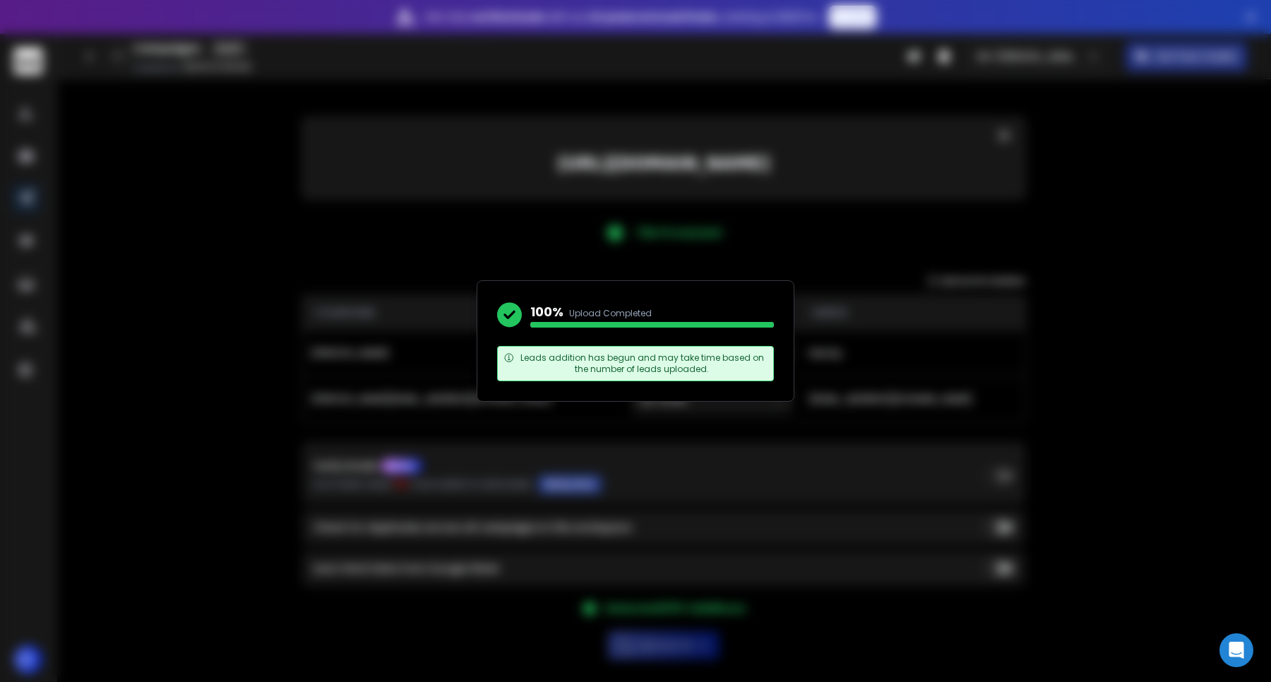
scroll to position [0, 0]
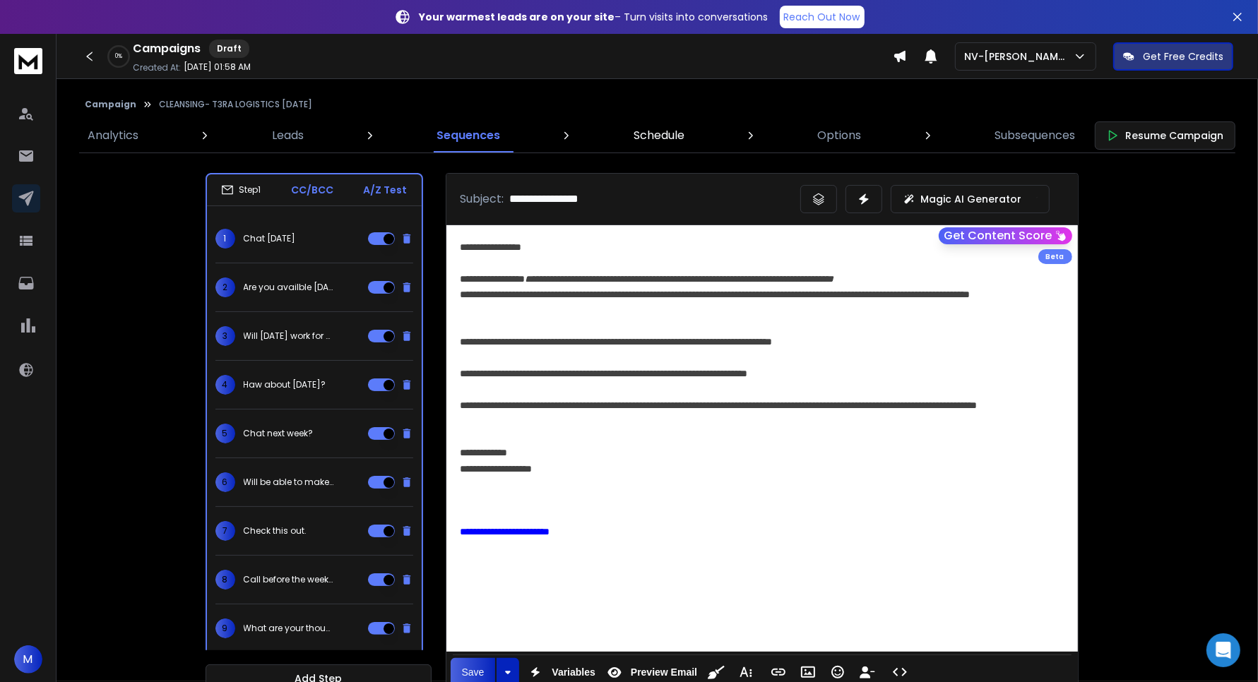
click at [665, 138] on p "Schedule" at bounding box center [658, 135] width 51 height 17
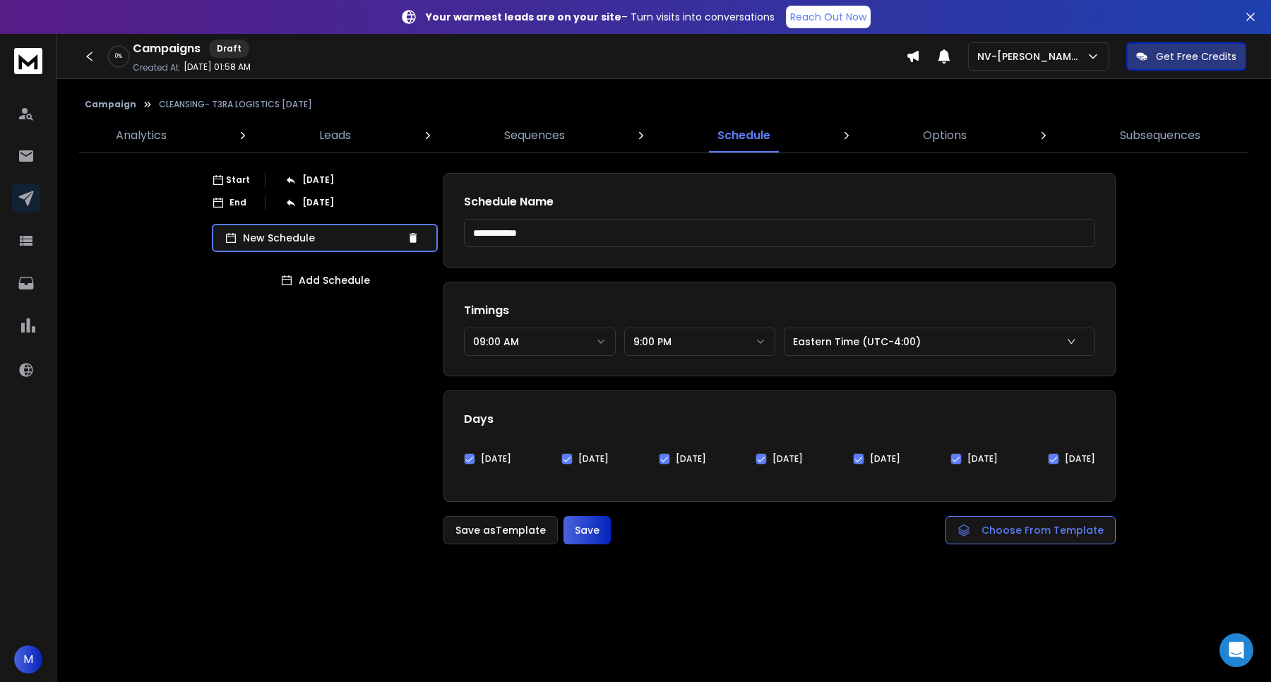
click at [1054, 463] on button "[DATE]" at bounding box center [1053, 458] width 11 height 11
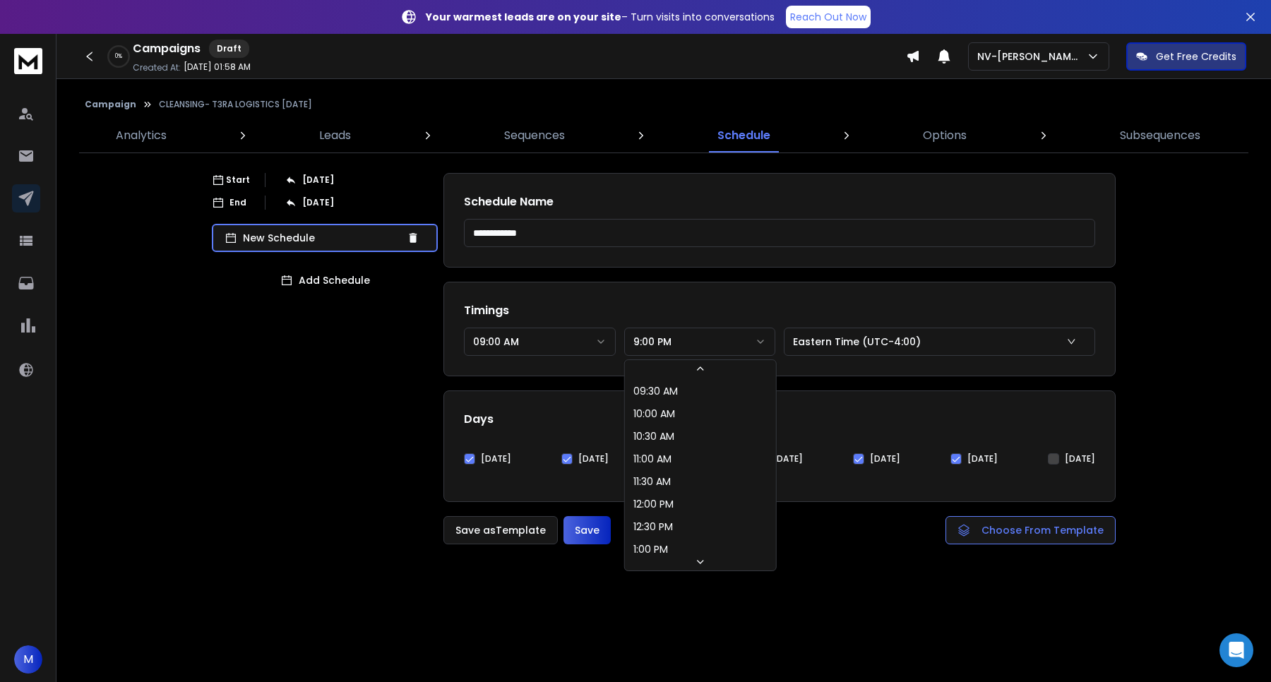
click at [651, 337] on button "9:00 PM" at bounding box center [700, 342] width 152 height 28
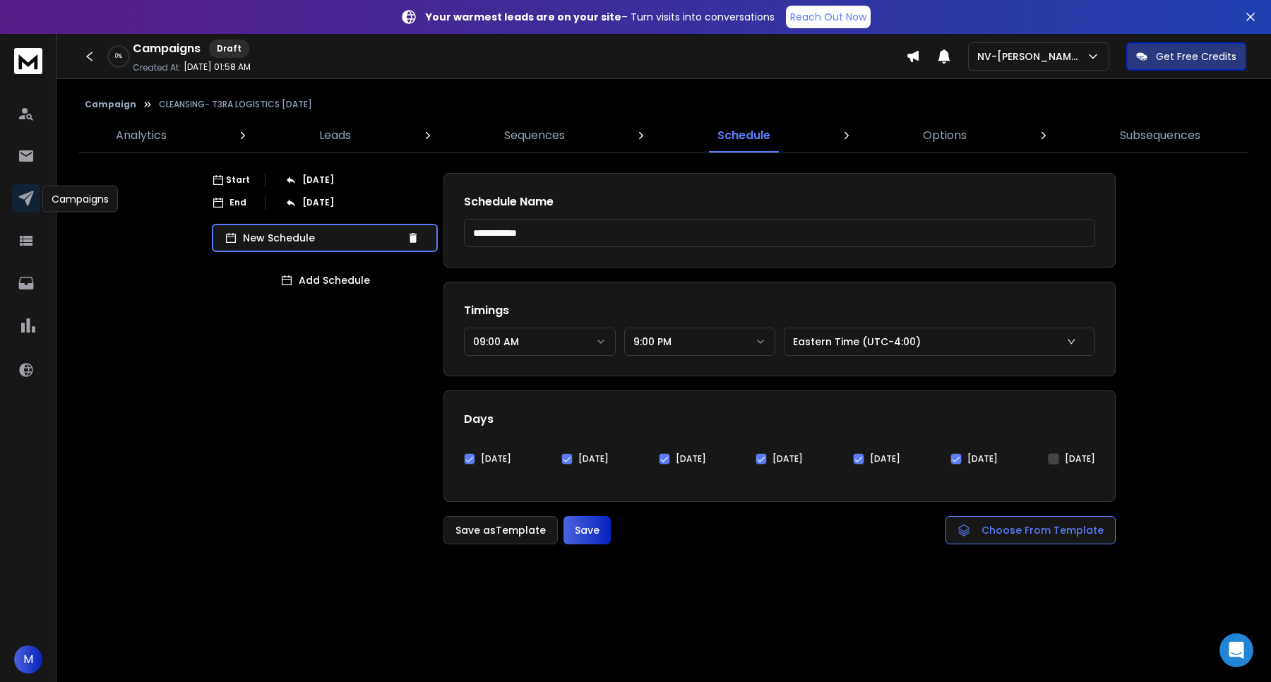
click at [13, 194] on link at bounding box center [26, 198] width 28 height 28
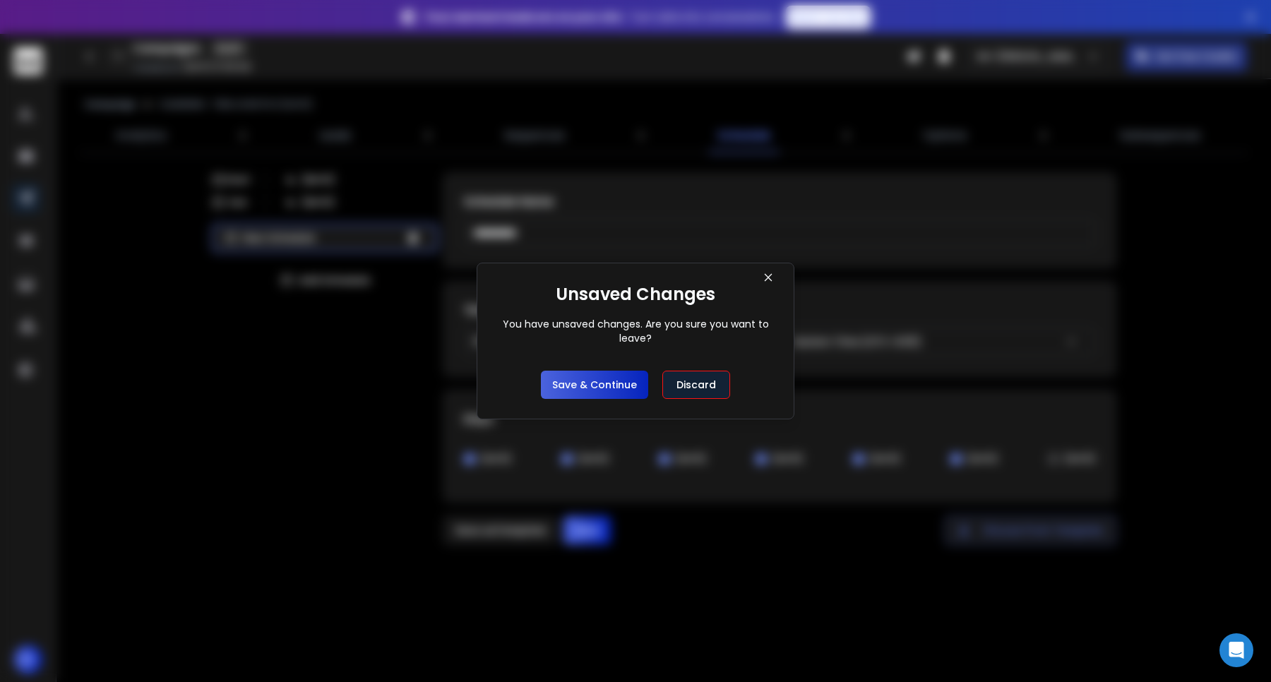
click at [700, 390] on button "Discard" at bounding box center [696, 385] width 68 height 28
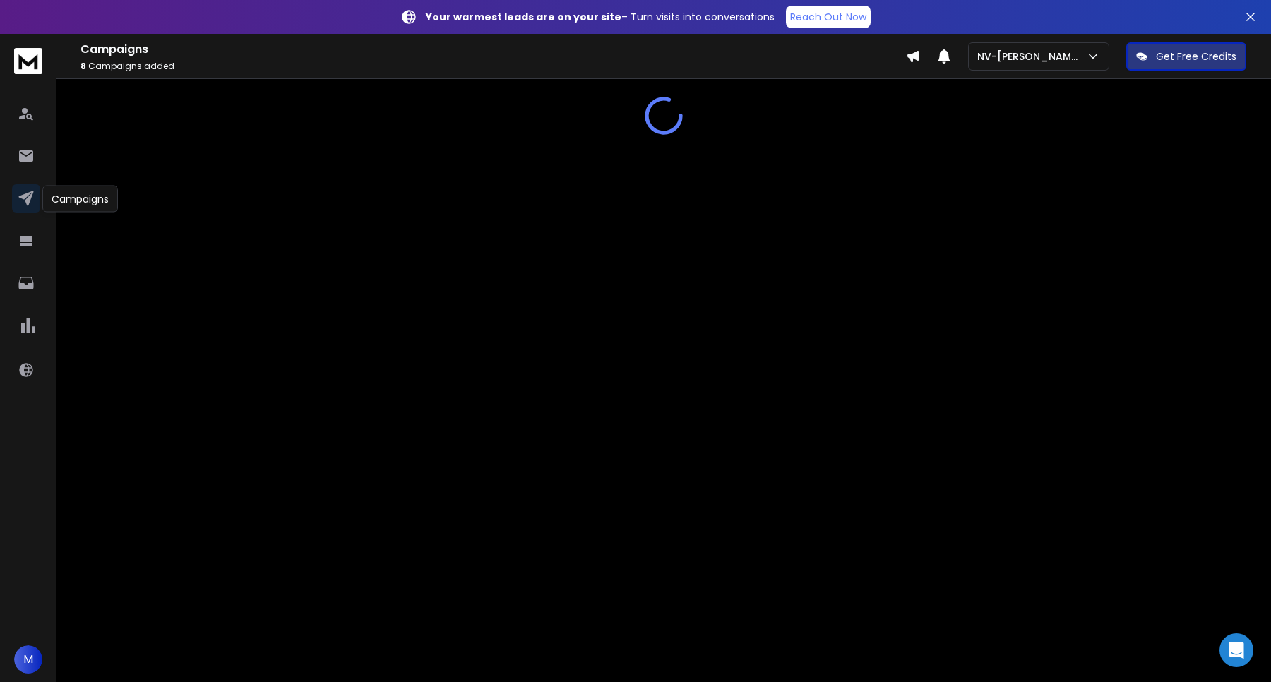
click at [20, 198] on icon at bounding box center [26, 198] width 17 height 17
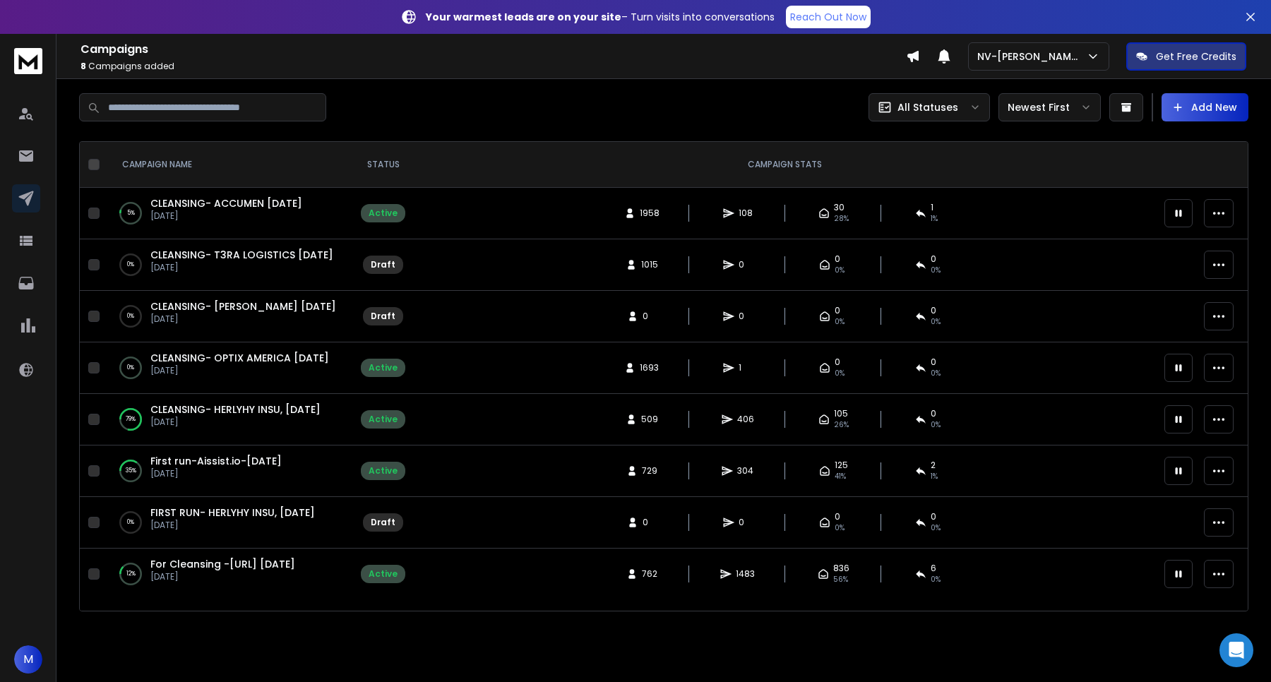
click at [525, 574] on div "762 1483 836 56 % 6 0 %" at bounding box center [784, 574] width 725 height 23
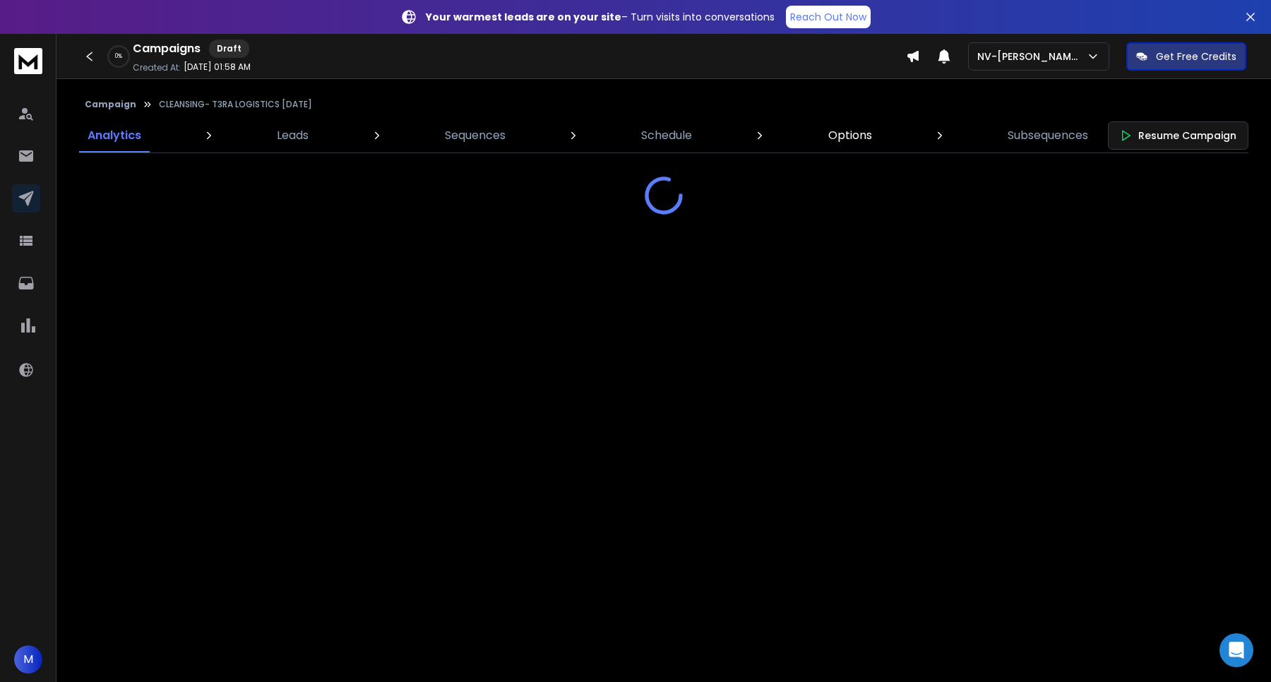
click at [840, 134] on p "Options" at bounding box center [850, 135] width 44 height 17
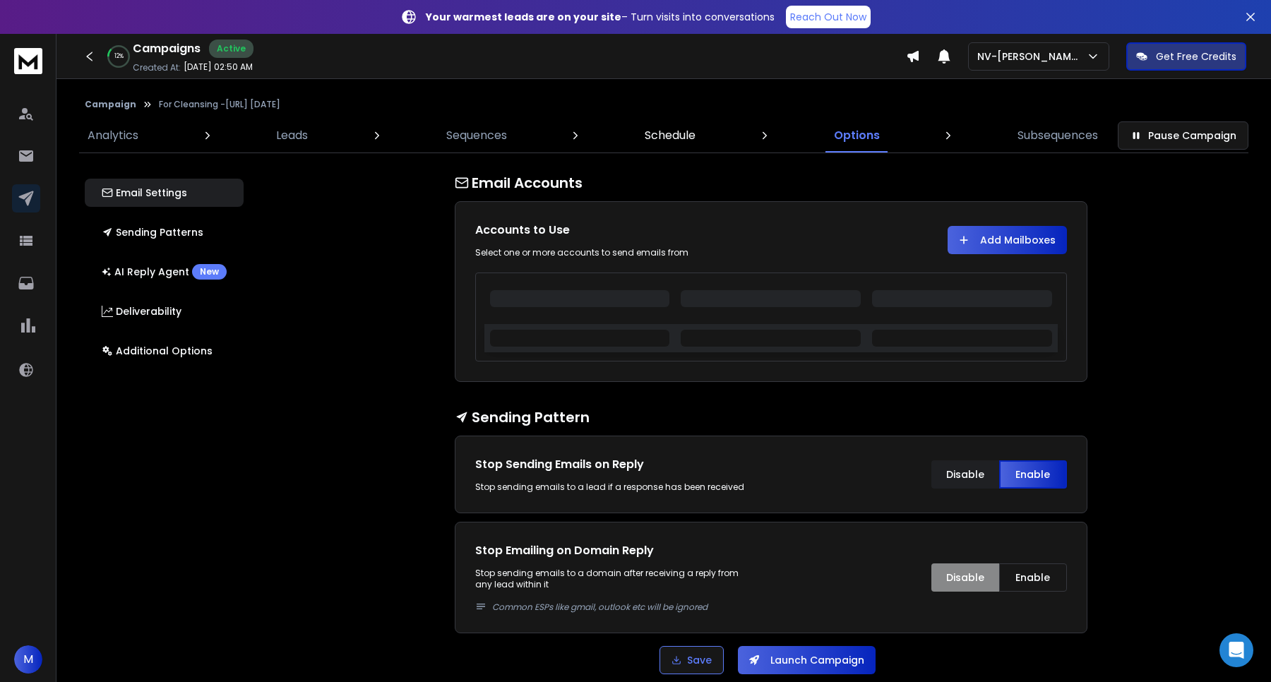
click at [661, 127] on p "Schedule" at bounding box center [670, 135] width 51 height 17
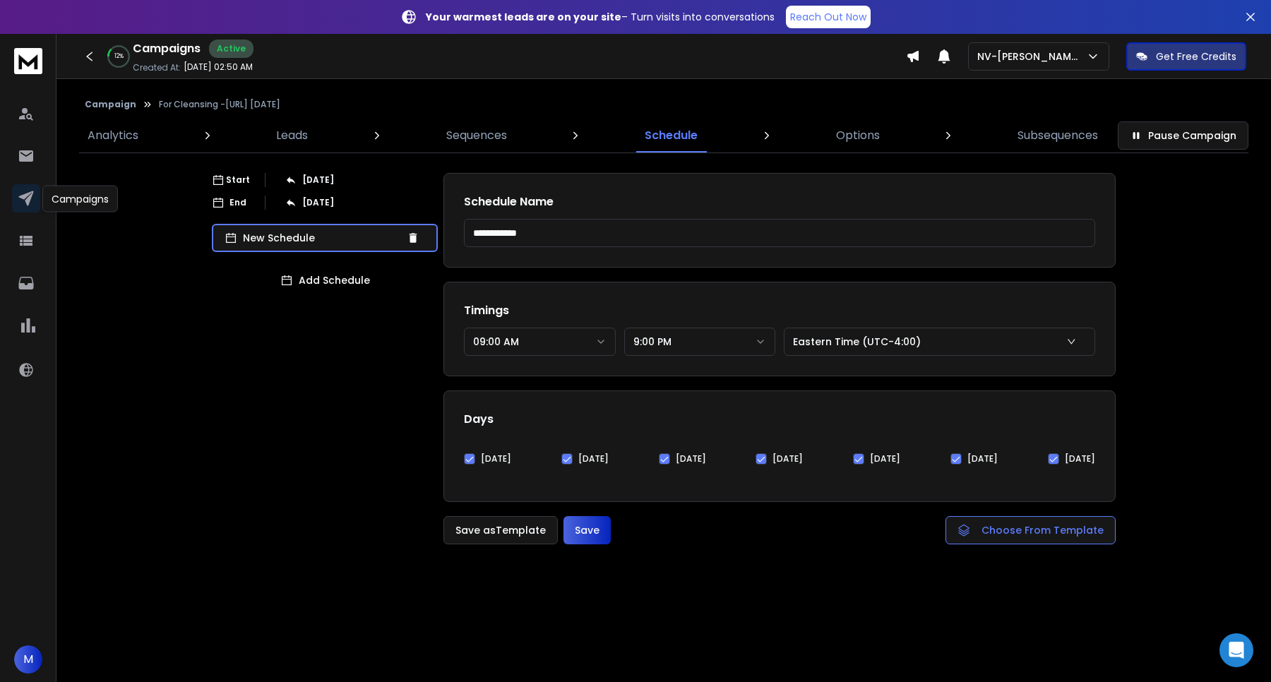
click at [30, 203] on icon at bounding box center [26, 198] width 17 height 17
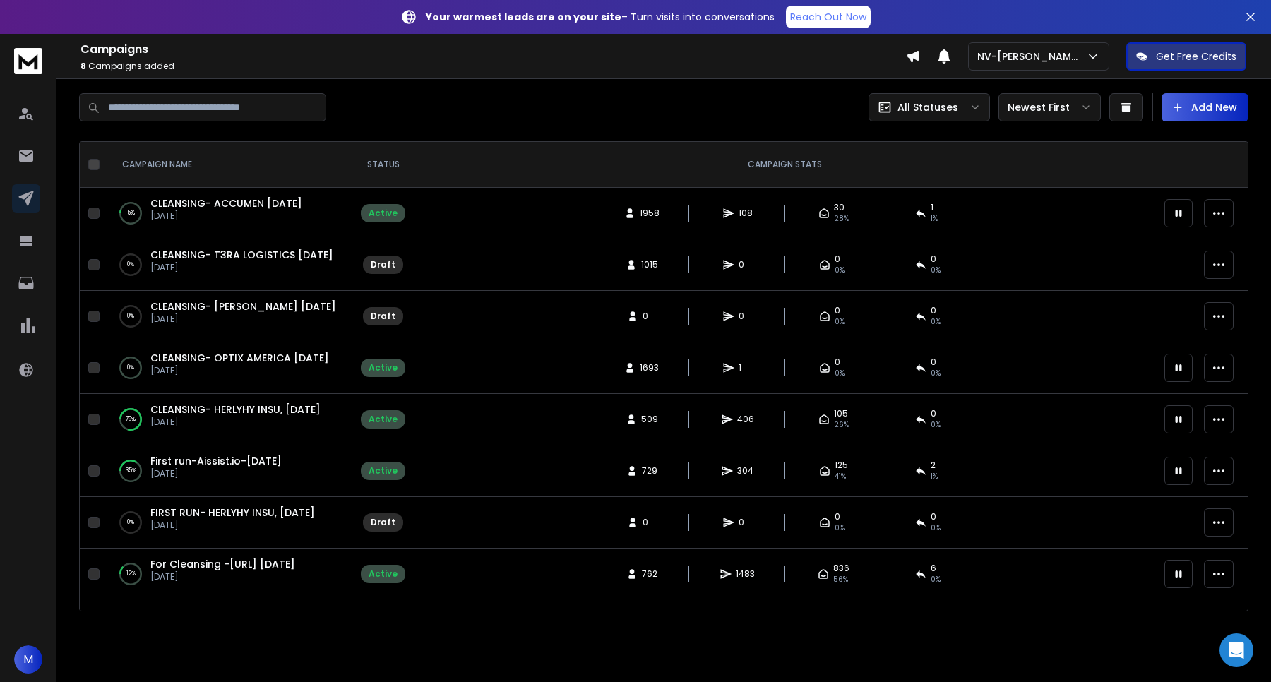
click at [251, 272] on p "[DATE]" at bounding box center [241, 267] width 183 height 11
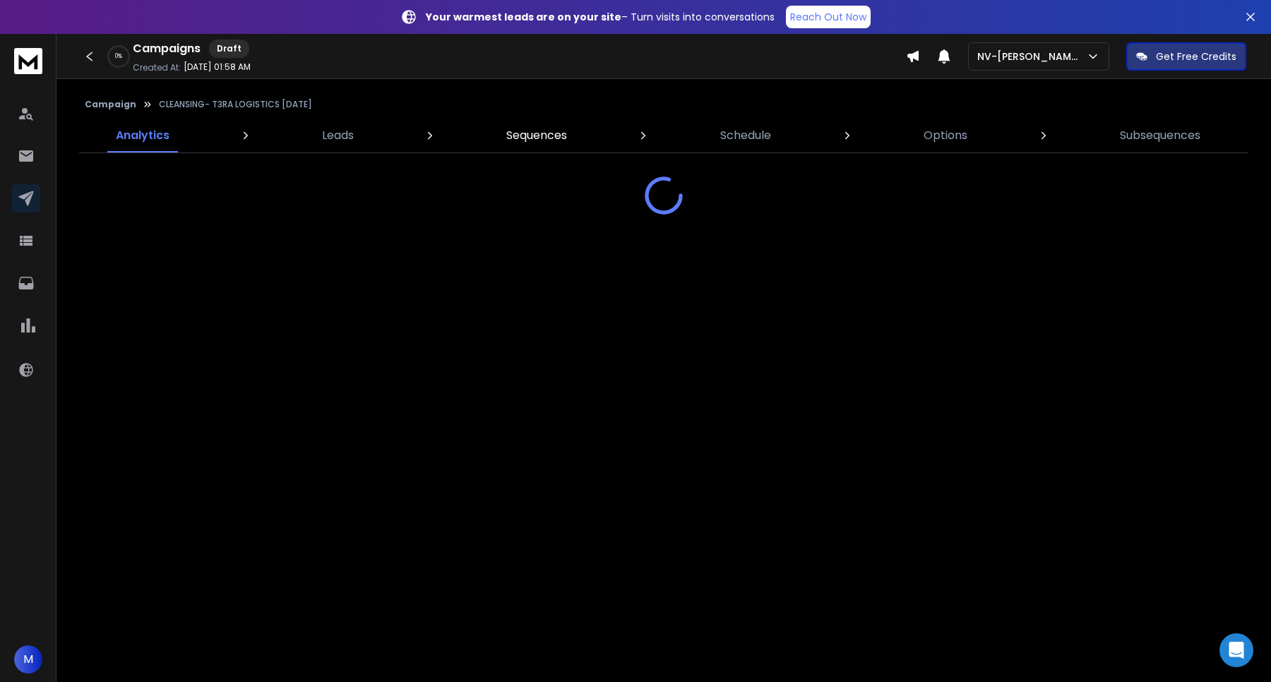
click at [498, 141] on link "Sequences" at bounding box center [537, 136] width 78 height 34
click at [689, 136] on div "Analytics Leads Sequences Schedule Options Subsequences" at bounding box center [658, 136] width 1158 height 34
click at [732, 136] on p "Schedule" at bounding box center [745, 135] width 51 height 17
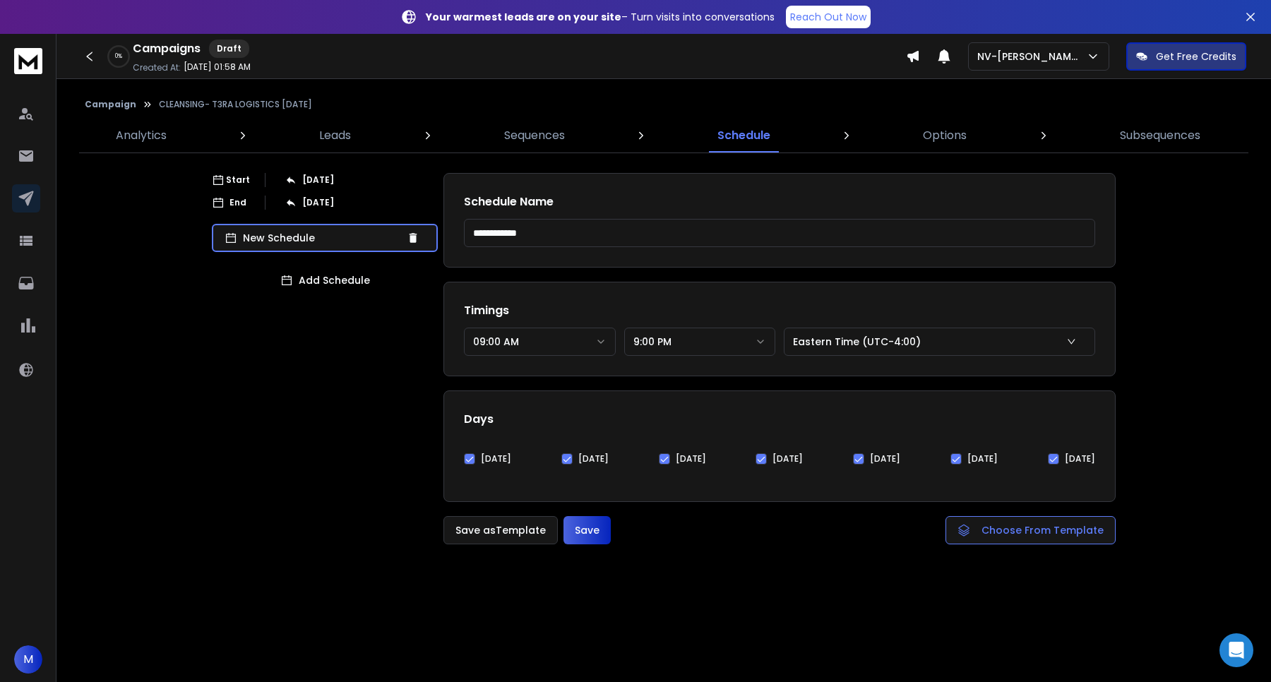
click at [720, 340] on button "9:00 PM" at bounding box center [700, 342] width 152 height 28
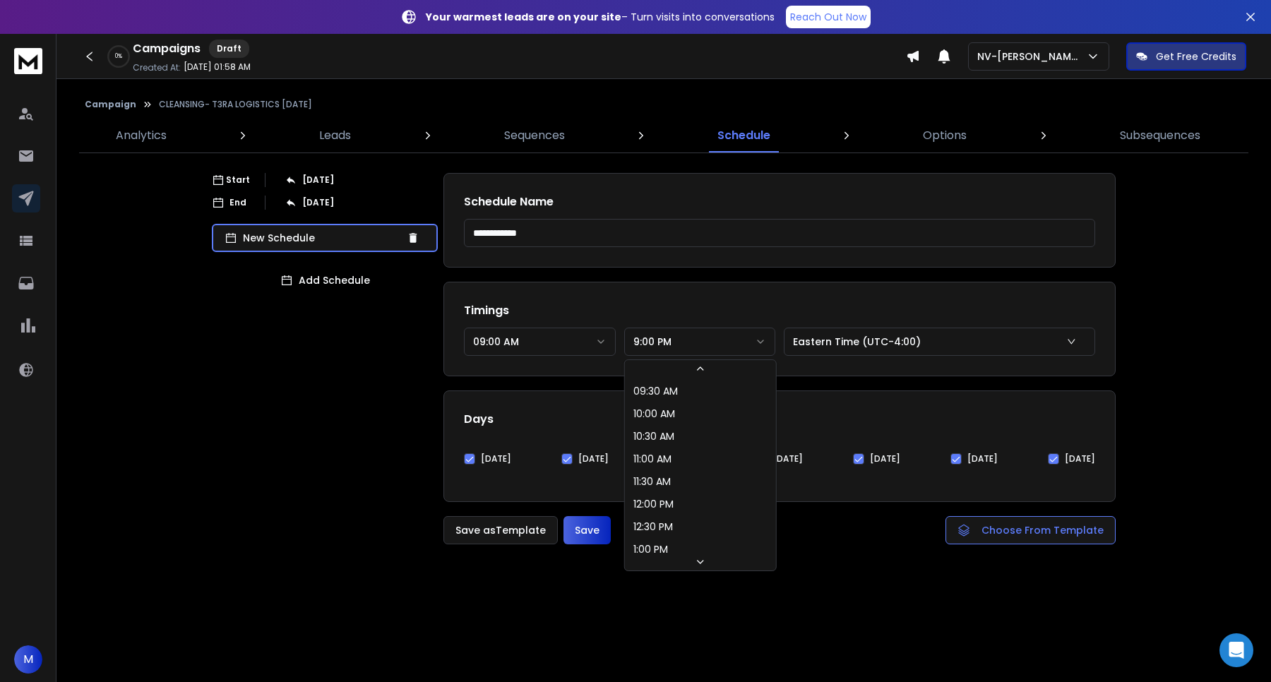
scroll to position [369, 0]
select select "********"
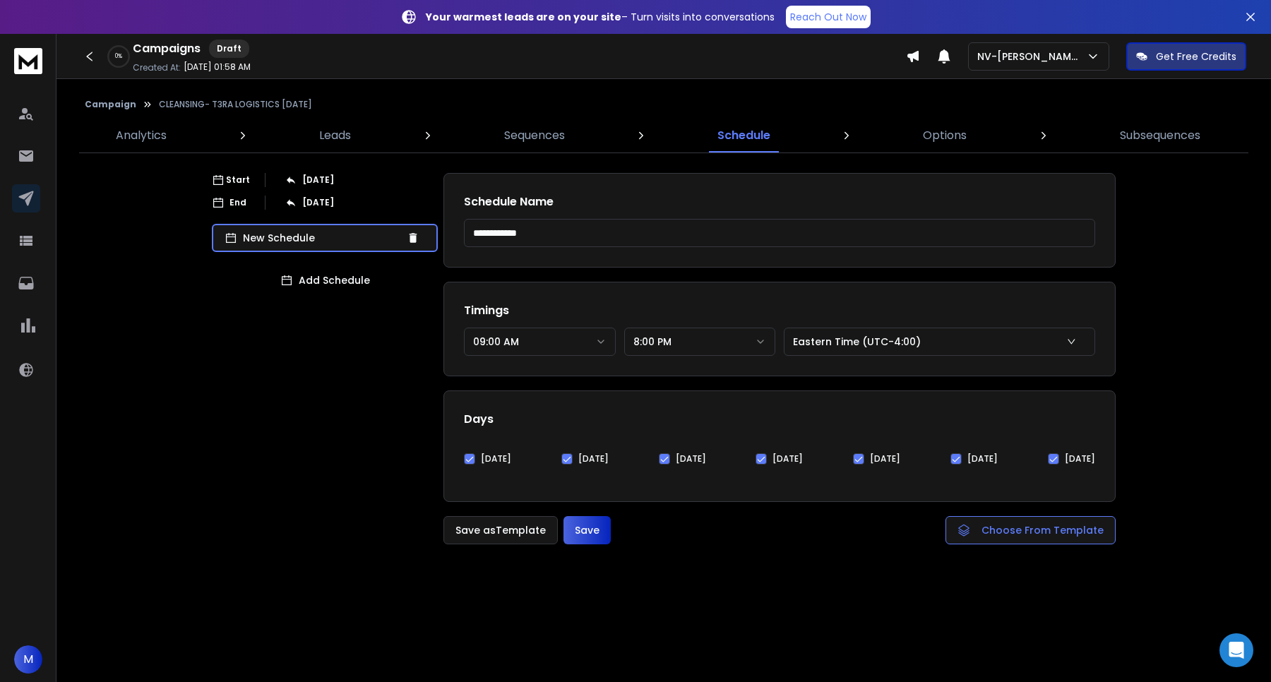
click at [1053, 457] on button "[DATE]" at bounding box center [1053, 458] width 11 height 11
click at [578, 516] on button "Save" at bounding box center [587, 530] width 47 height 28
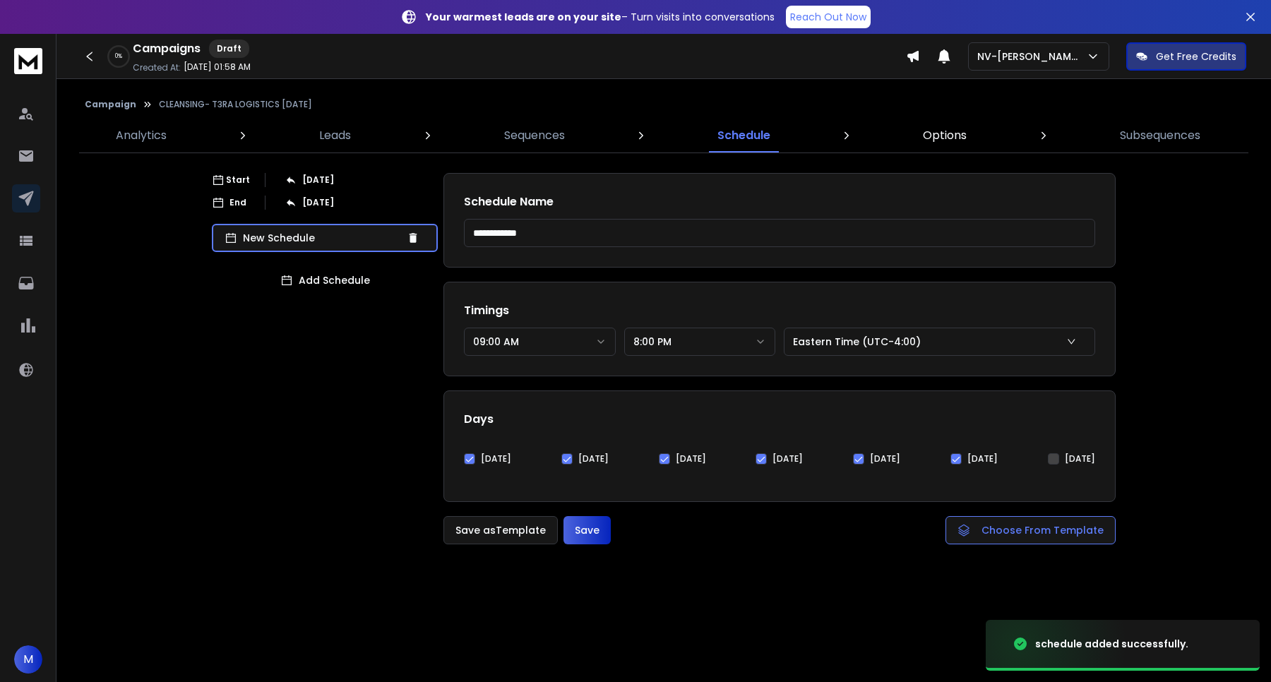
click at [915, 132] on link "Options" at bounding box center [945, 136] width 61 height 34
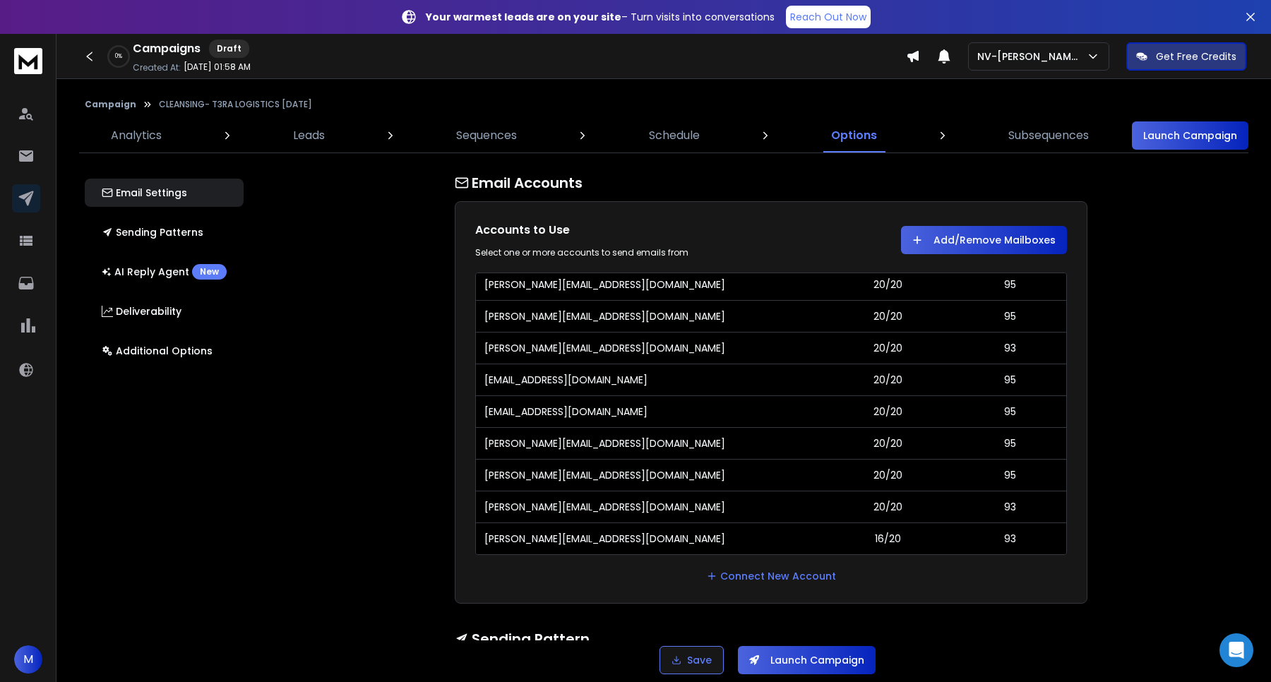
click at [816, 657] on button "Launch Campaign" at bounding box center [807, 660] width 138 height 28
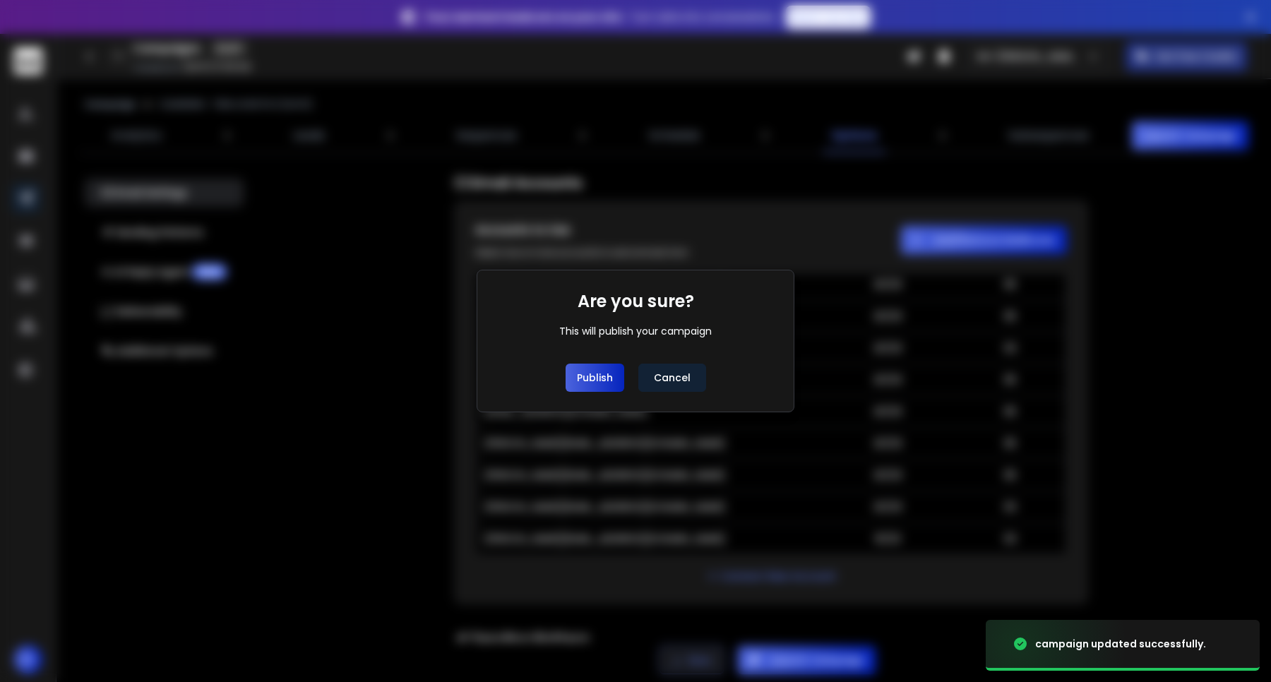
drag, startPoint x: 594, startPoint y: 369, endPoint x: 626, endPoint y: 429, distance: 67.9
click at [594, 371] on button "Publish" at bounding box center [595, 378] width 59 height 28
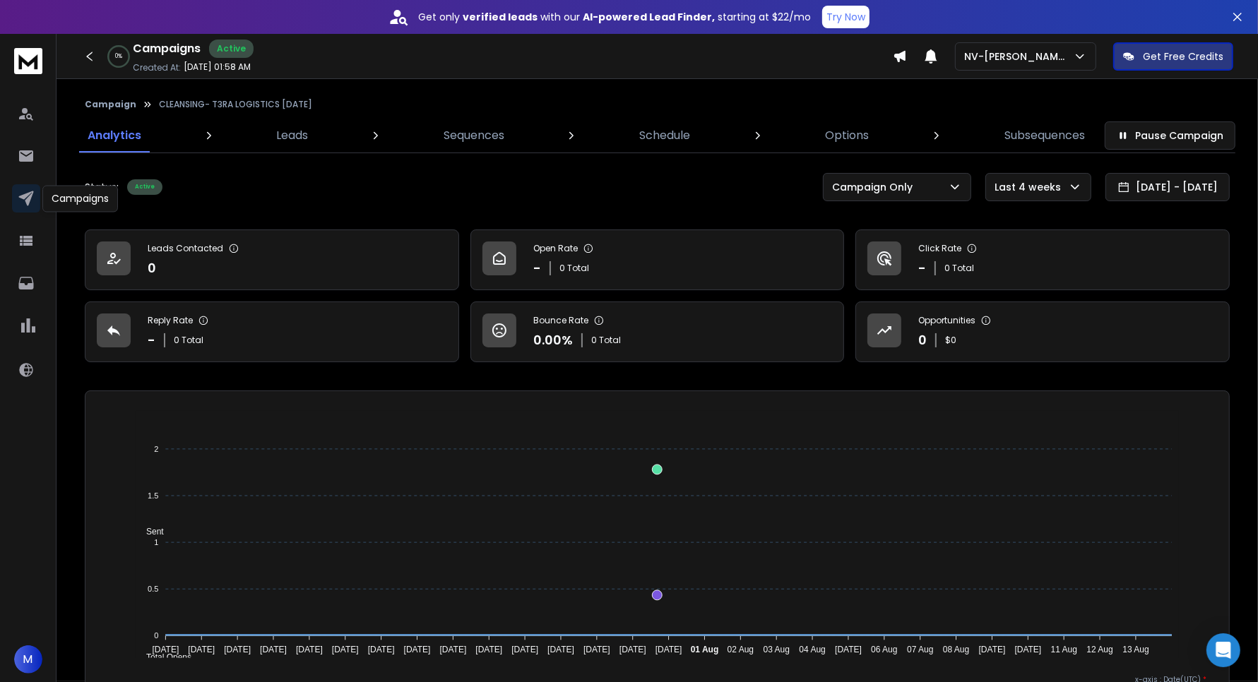
click at [21, 196] on icon at bounding box center [25, 198] width 15 height 15
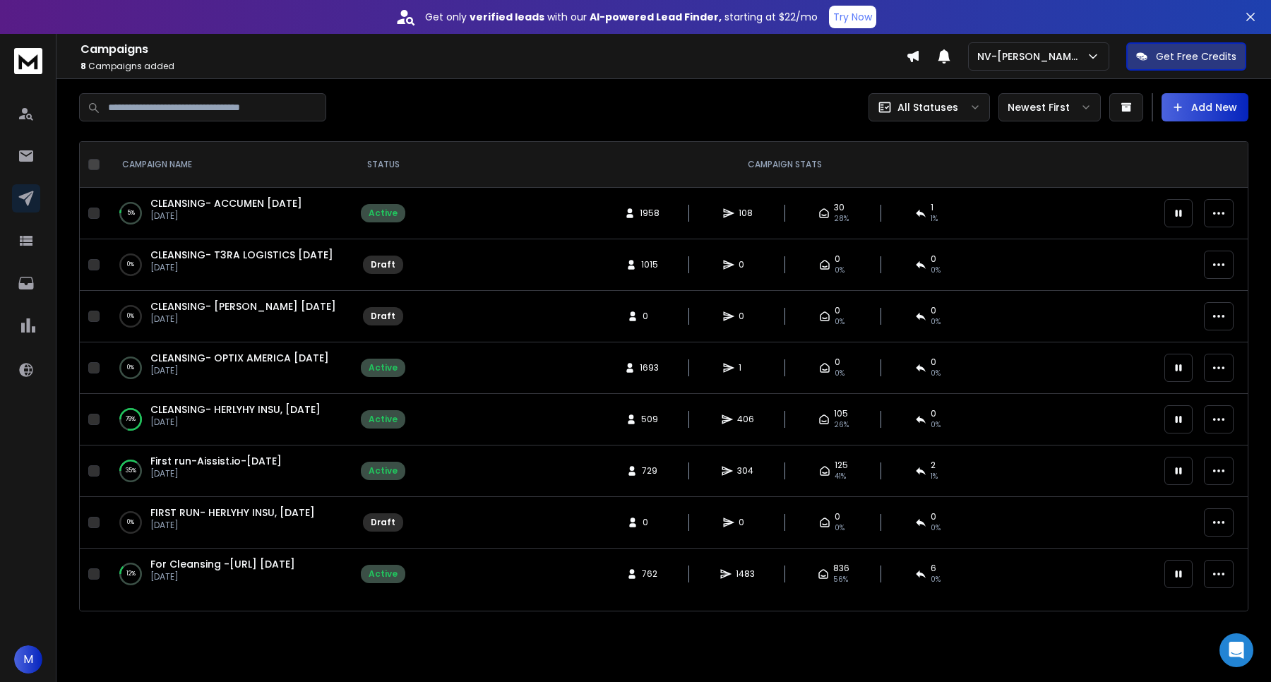
click at [269, 513] on span "FIRST RUN- HERLYHY INSU, [DATE]" at bounding box center [232, 513] width 165 height 14
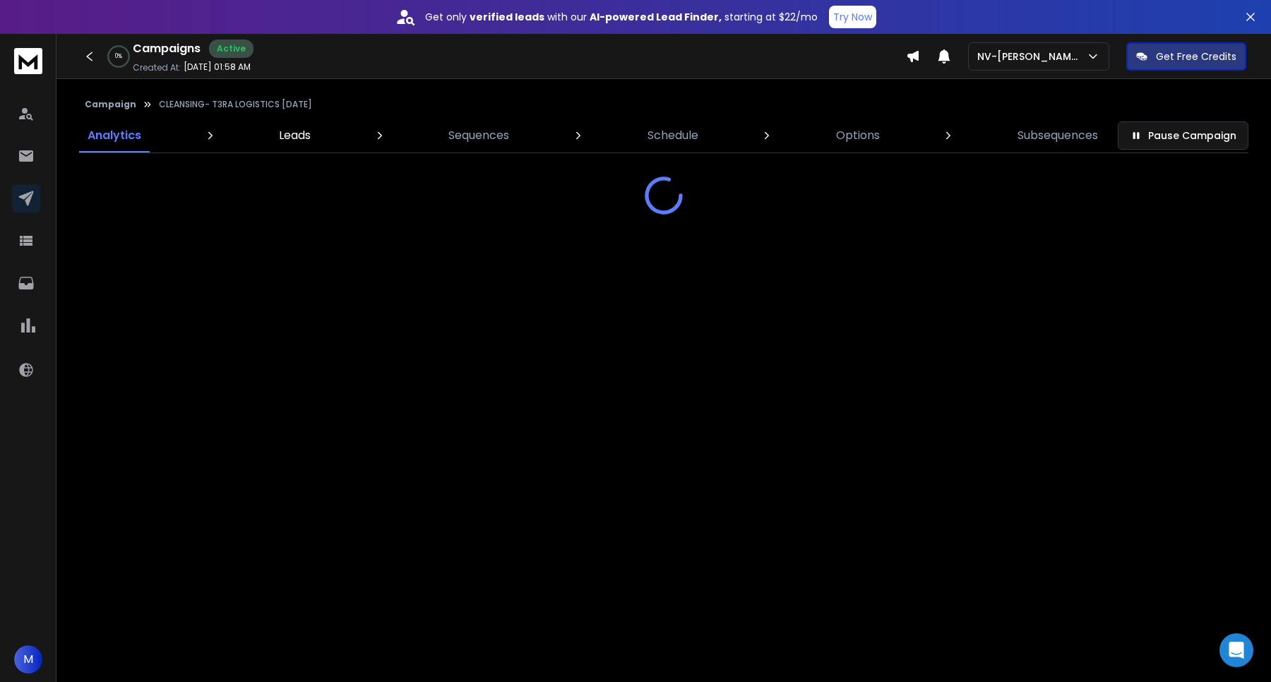
click at [293, 136] on p "Leads" at bounding box center [295, 135] width 32 height 17
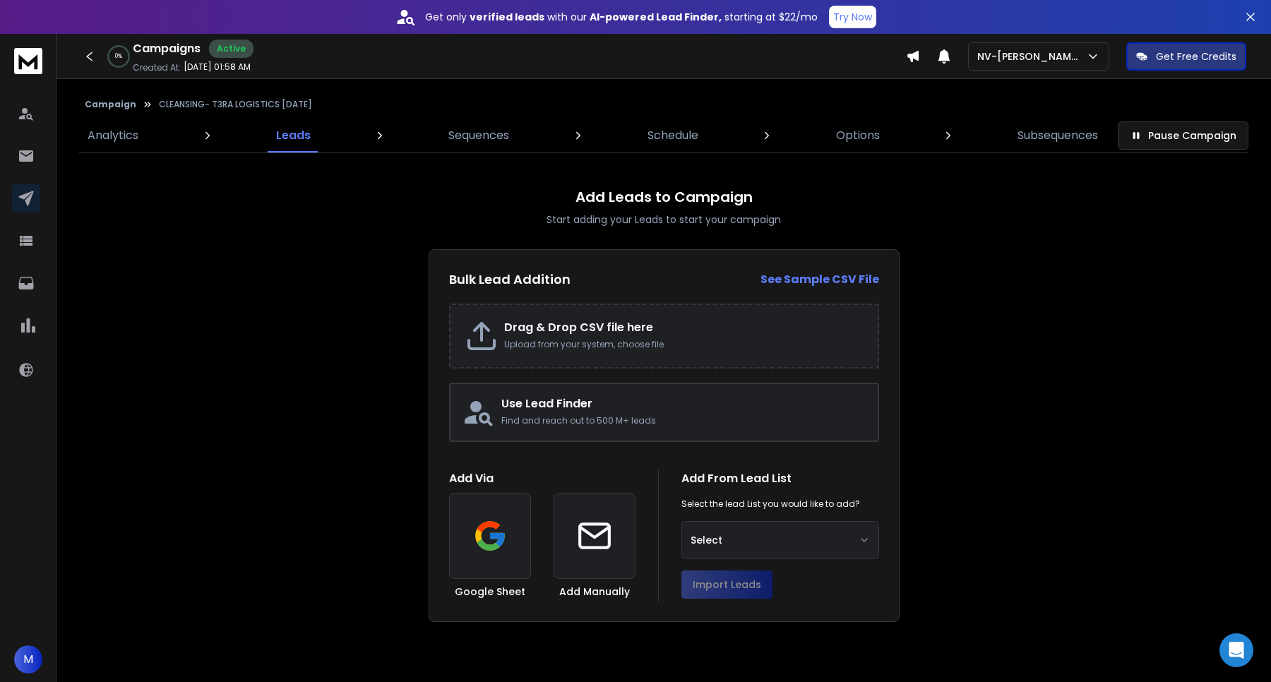
click at [293, 136] on p "Leads" at bounding box center [293, 135] width 35 height 17
click at [18, 192] on icon at bounding box center [26, 198] width 17 height 17
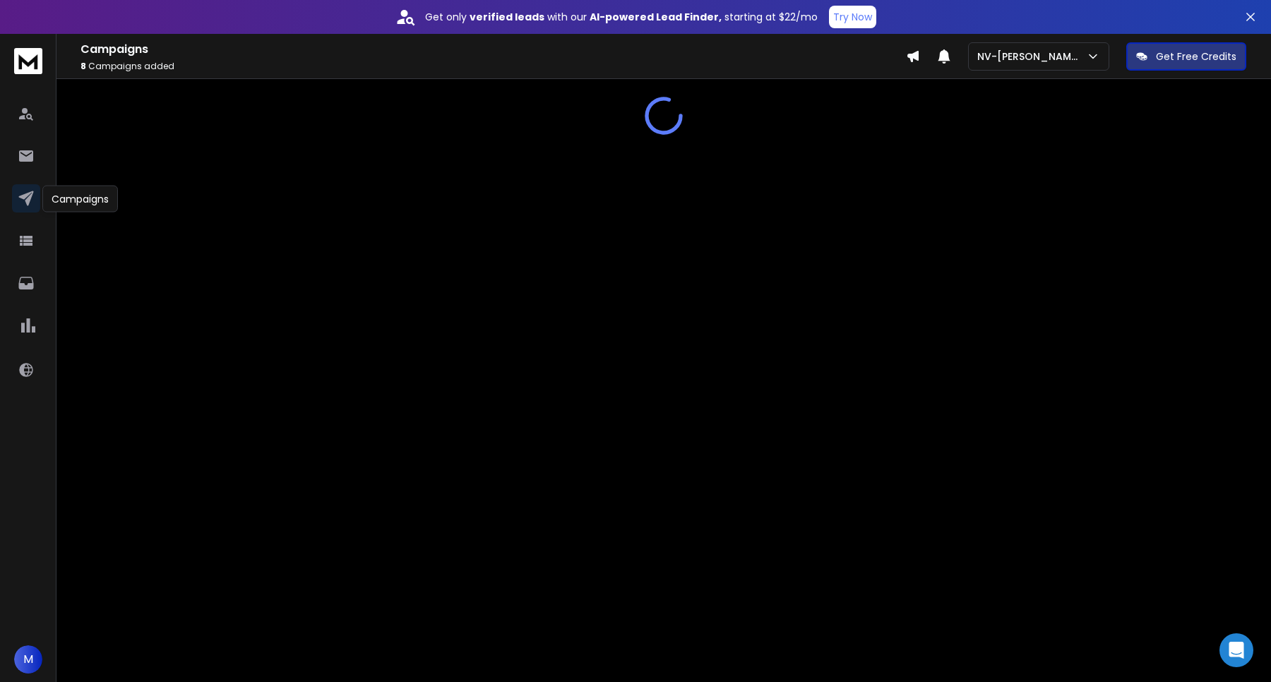
click at [20, 195] on icon at bounding box center [26, 198] width 17 height 17
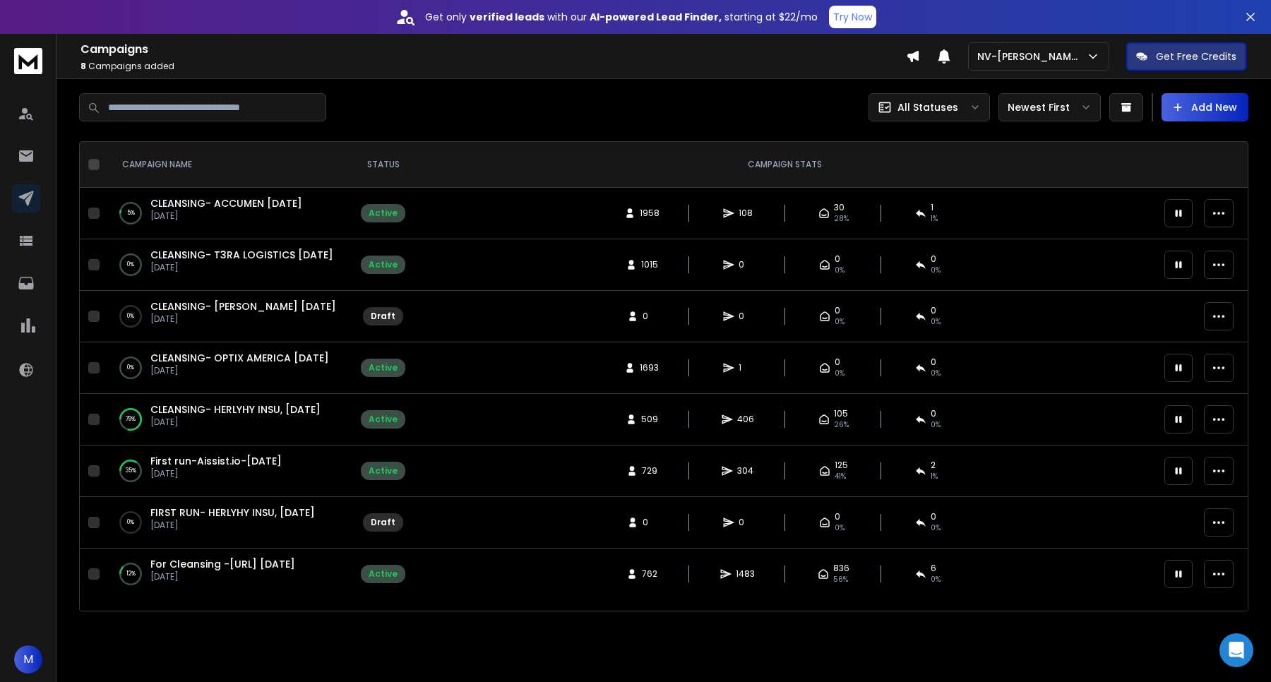
click at [549, 410] on div "509 406 105 26 % 0 0 %" at bounding box center [784, 419] width 725 height 23
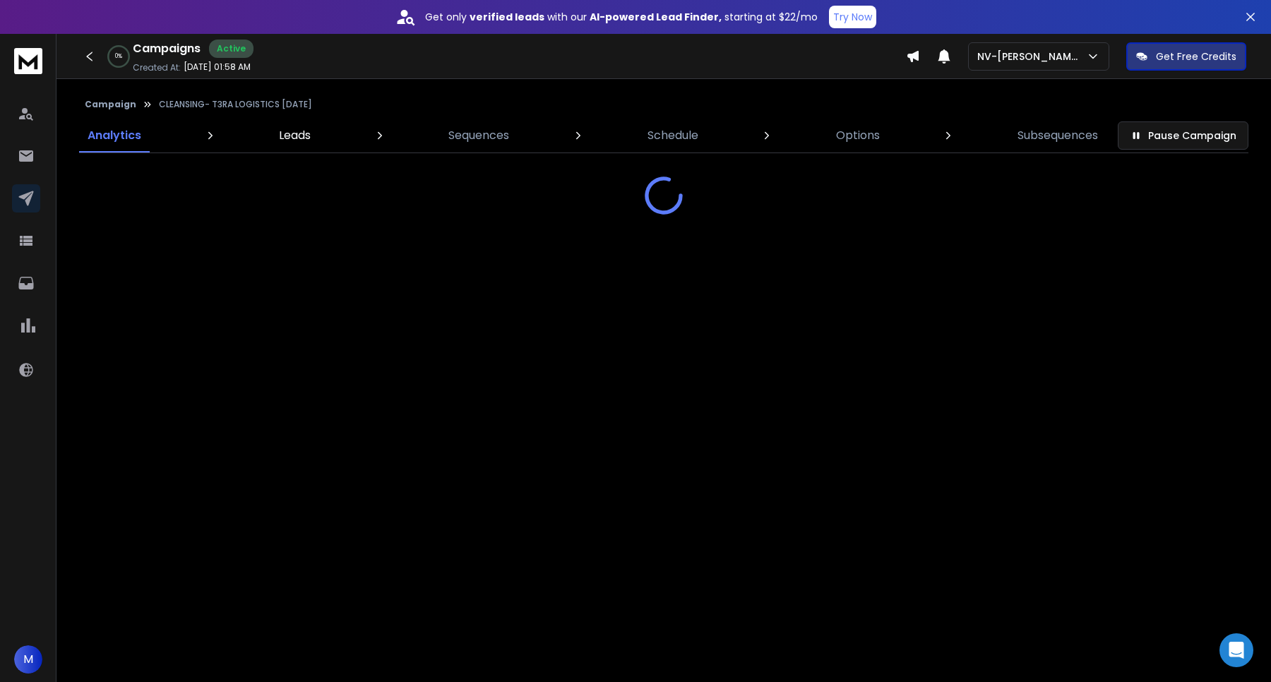
click at [307, 136] on p "Leads" at bounding box center [295, 135] width 32 height 17
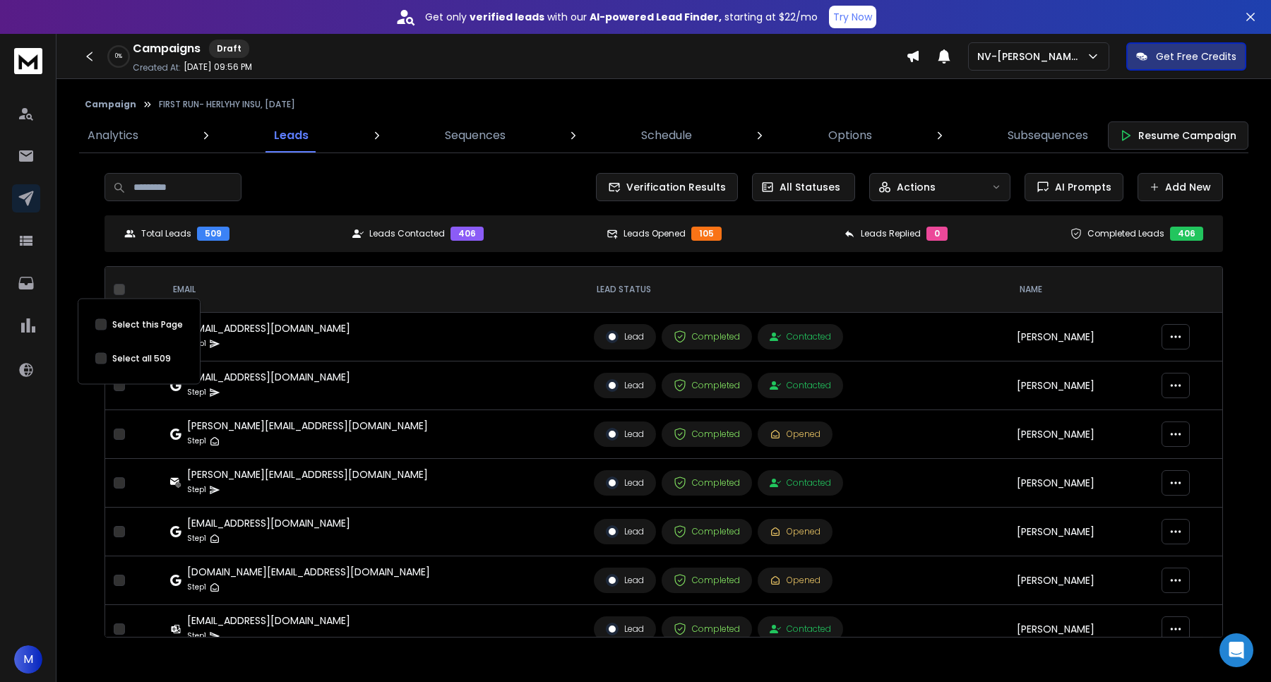
click at [118, 287] on button "Select this Page" at bounding box center [119, 289] width 11 height 11
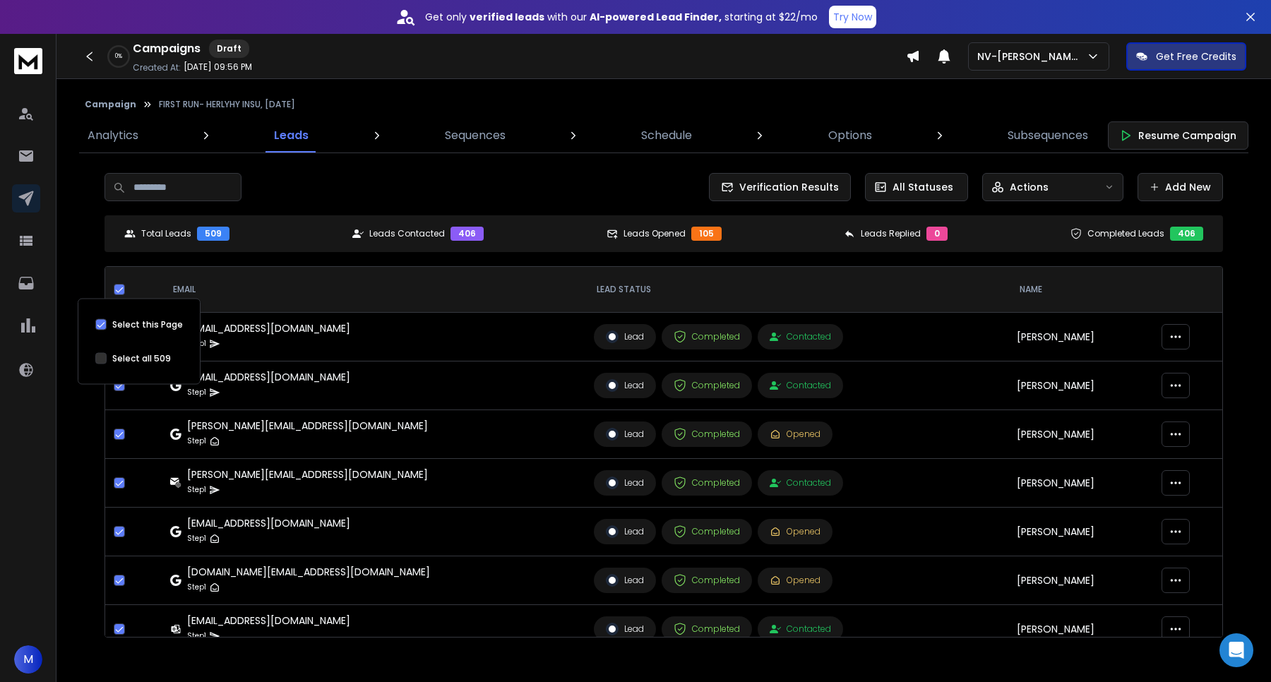
click at [129, 361] on label "Select all 509" at bounding box center [141, 358] width 59 height 11
click at [101, 353] on button "Select this Page" at bounding box center [100, 358] width 11 height 11
drag, startPoint x: 922, startPoint y: 184, endPoint x: 915, endPoint y: 195, distance: 12.7
click at [923, 184] on p "All Statuses" at bounding box center [923, 187] width 61 height 14
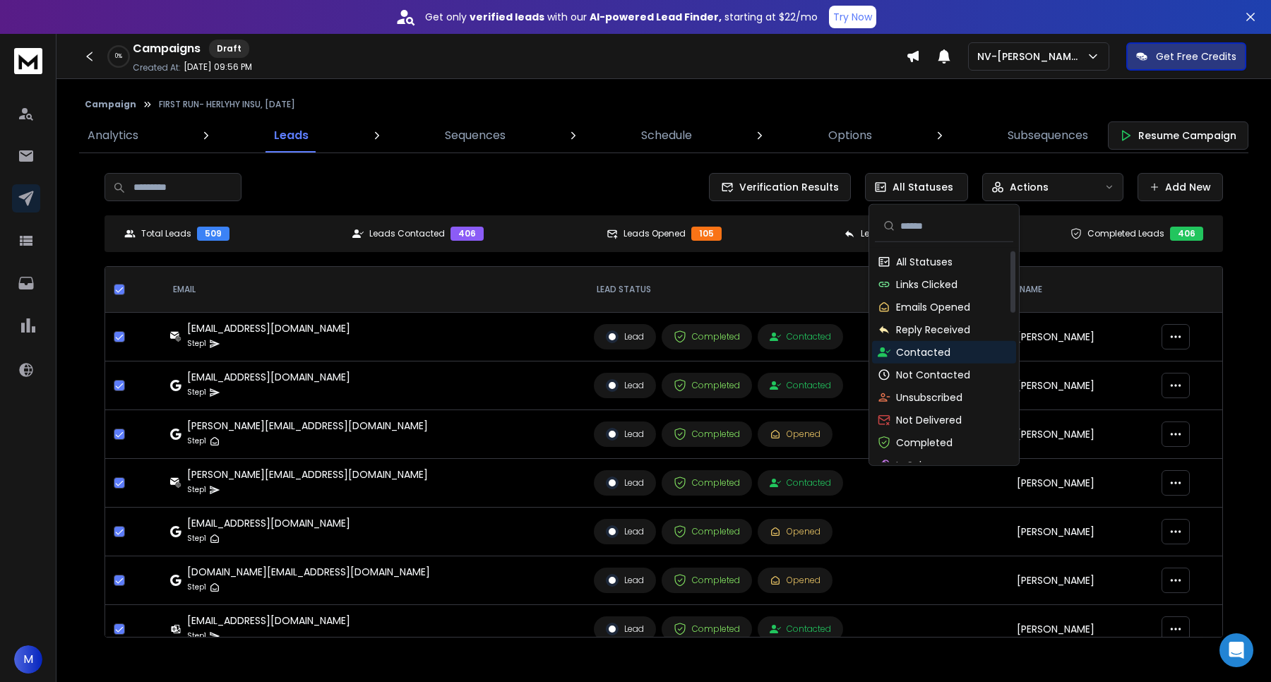
click at [930, 353] on p "Contacted" at bounding box center [923, 352] width 54 height 14
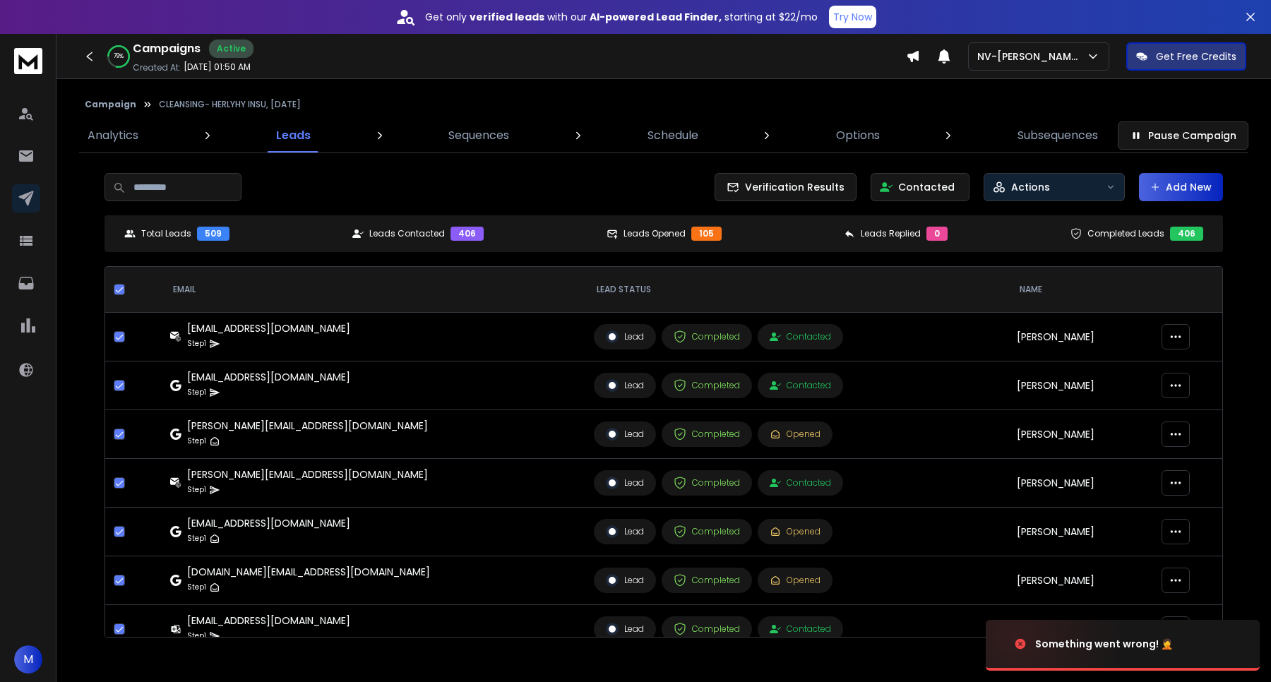
click at [1022, 189] on p "Actions" at bounding box center [1030, 187] width 39 height 14
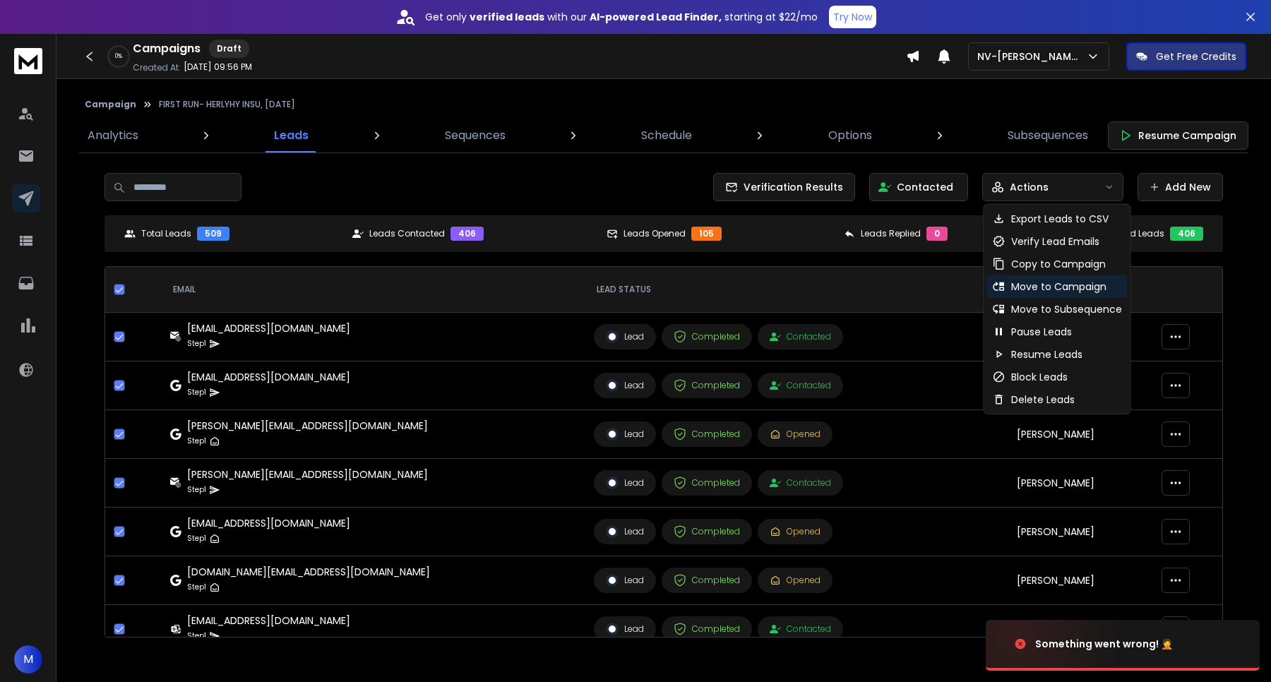
click at [1051, 290] on p "Move to Campaign" at bounding box center [1058, 287] width 95 height 14
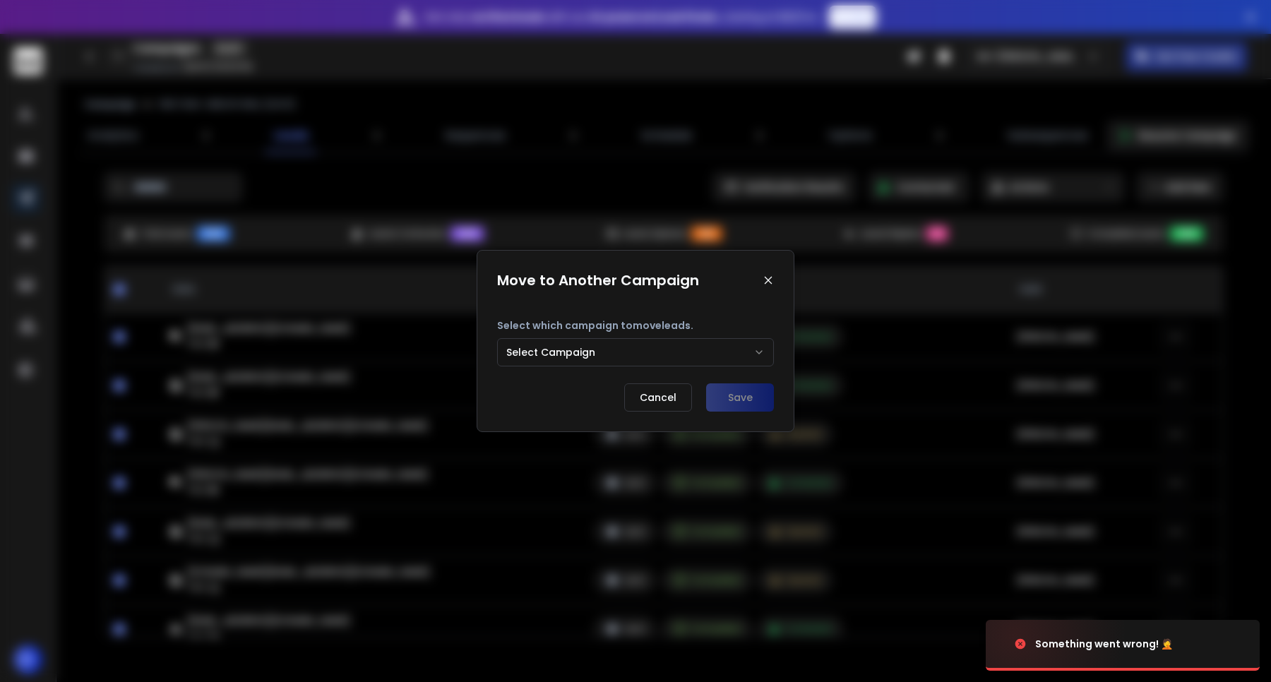
click at [615, 361] on button "Select Campaign" at bounding box center [635, 352] width 277 height 28
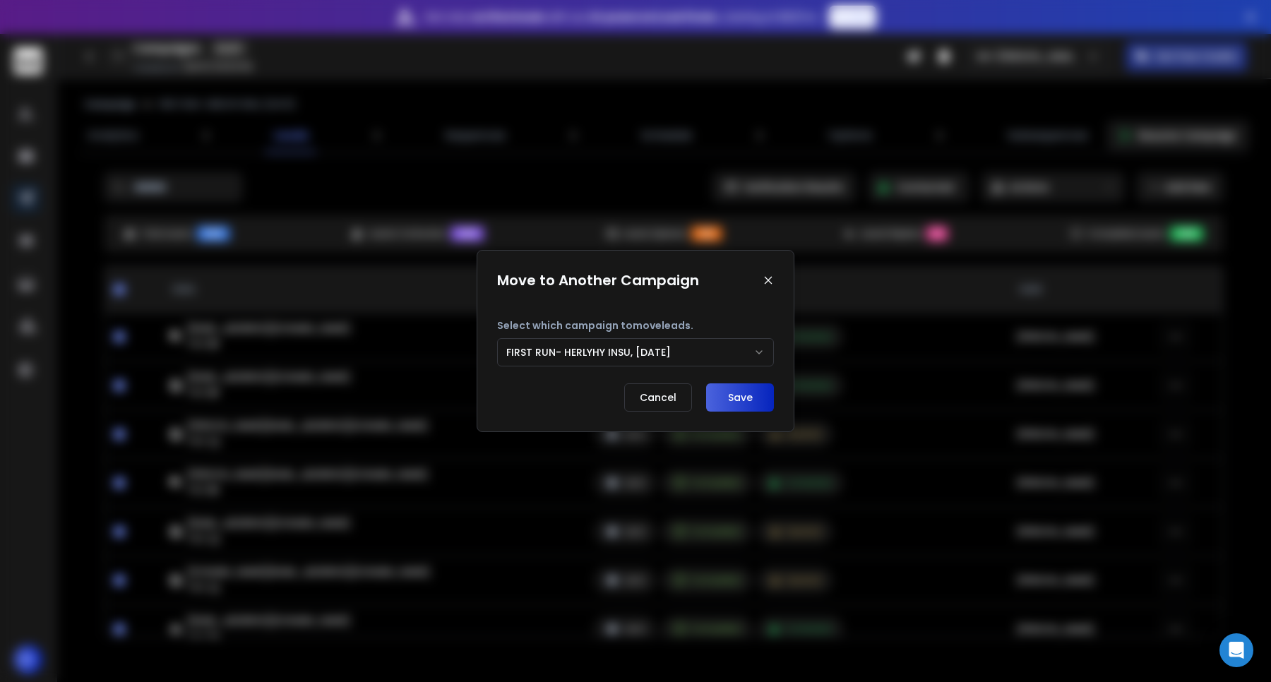
click at [750, 396] on button "Save" at bounding box center [740, 397] width 68 height 28
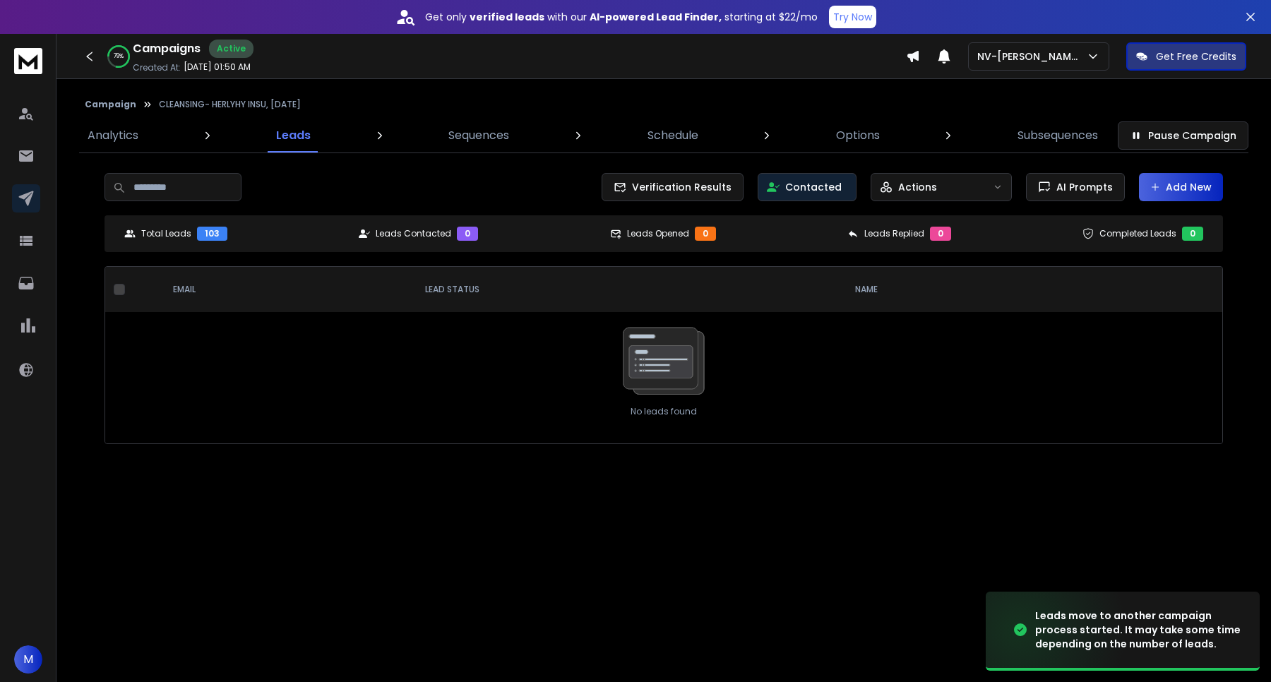
click at [818, 192] on p "Contacted" at bounding box center [813, 187] width 56 height 14
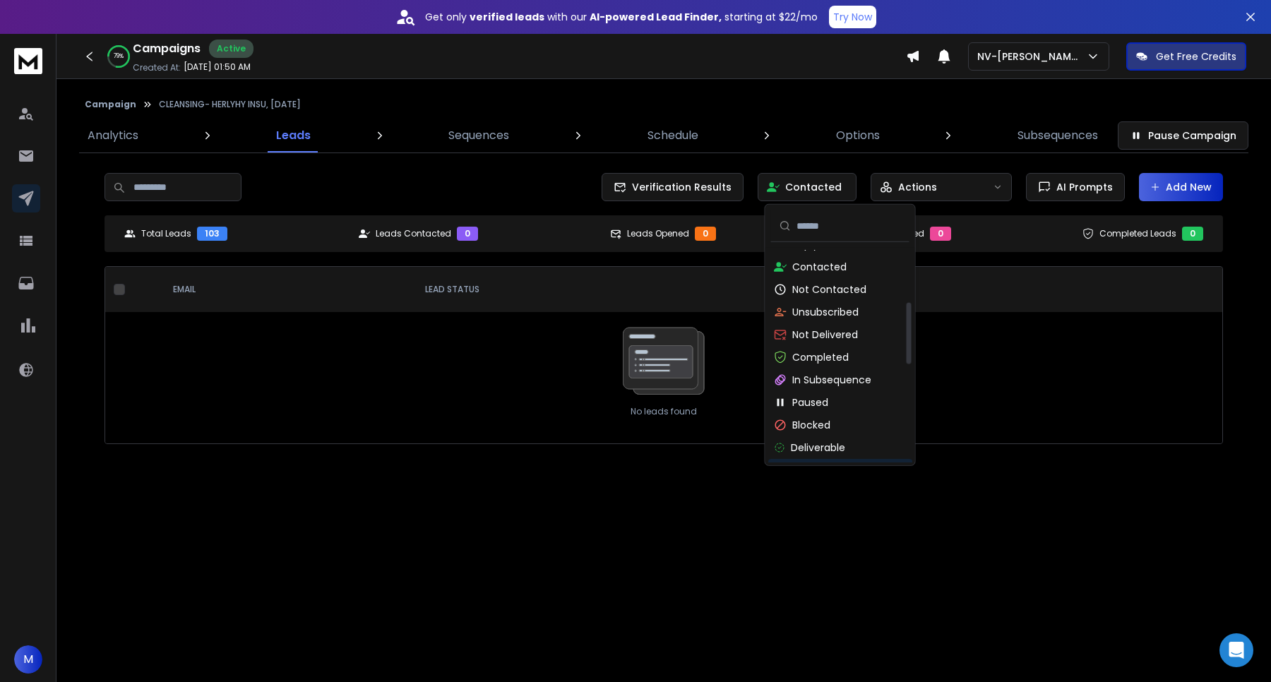
scroll to position [177, 0]
click at [819, 327] on p "Blocked" at bounding box center [811, 334] width 38 height 14
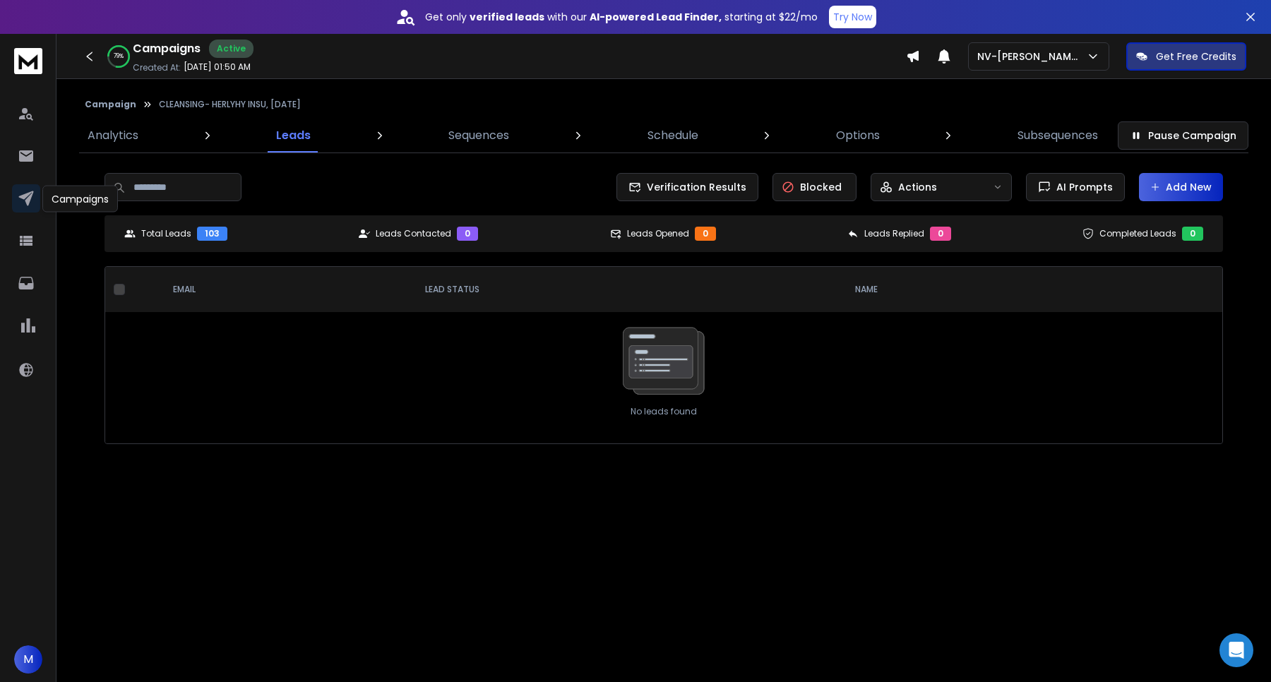
click at [23, 196] on icon at bounding box center [25, 198] width 15 height 15
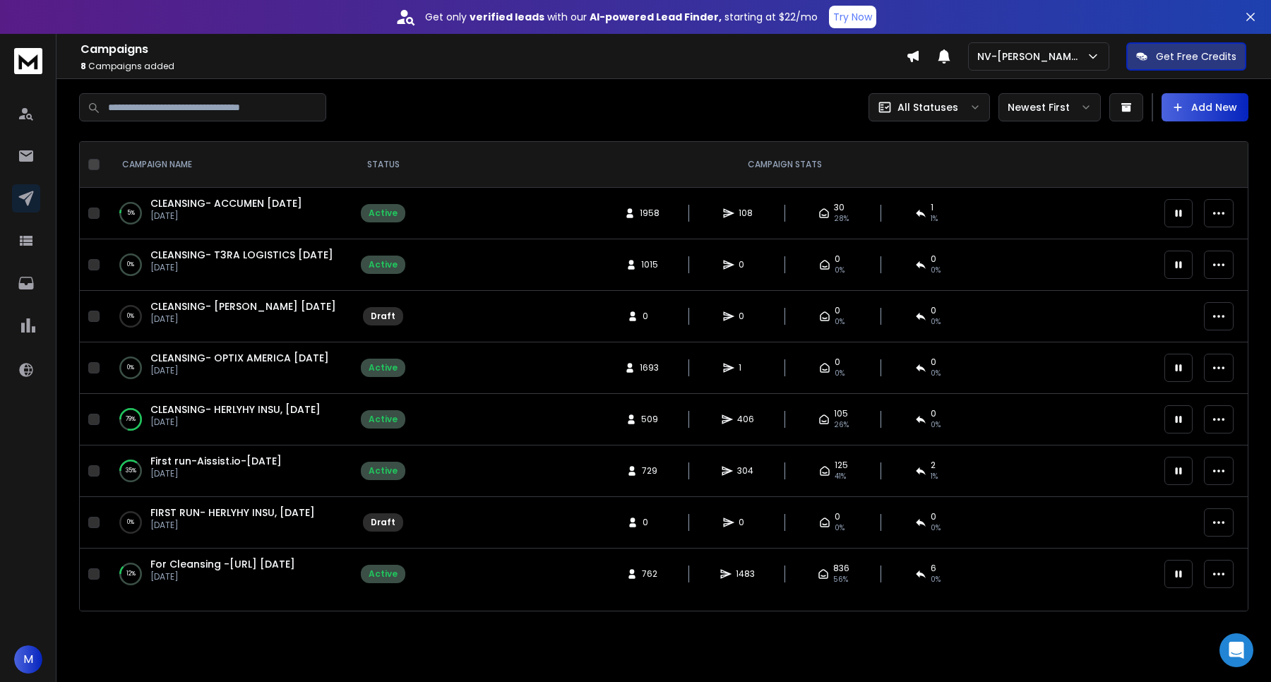
click at [254, 523] on p "[DATE]" at bounding box center [232, 525] width 165 height 11
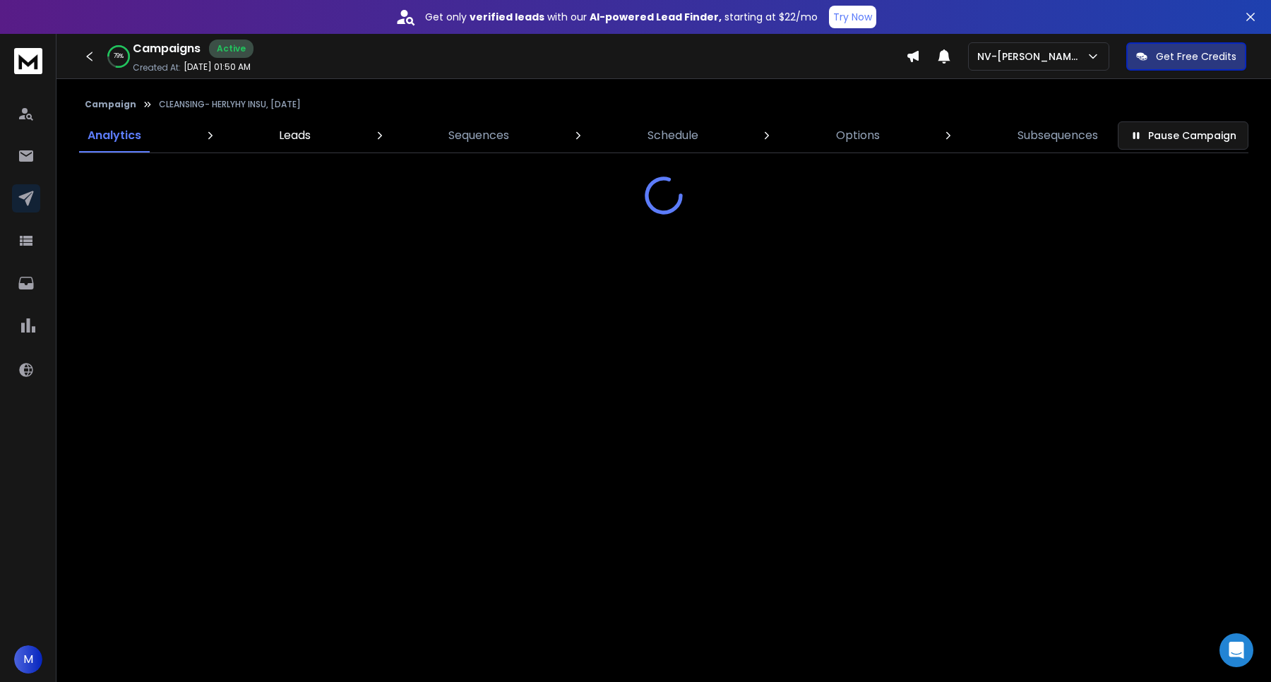
click at [287, 133] on p "Leads" at bounding box center [295, 135] width 32 height 17
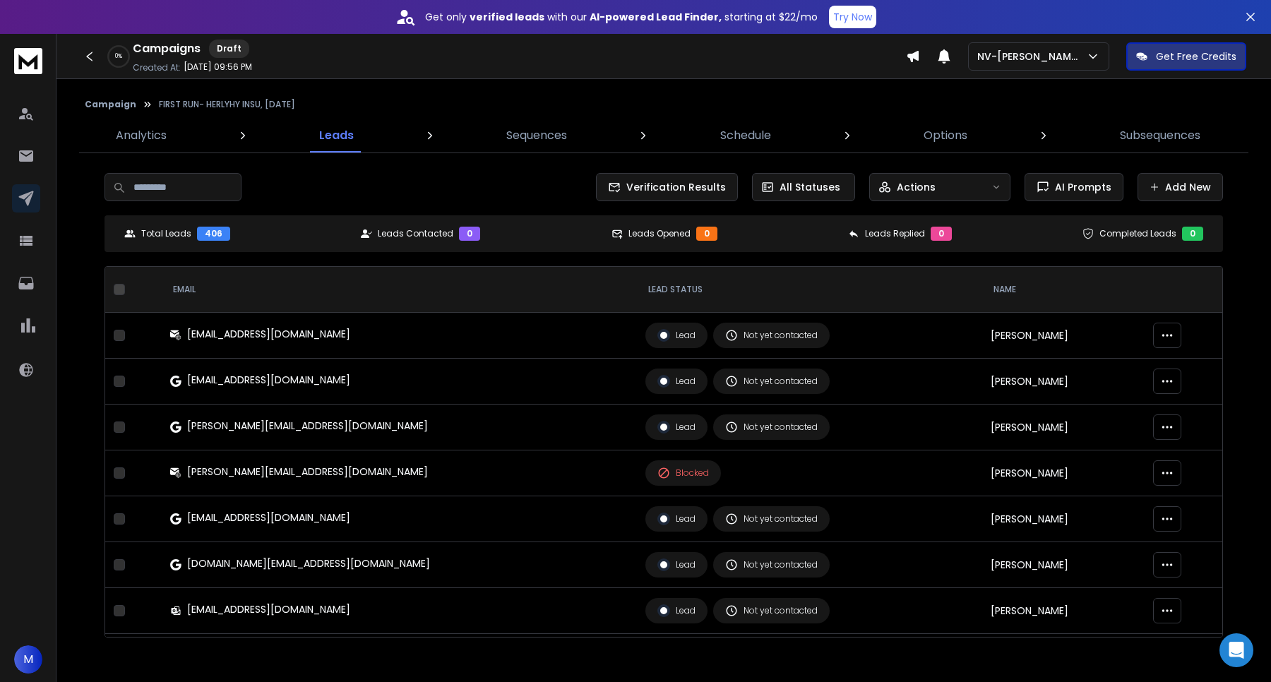
click at [1161, 474] on icon "button" at bounding box center [1167, 473] width 13 height 13
click at [805, 184] on p "All Statuses" at bounding box center [810, 187] width 61 height 14
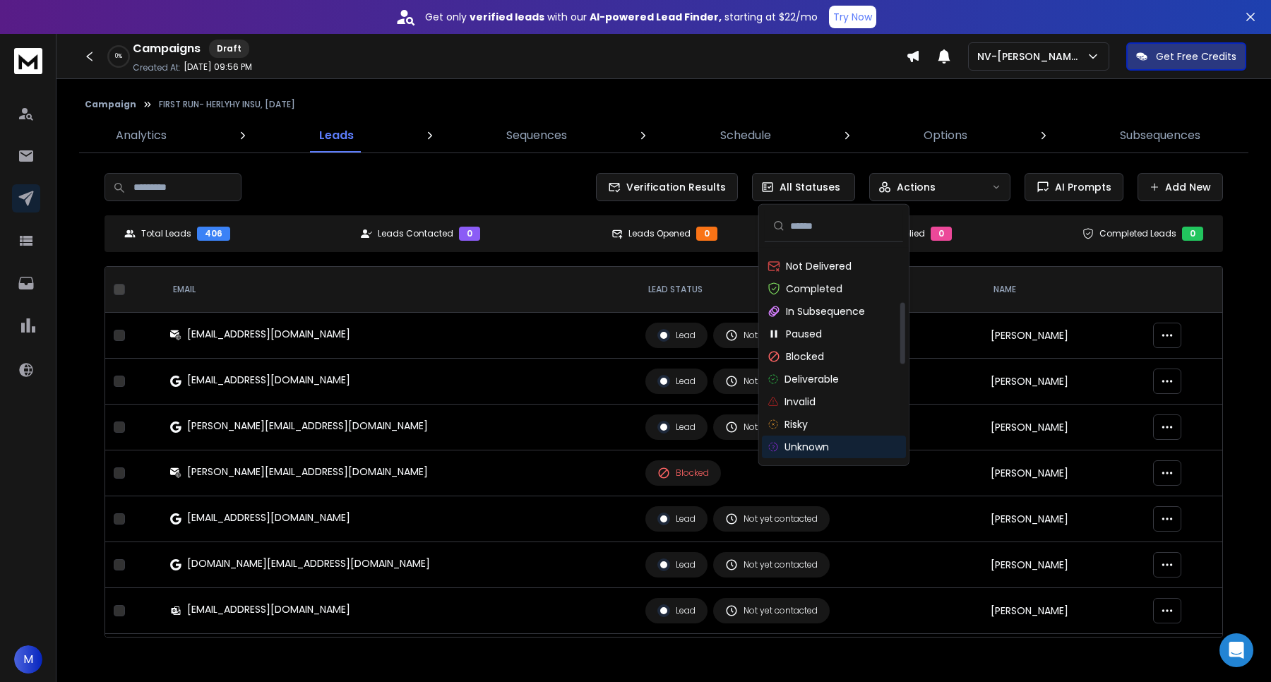
scroll to position [177, 0]
click at [809, 338] on p "Blocked" at bounding box center [805, 334] width 38 height 14
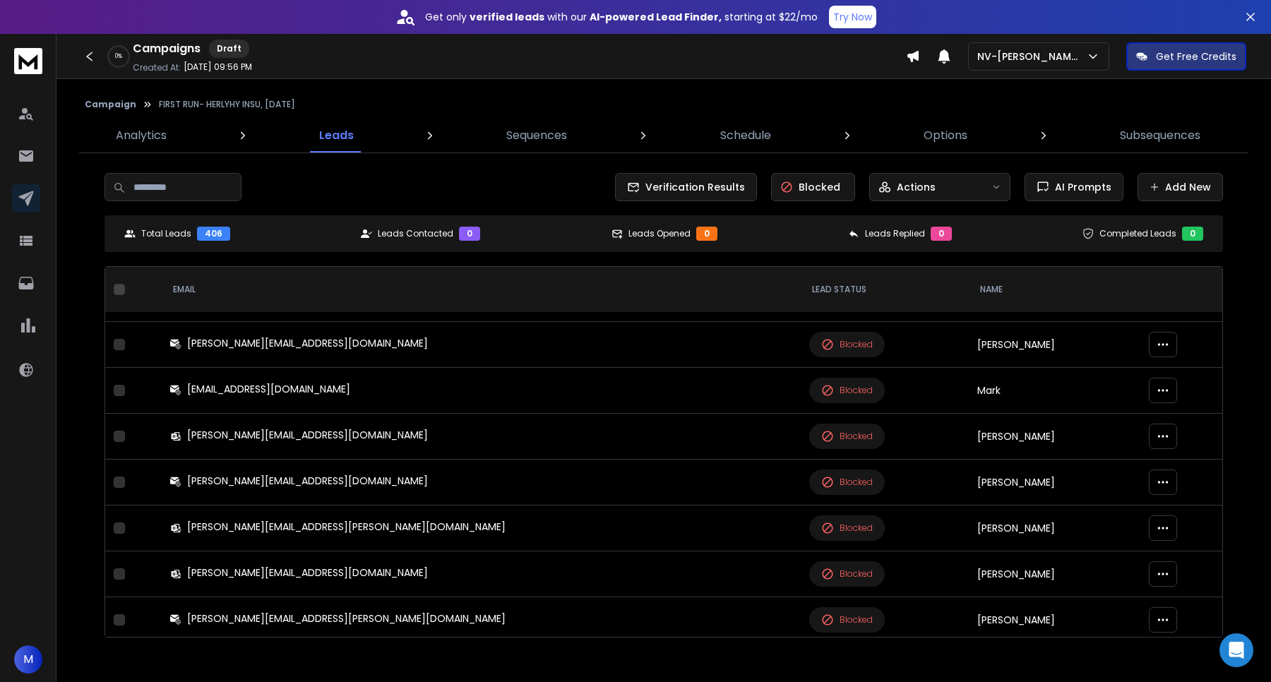
scroll to position [47, 0]
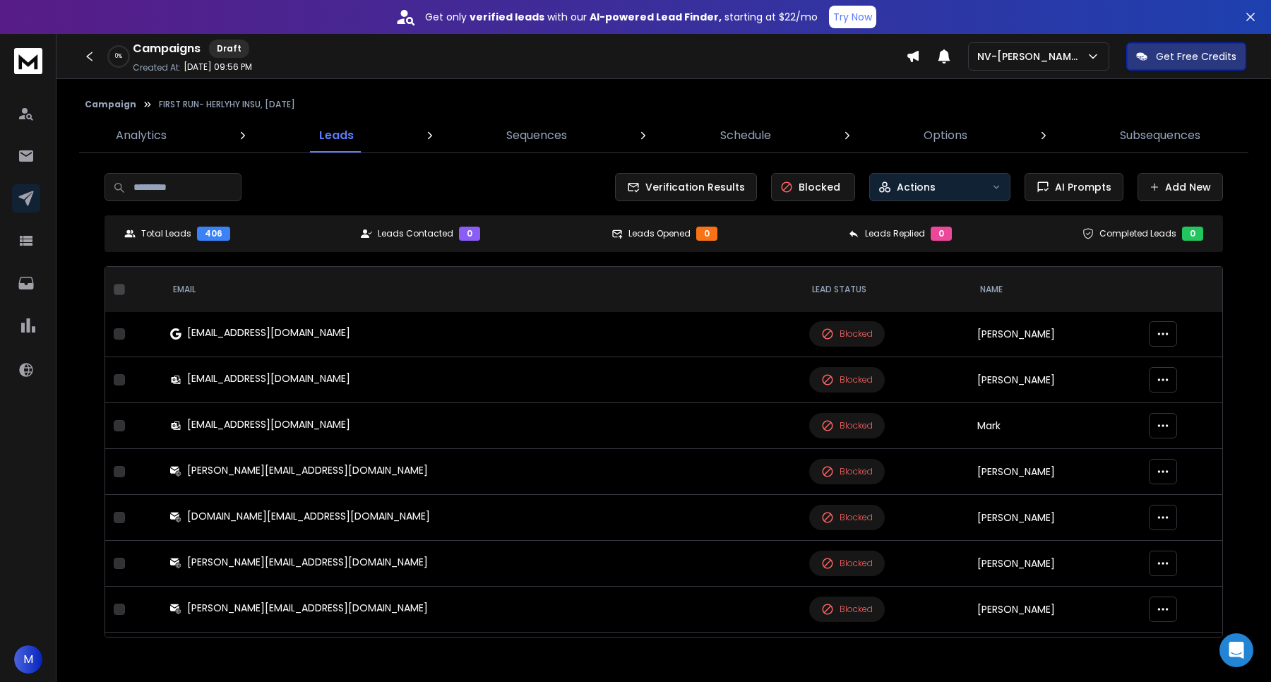
click at [951, 184] on div "Actions" at bounding box center [932, 187] width 107 height 14
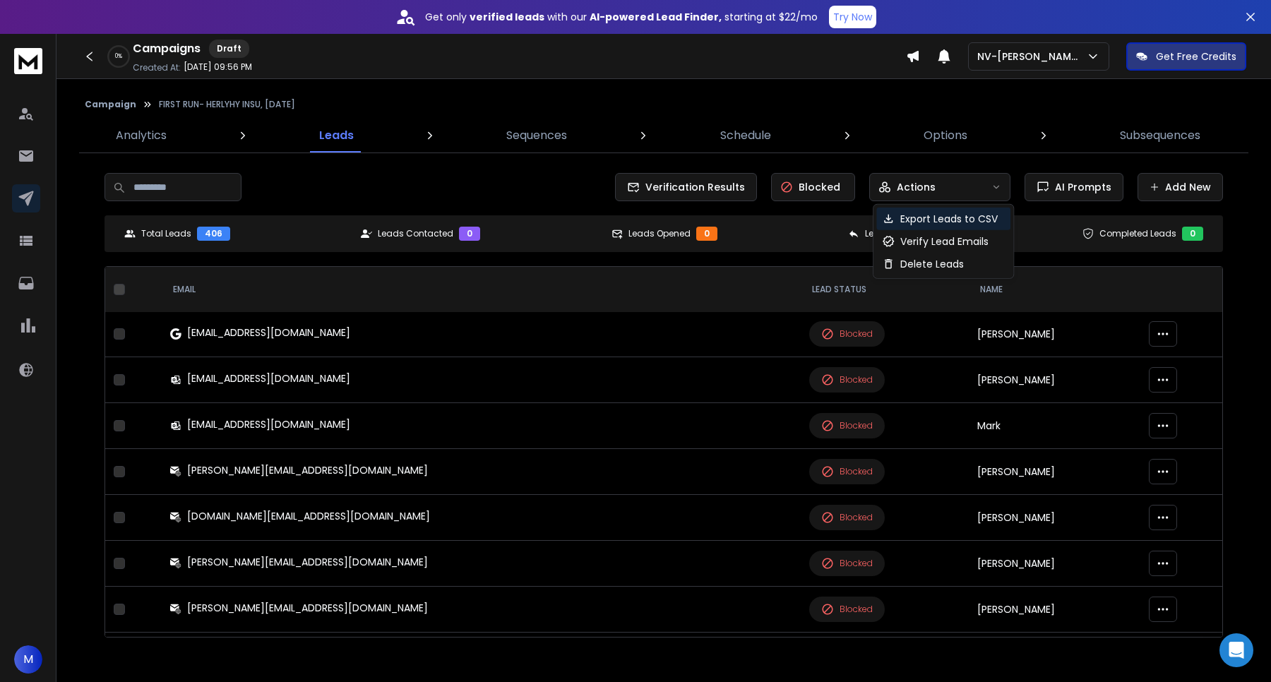
click at [962, 223] on p "Export Leads to CSV" at bounding box center [948, 219] width 97 height 14
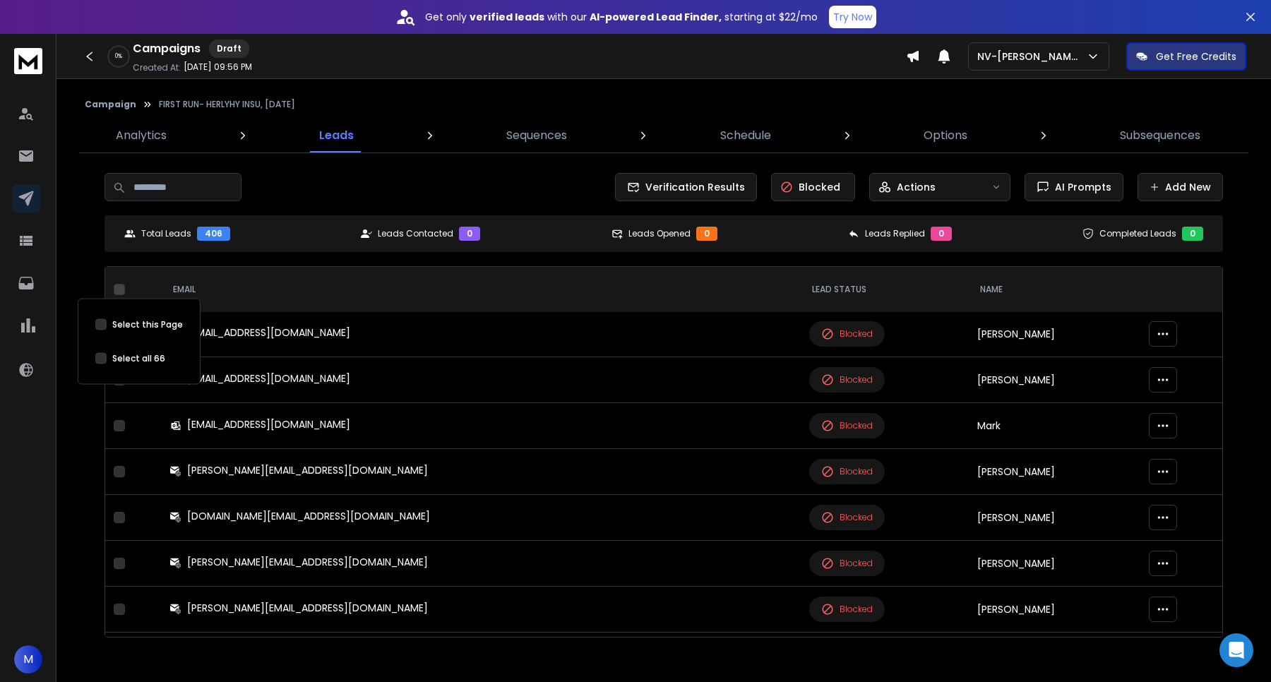
click at [121, 290] on button "Select this Page" at bounding box center [119, 289] width 11 height 11
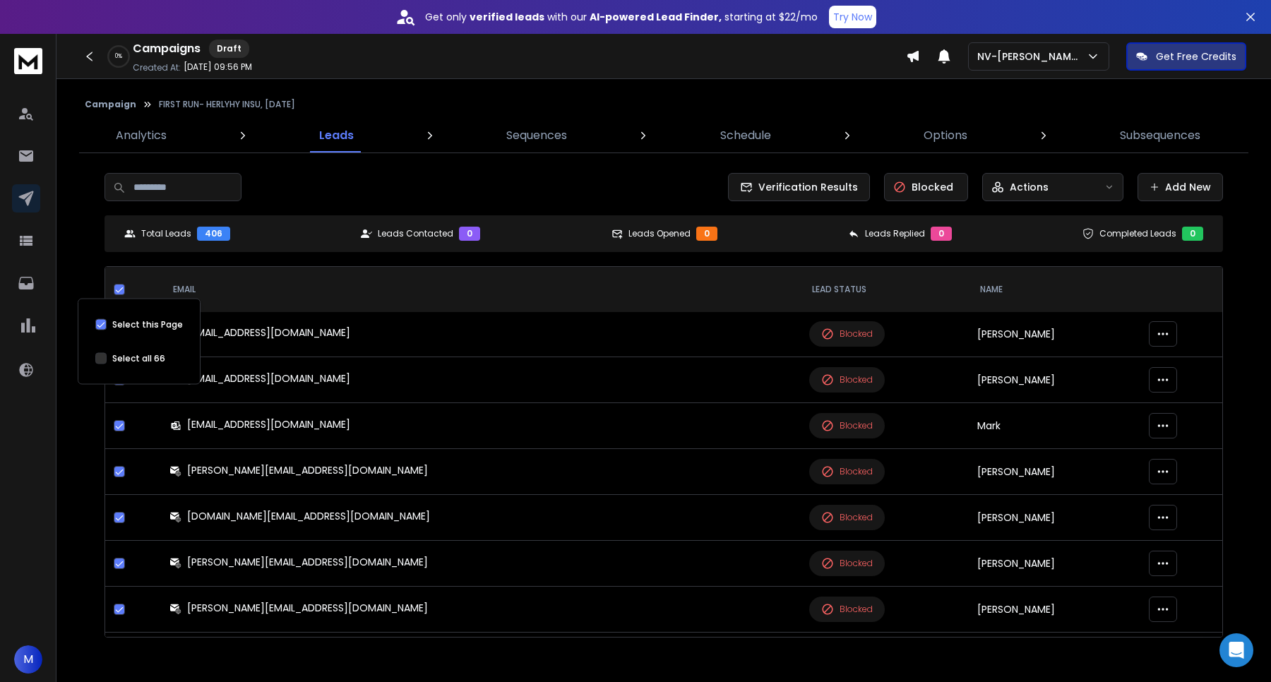
click at [107, 355] on div "Select all 66" at bounding box center [139, 358] width 88 height 11
click at [104, 357] on button "Select this Page" at bounding box center [100, 358] width 11 height 11
click at [105, 326] on button "Select this Page" at bounding box center [100, 324] width 11 height 11
click at [103, 362] on button "Select this Page" at bounding box center [100, 358] width 11 height 11
click at [936, 179] on button "Blocked" at bounding box center [926, 187] width 84 height 28
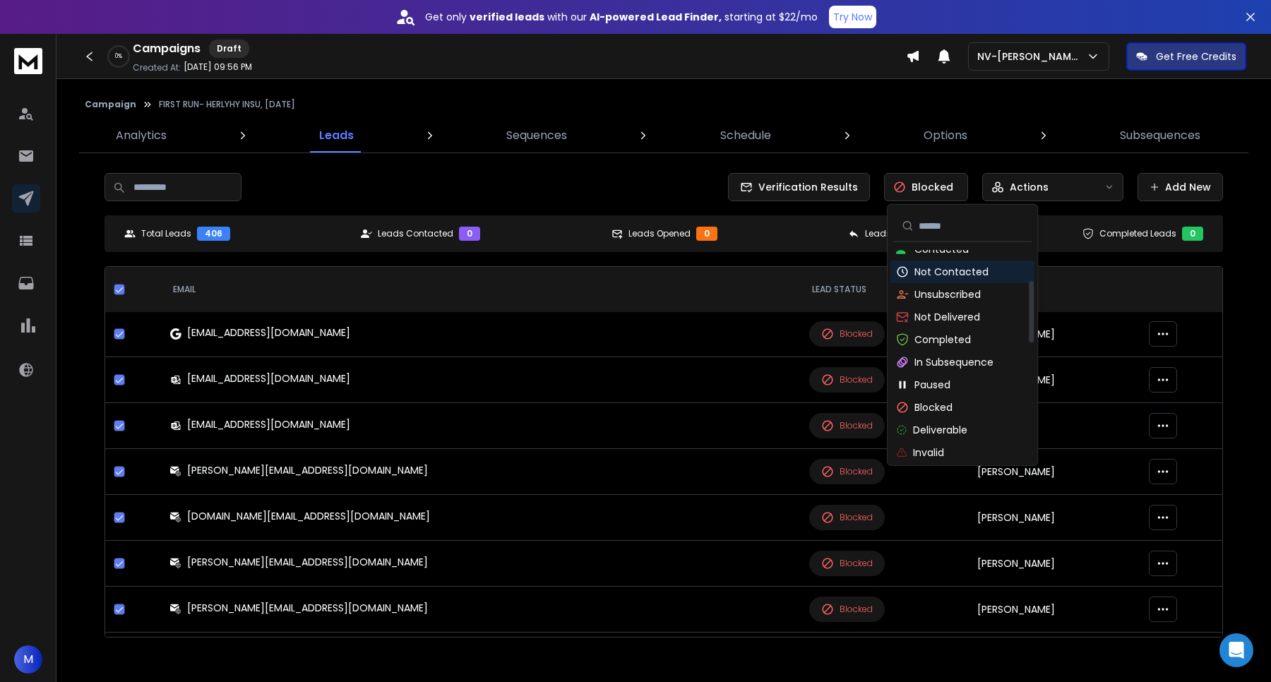
scroll to position [177, 0]
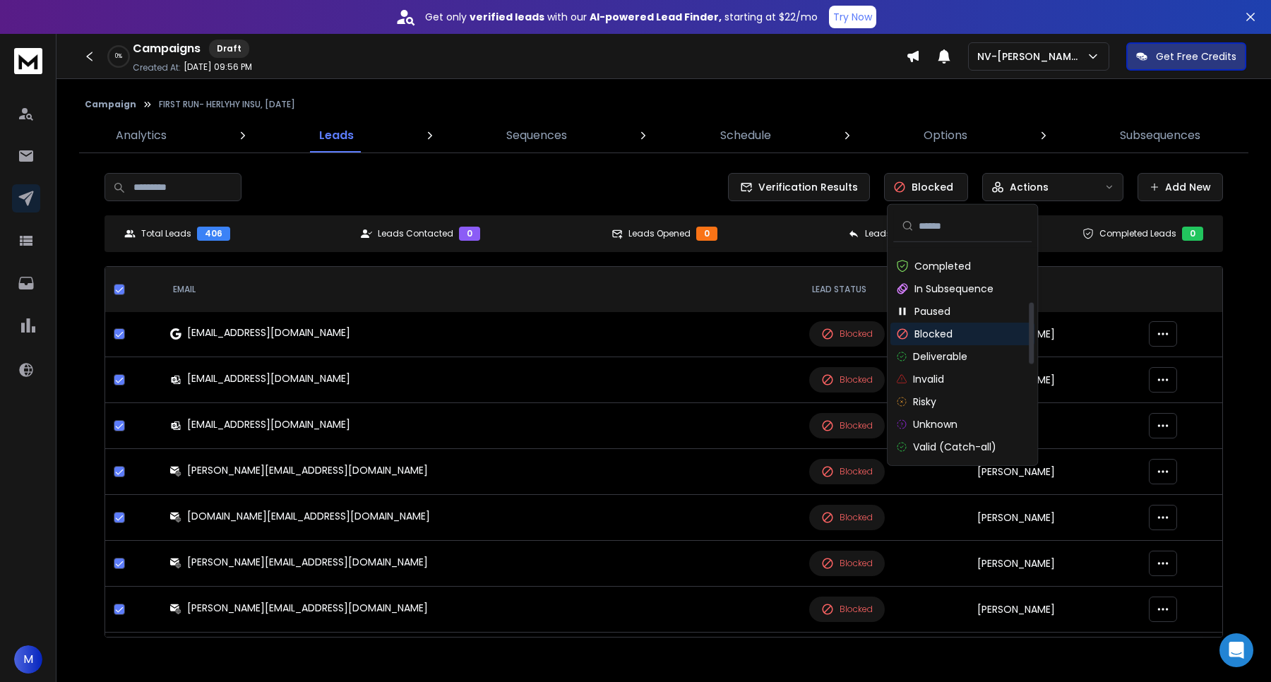
click at [945, 334] on p "Blocked" at bounding box center [934, 334] width 38 height 14
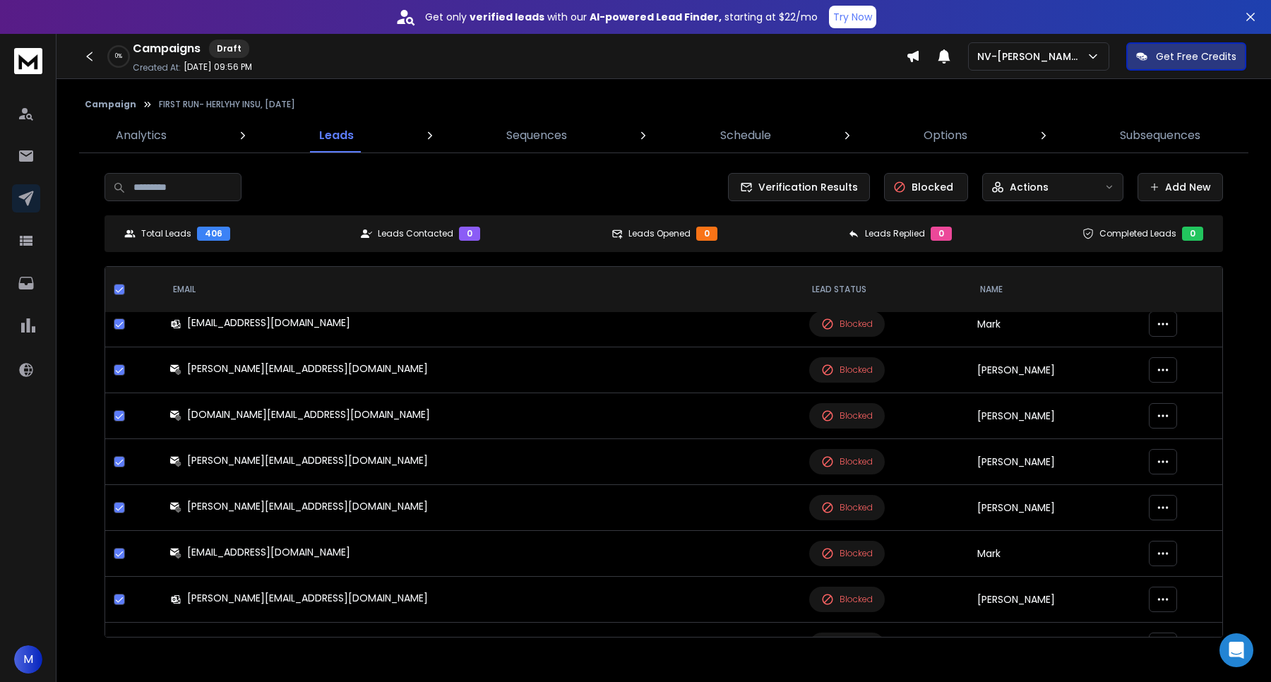
scroll to position [0, 0]
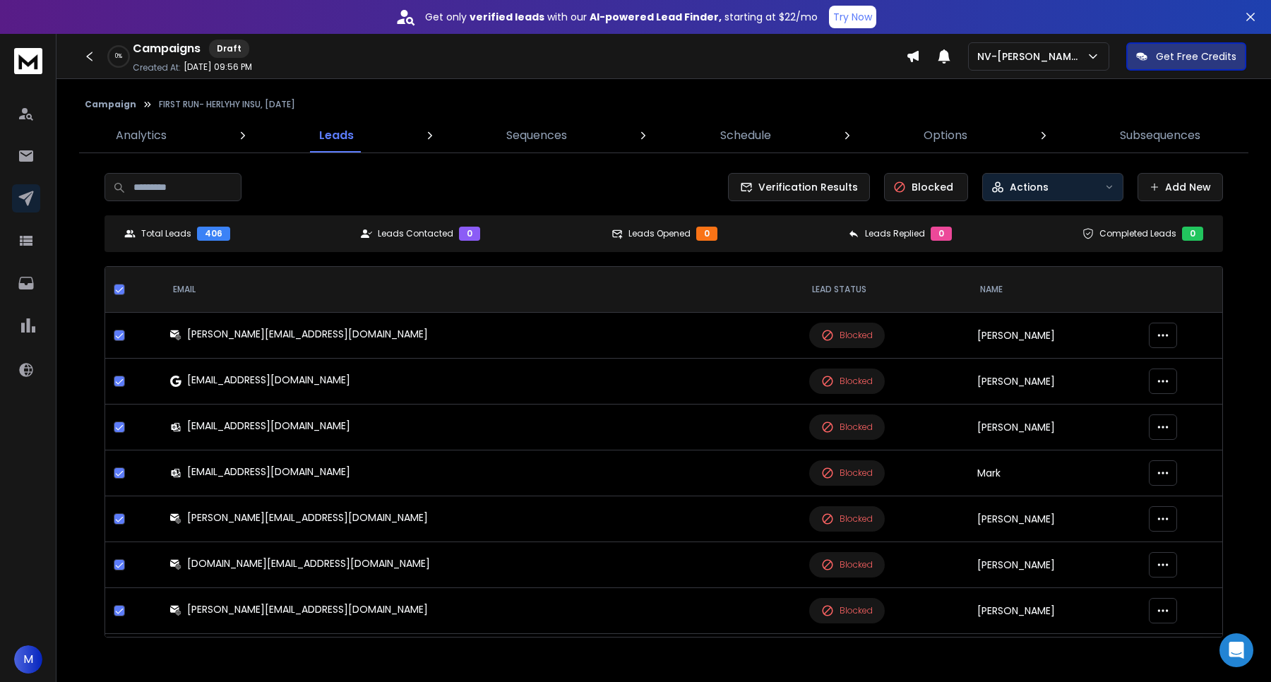
click at [1060, 191] on div "Actions" at bounding box center [1045, 187] width 107 height 14
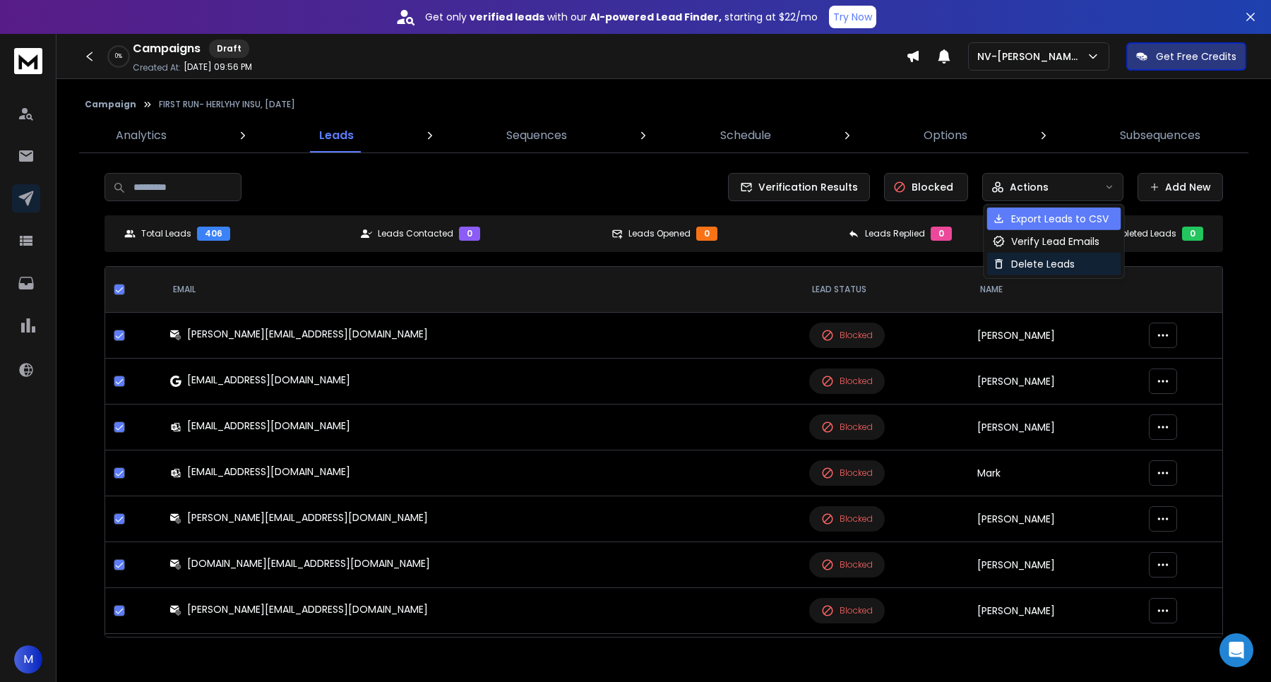
click at [1030, 267] on p "Delete Leads" at bounding box center [1043, 264] width 64 height 14
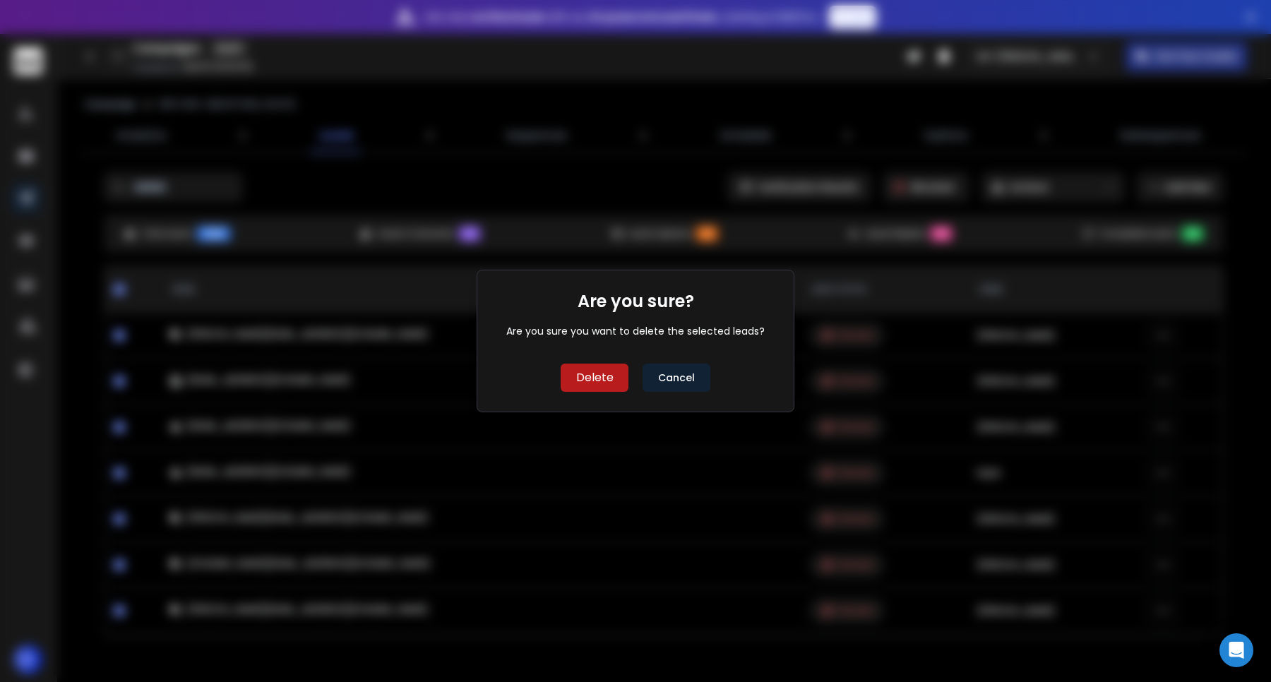
click at [584, 383] on button "Delete" at bounding box center [595, 378] width 68 height 28
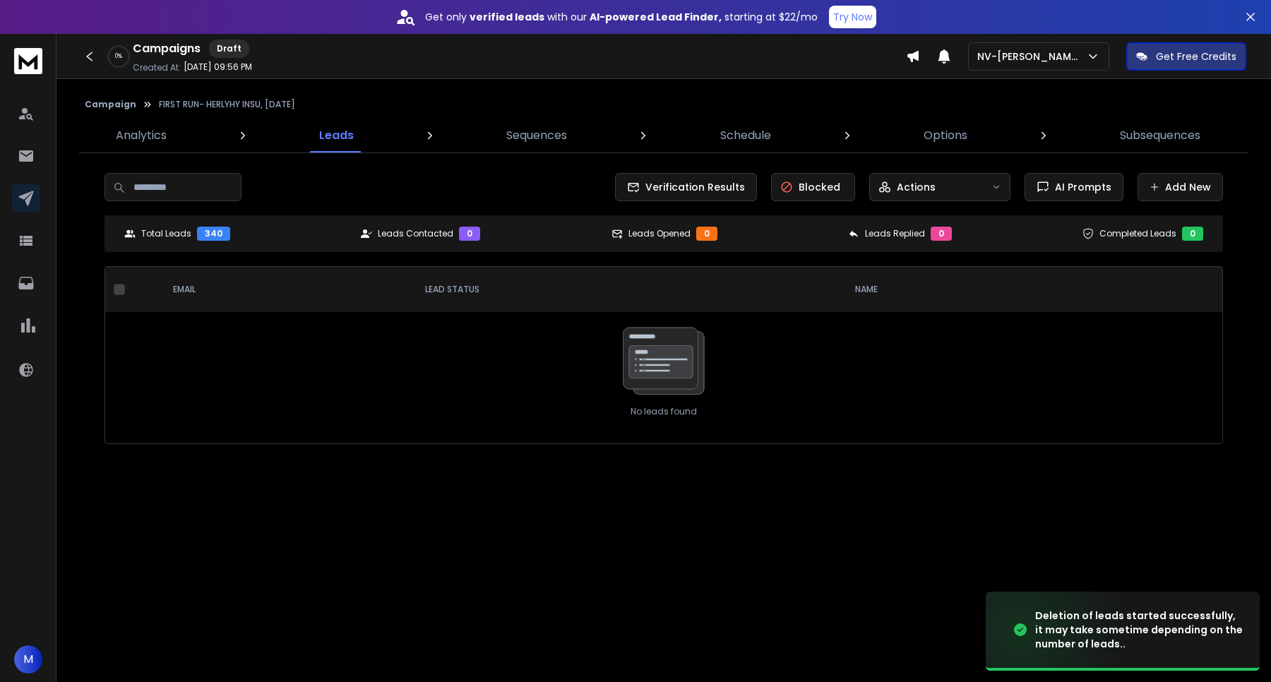
click at [335, 142] on p "Leads" at bounding box center [336, 135] width 35 height 17
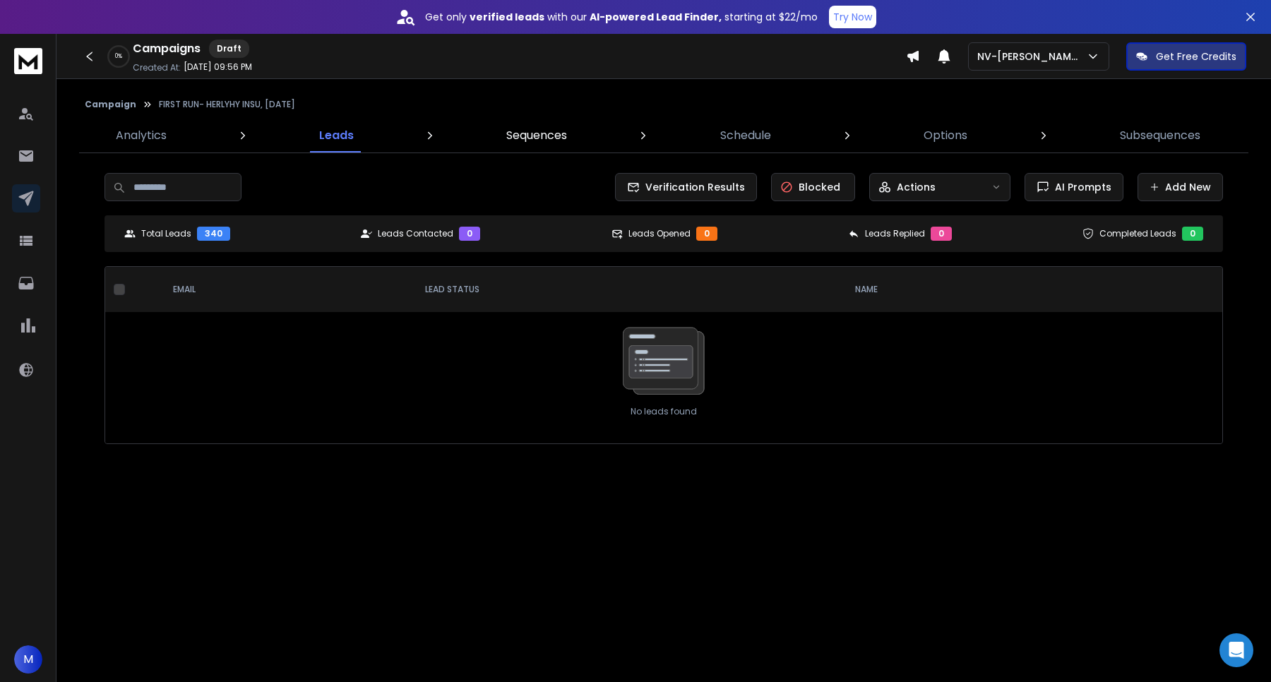
click at [539, 143] on p "Sequences" at bounding box center [536, 135] width 61 height 17
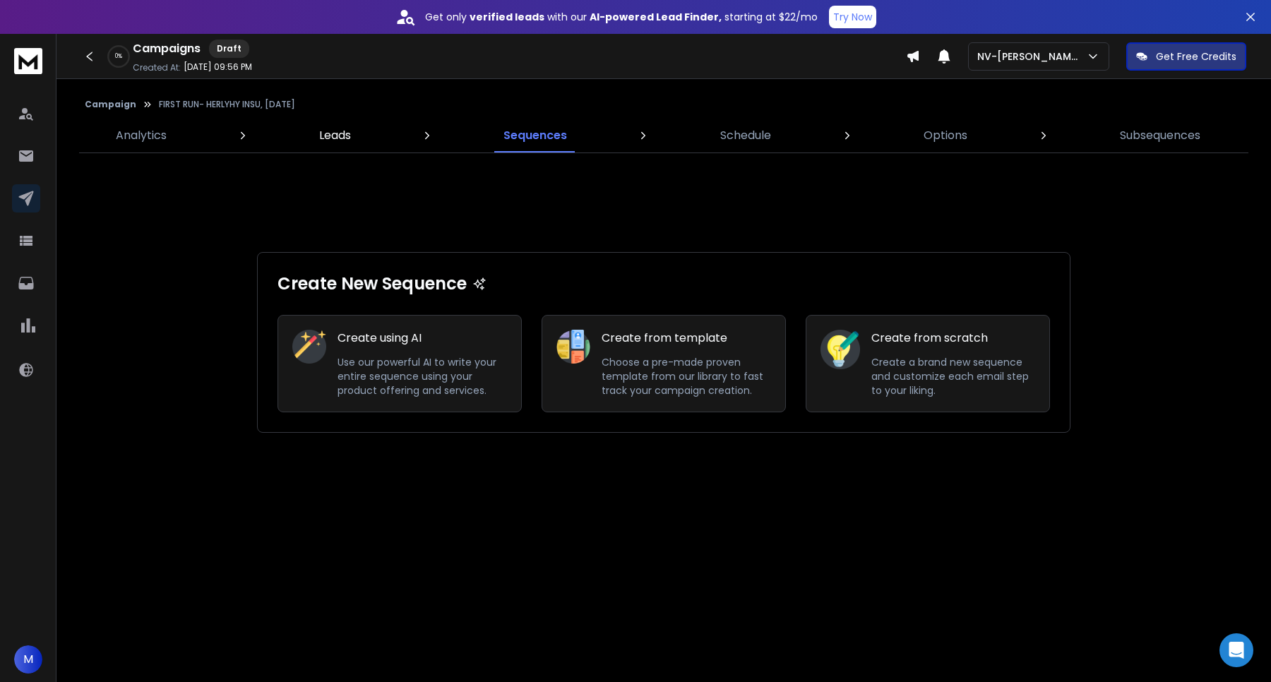
click at [344, 135] on p "Leads" at bounding box center [335, 135] width 32 height 17
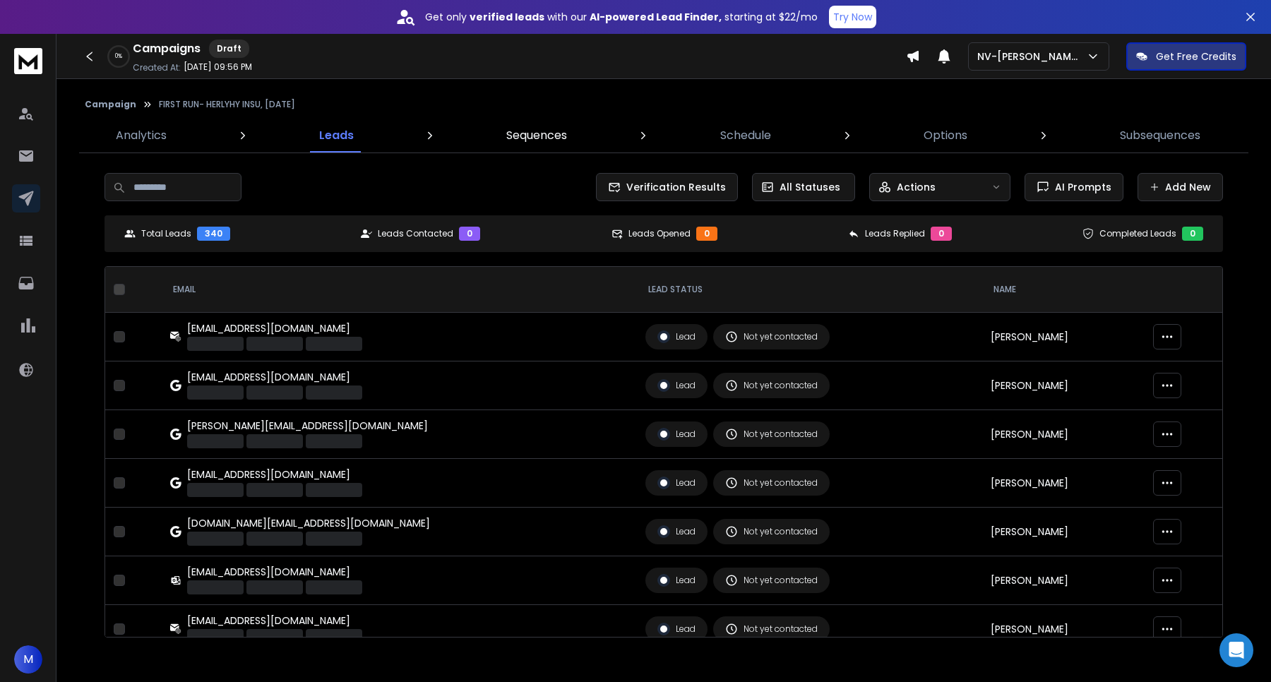
click at [557, 141] on p "Sequences" at bounding box center [536, 135] width 61 height 17
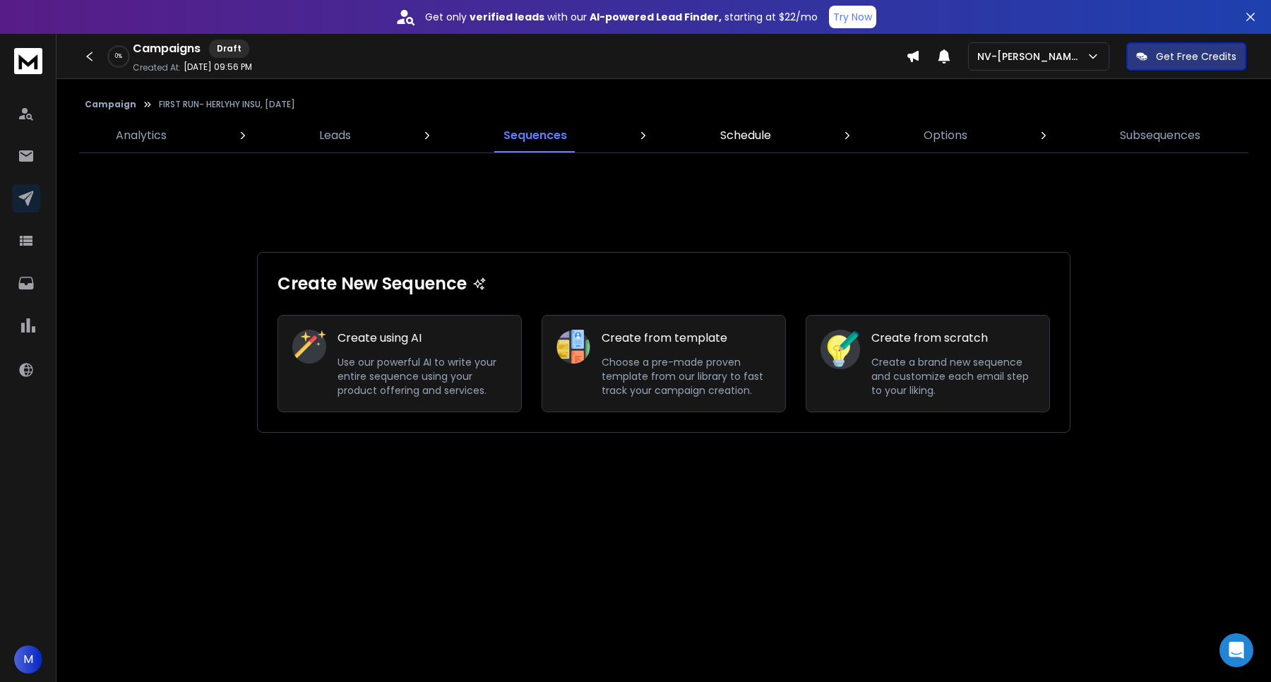
click at [739, 141] on p "Schedule" at bounding box center [745, 135] width 51 height 17
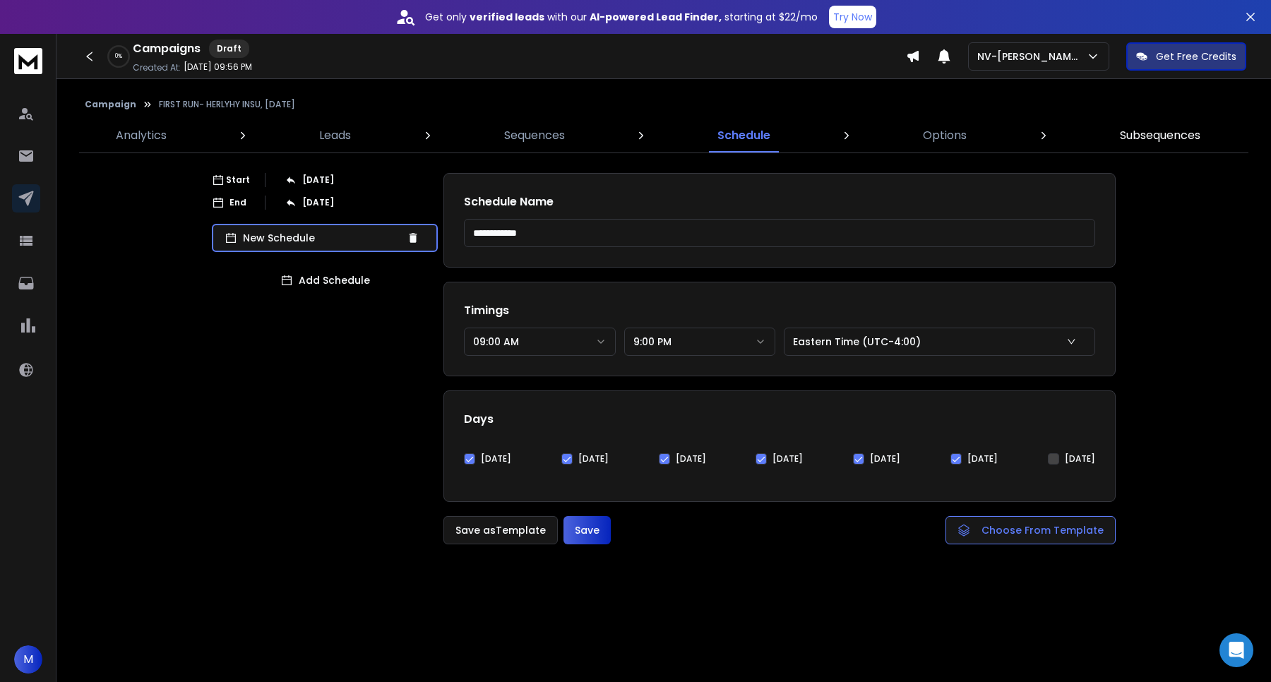
click at [1130, 145] on link "Subsequences" at bounding box center [1160, 136] width 97 height 34
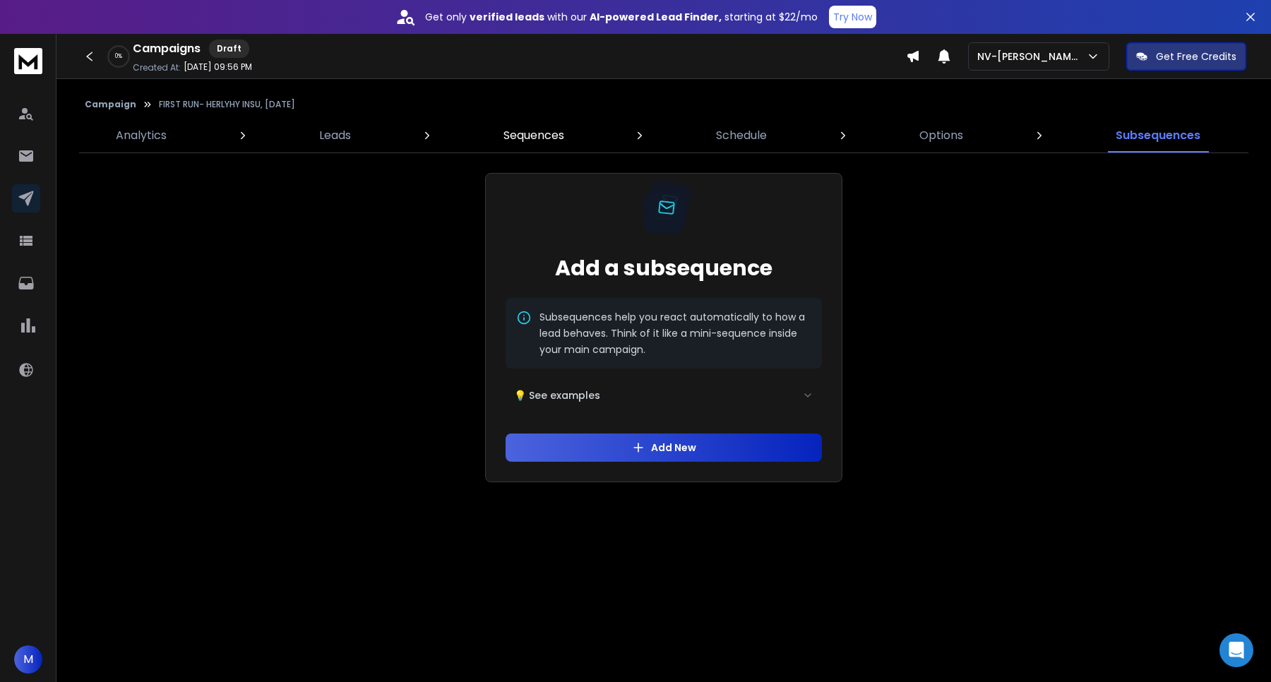
click at [535, 136] on p "Sequences" at bounding box center [534, 135] width 61 height 17
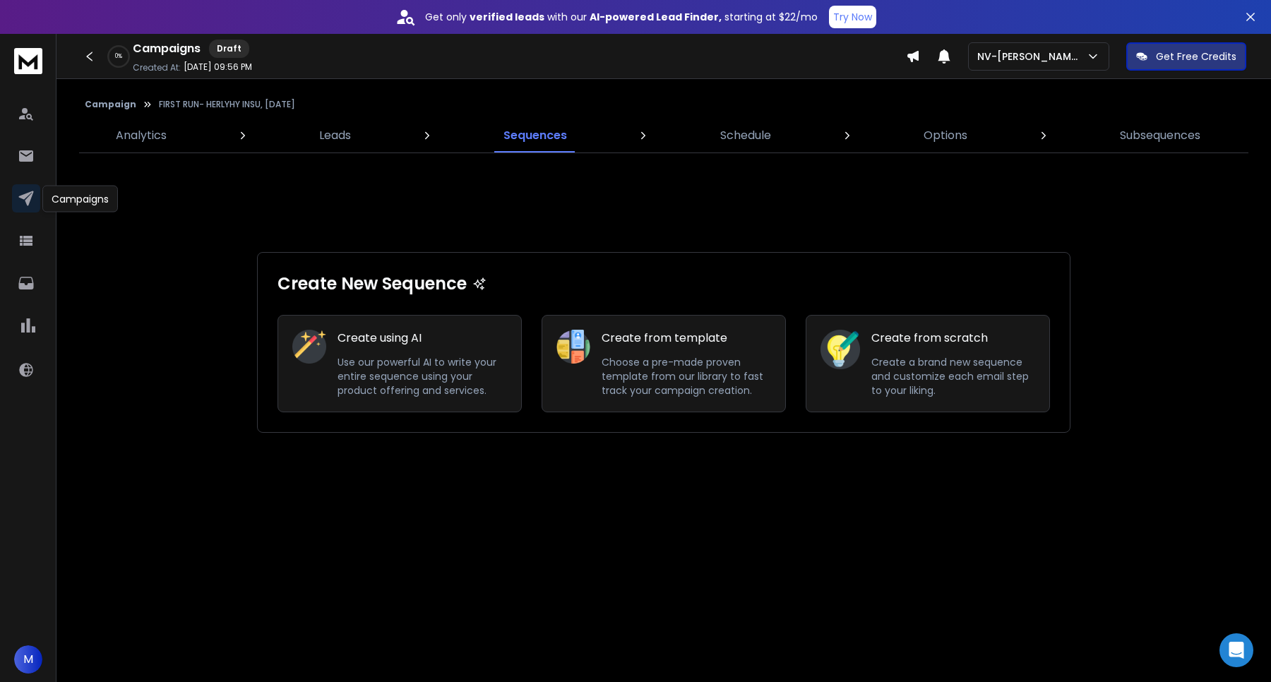
click at [32, 191] on icon at bounding box center [25, 198] width 15 height 15
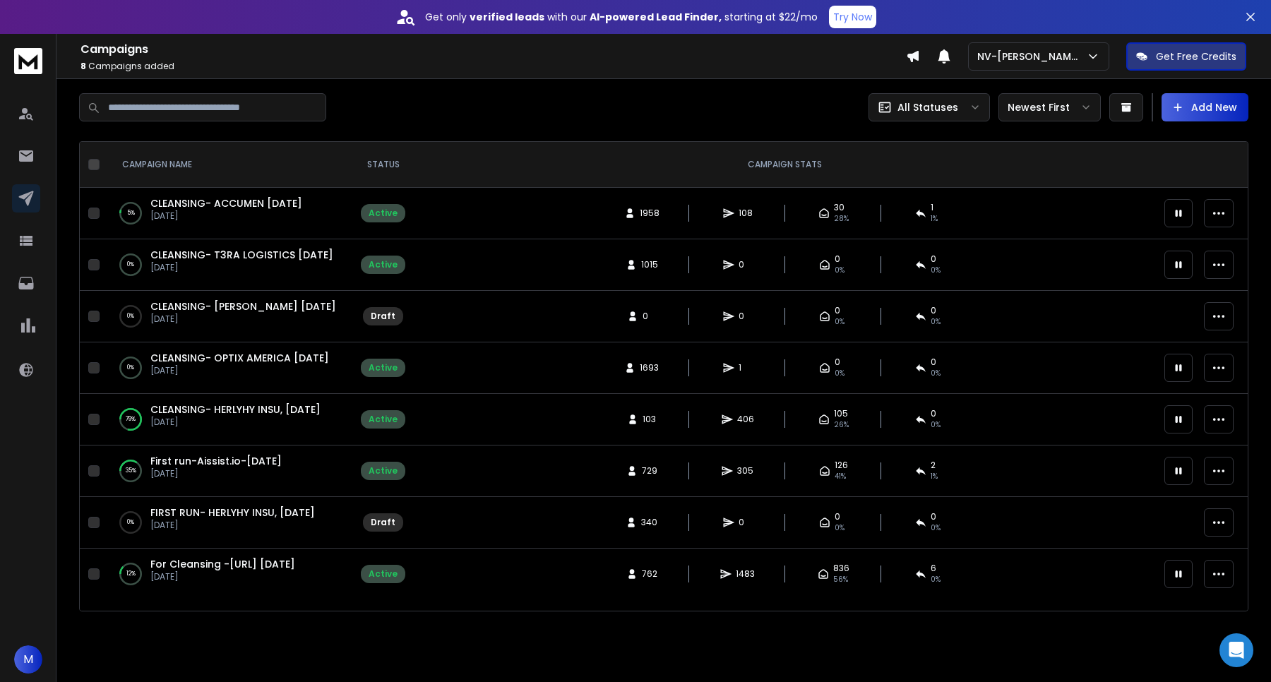
click at [242, 523] on p "[DATE]" at bounding box center [232, 525] width 165 height 11
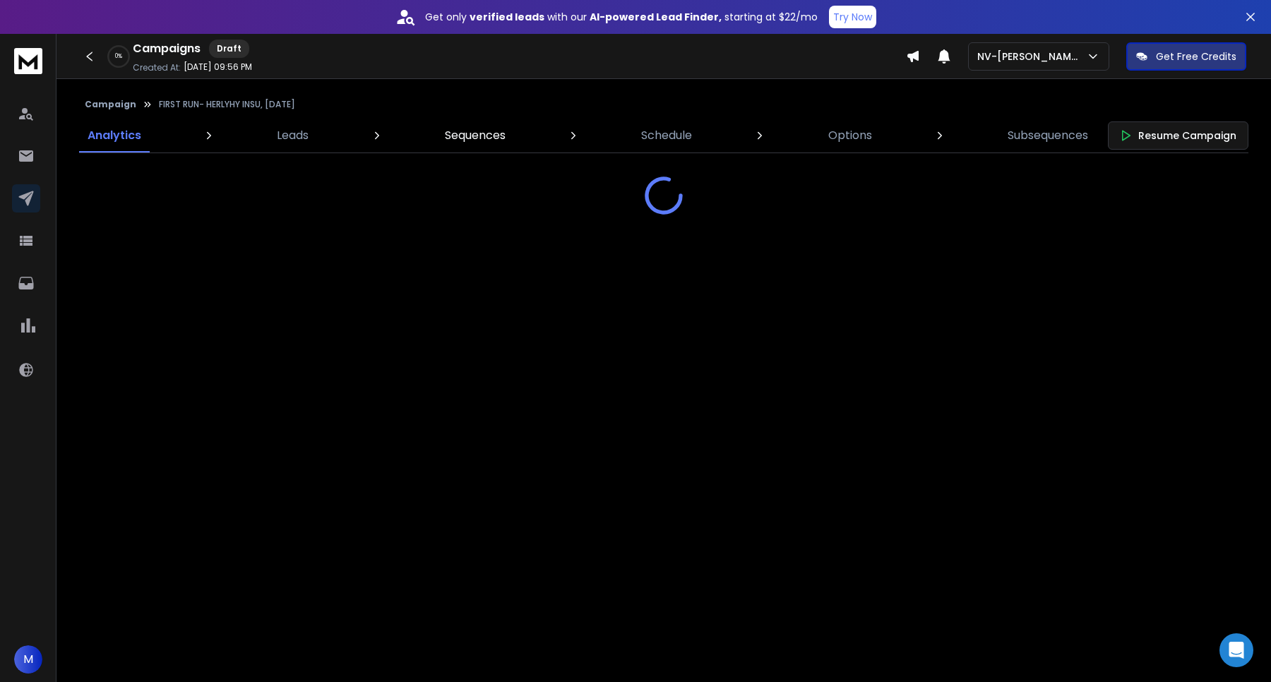
click at [436, 134] on link "Sequences" at bounding box center [475, 136] width 78 height 34
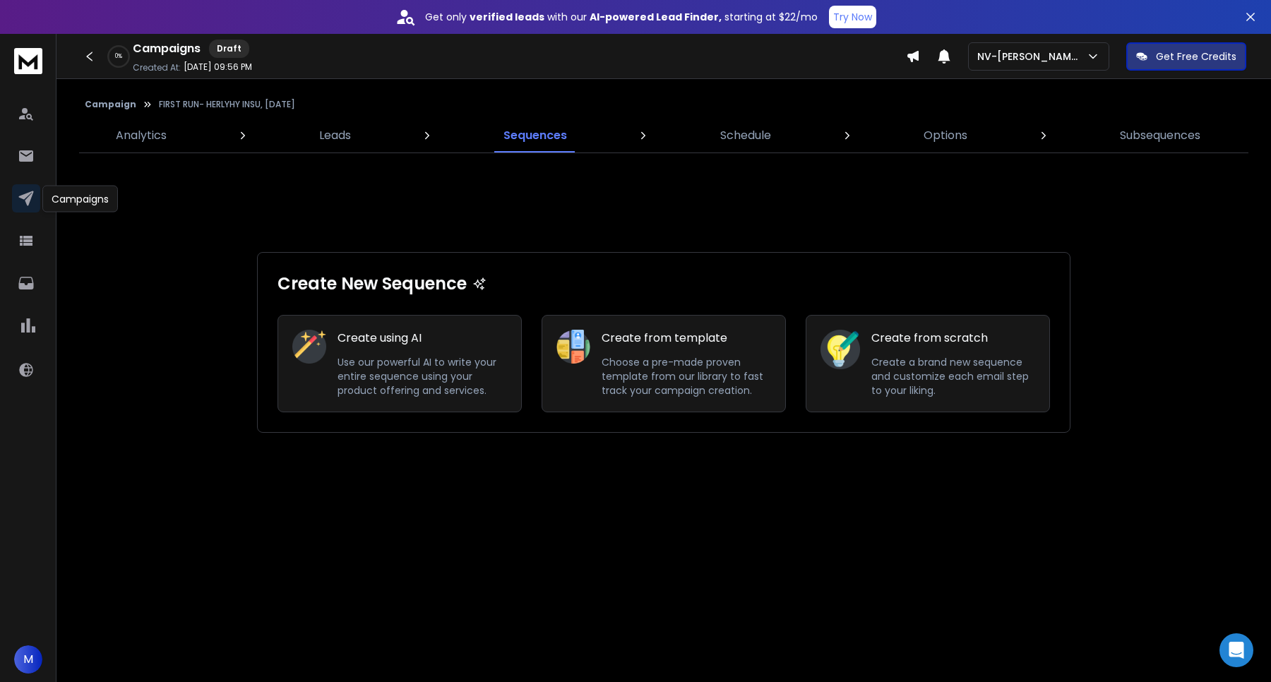
click at [34, 203] on link at bounding box center [26, 198] width 28 height 28
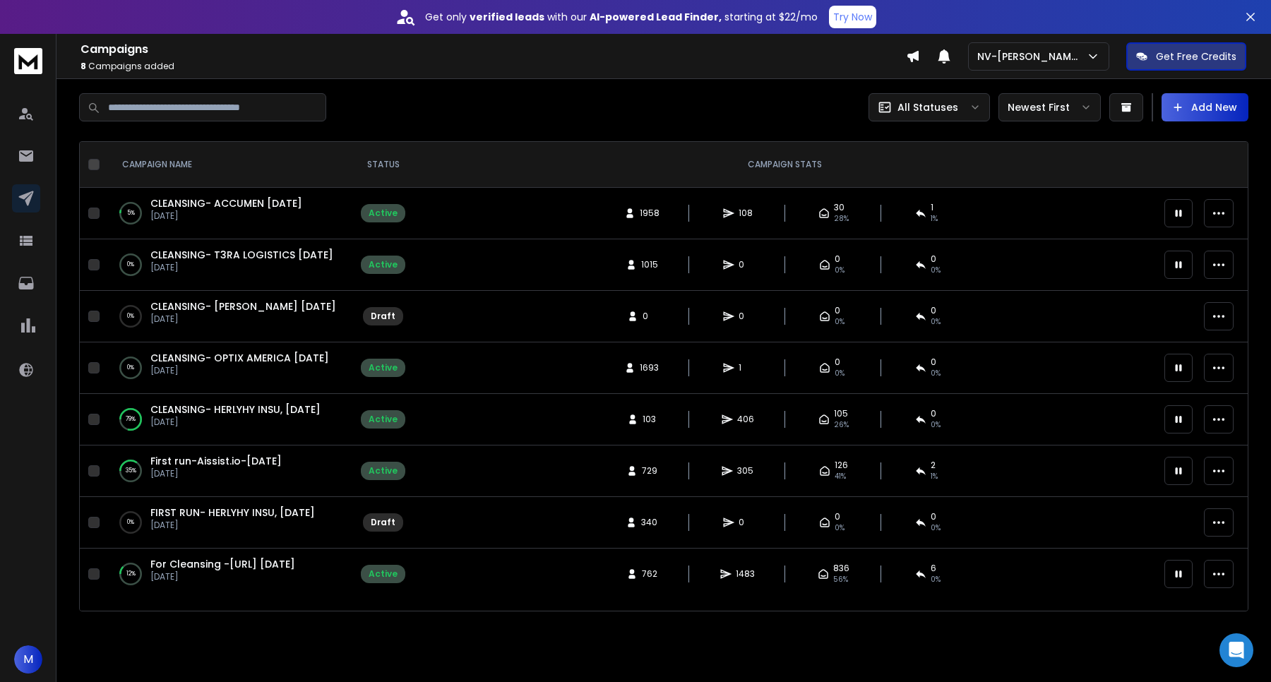
click at [232, 574] on p "[DATE]" at bounding box center [222, 576] width 145 height 11
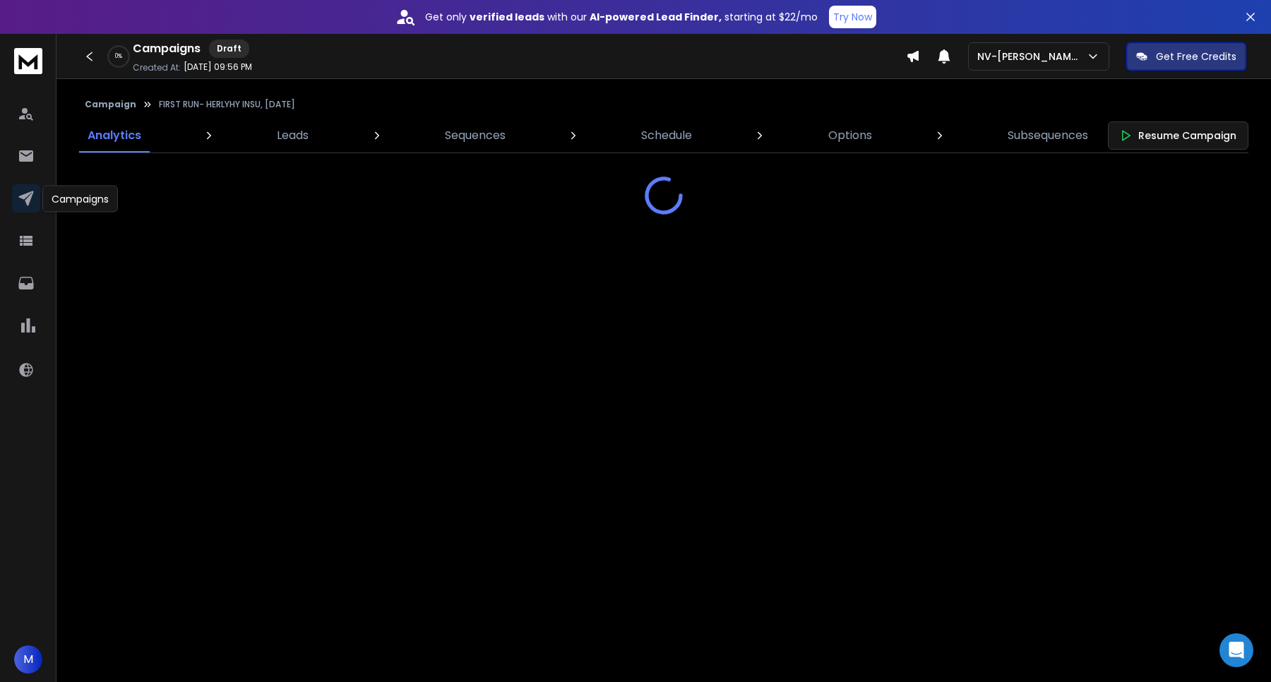
click at [22, 202] on icon at bounding box center [26, 198] width 17 height 17
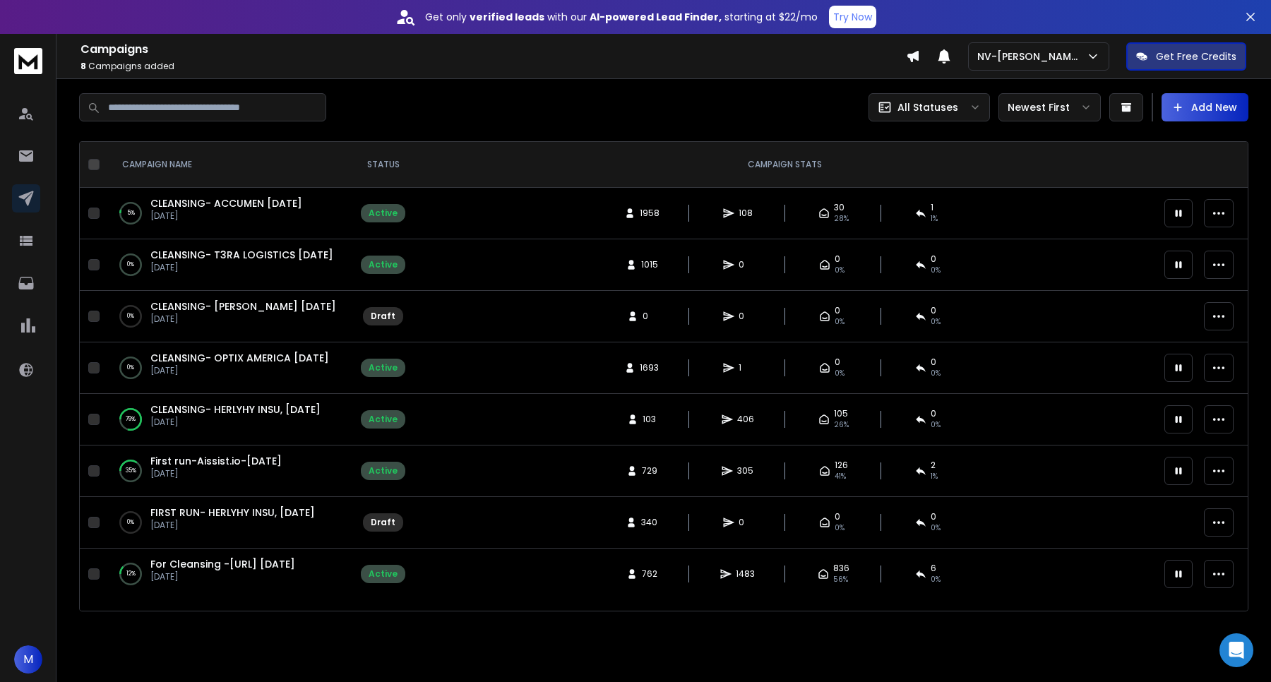
click at [227, 473] on p "[DATE]" at bounding box center [215, 473] width 131 height 11
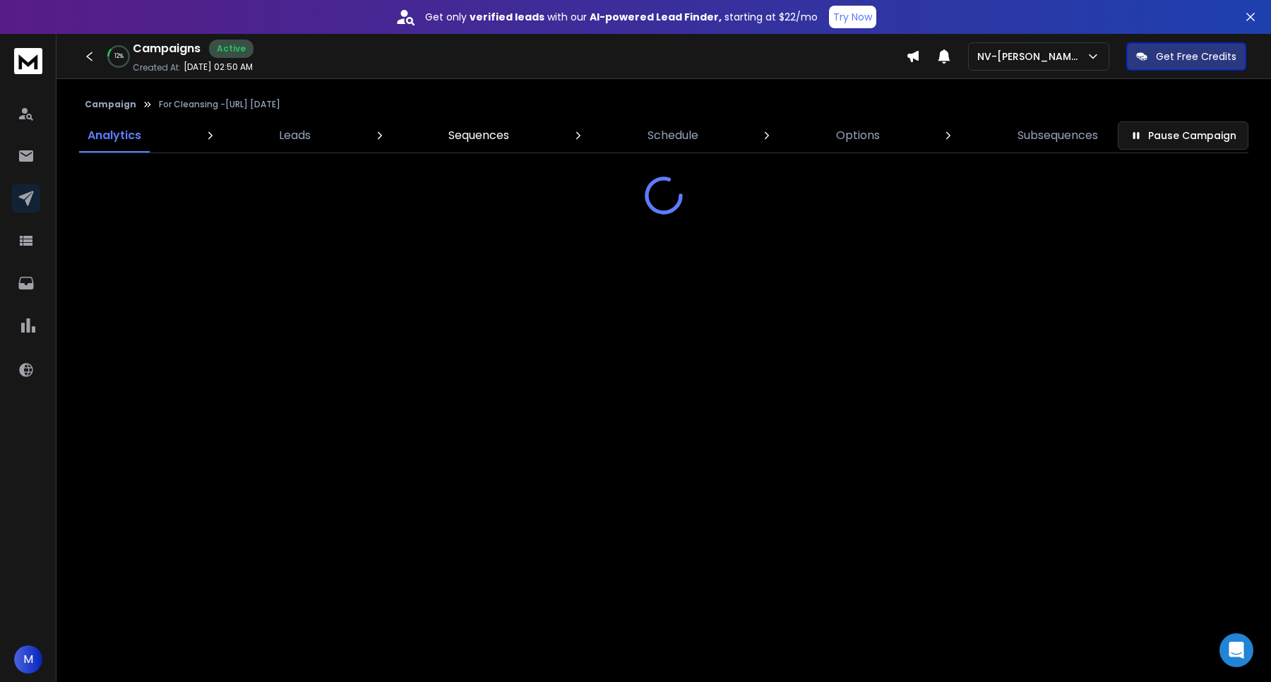
click at [511, 136] on link "Sequences" at bounding box center [479, 136] width 78 height 34
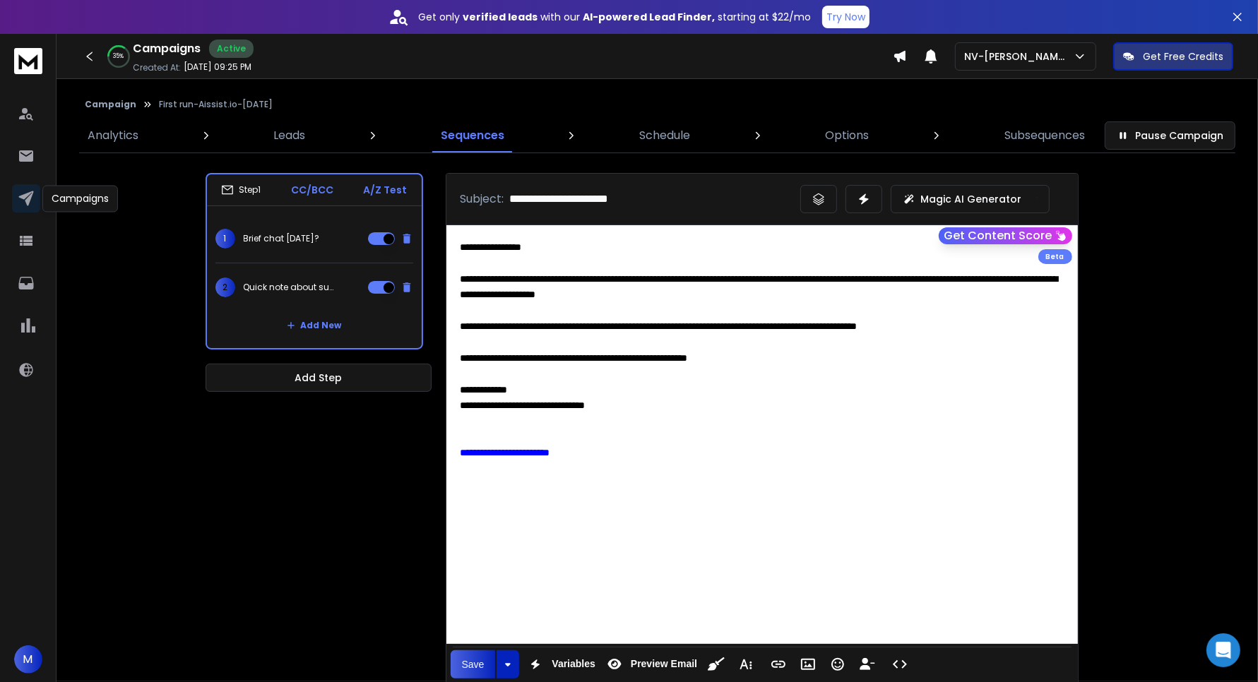
drag, startPoint x: 20, startPoint y: 195, endPoint x: 199, endPoint y: 326, distance: 222.3
click at [21, 196] on icon at bounding box center [26, 198] width 17 height 17
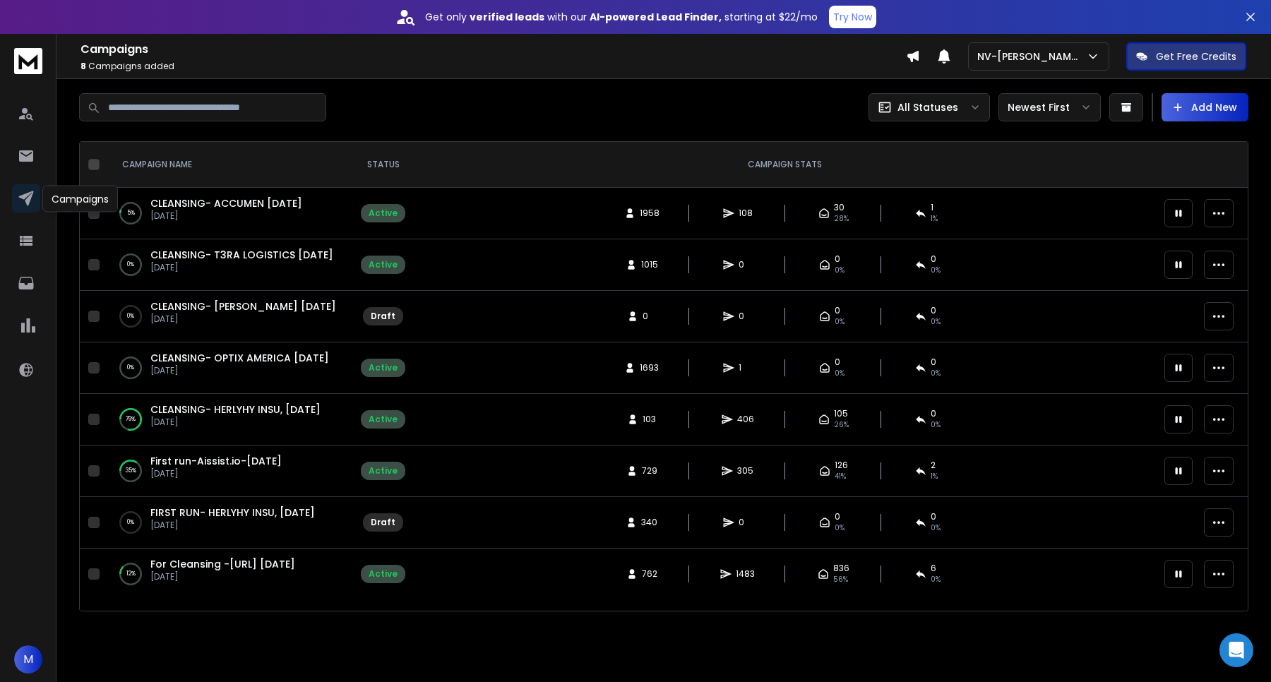
click at [193, 502] on td "0 % FIRST RUN- HERLYHY INSU, AUG 5 10 days ago" at bounding box center [228, 523] width 247 height 52
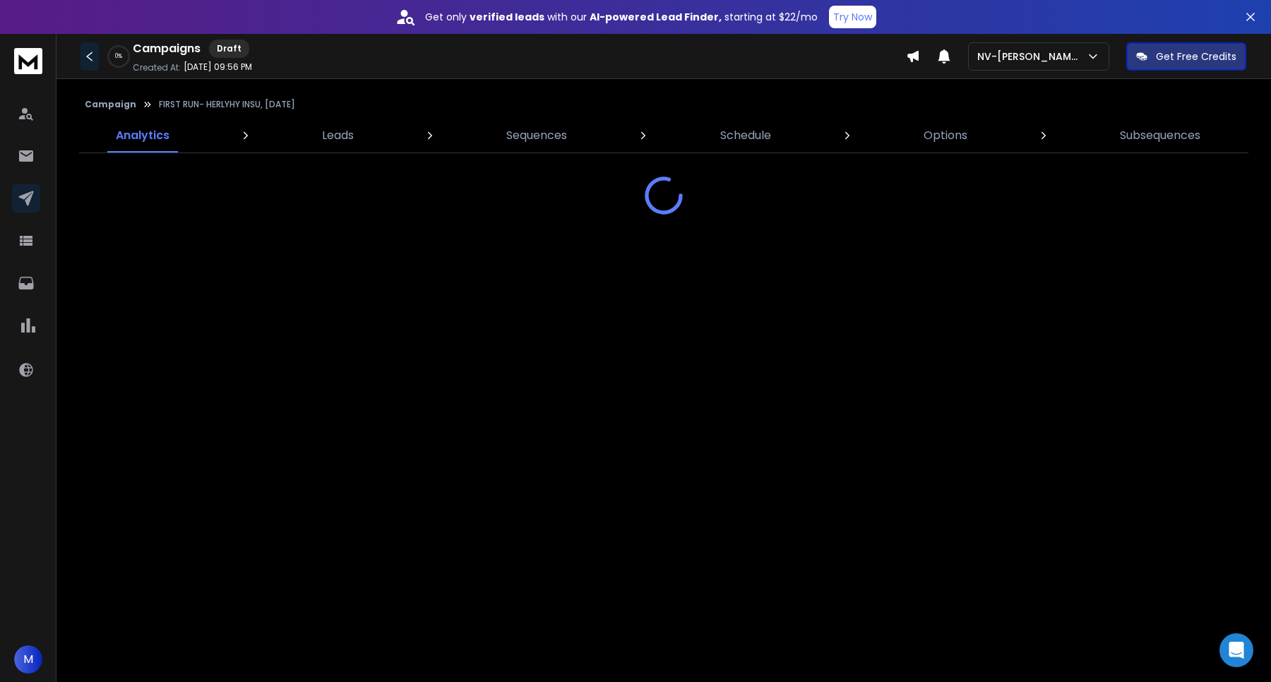
click at [83, 54] on icon at bounding box center [89, 56] width 13 height 13
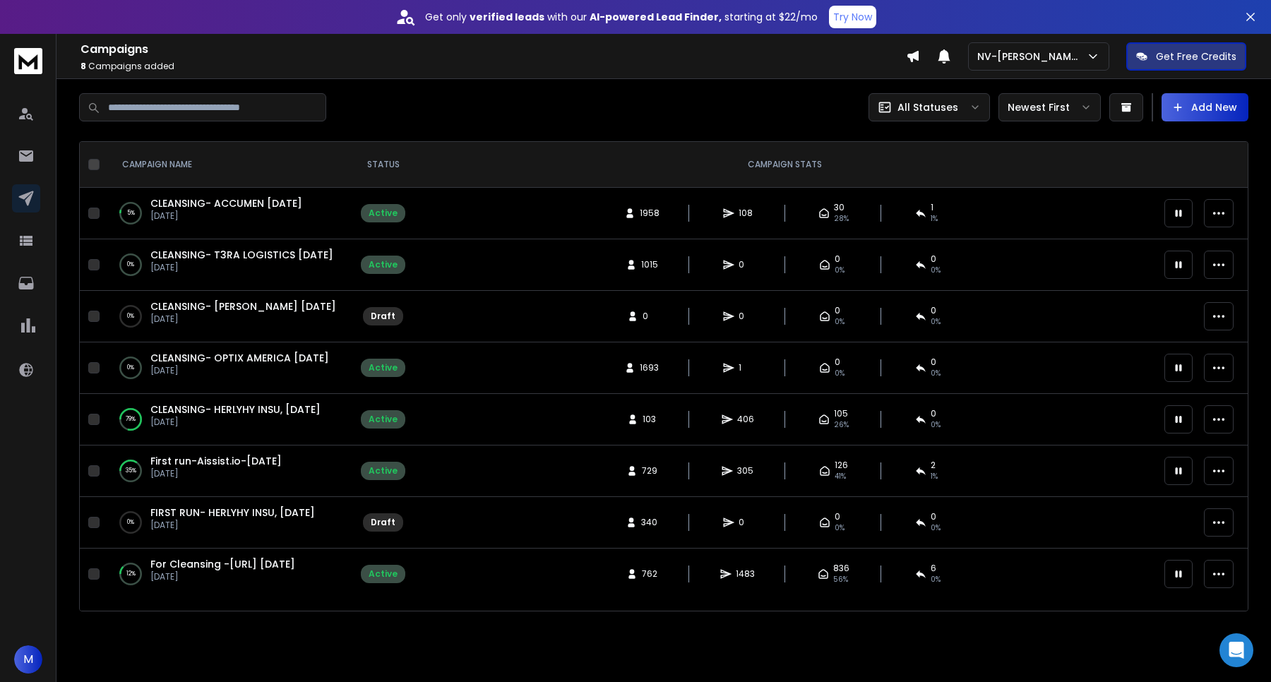
click at [203, 471] on p "[DATE]" at bounding box center [215, 473] width 131 height 11
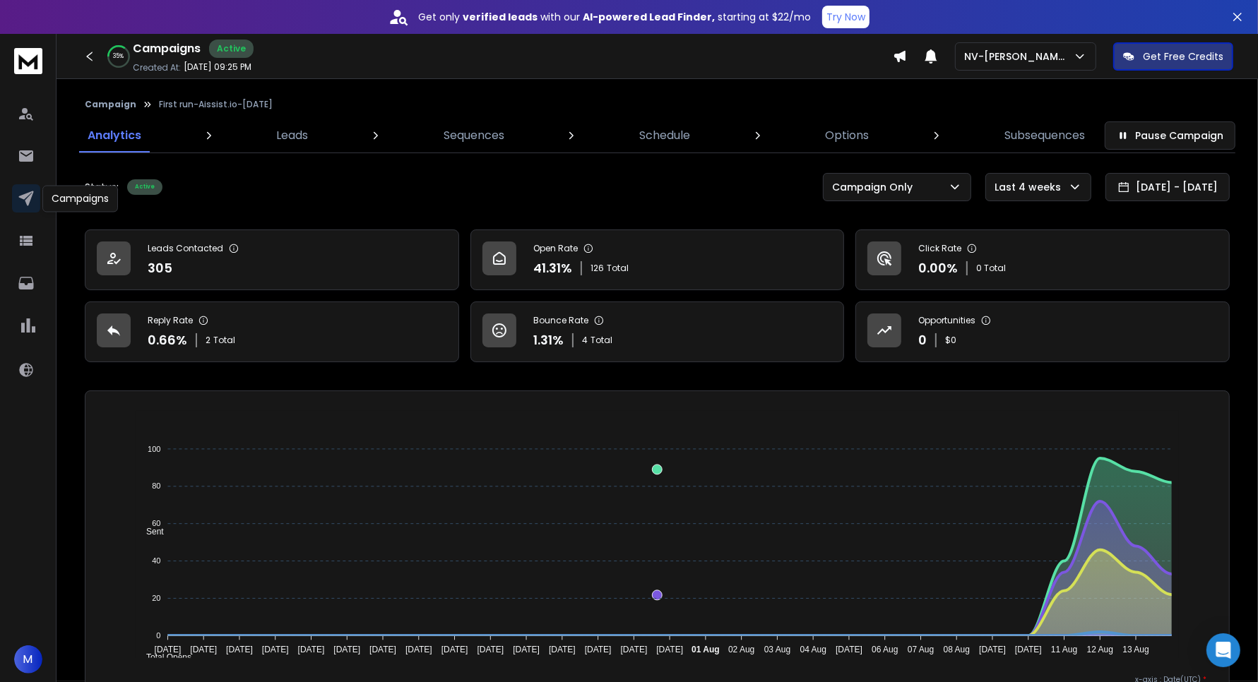
click at [30, 195] on icon at bounding box center [25, 198] width 15 height 15
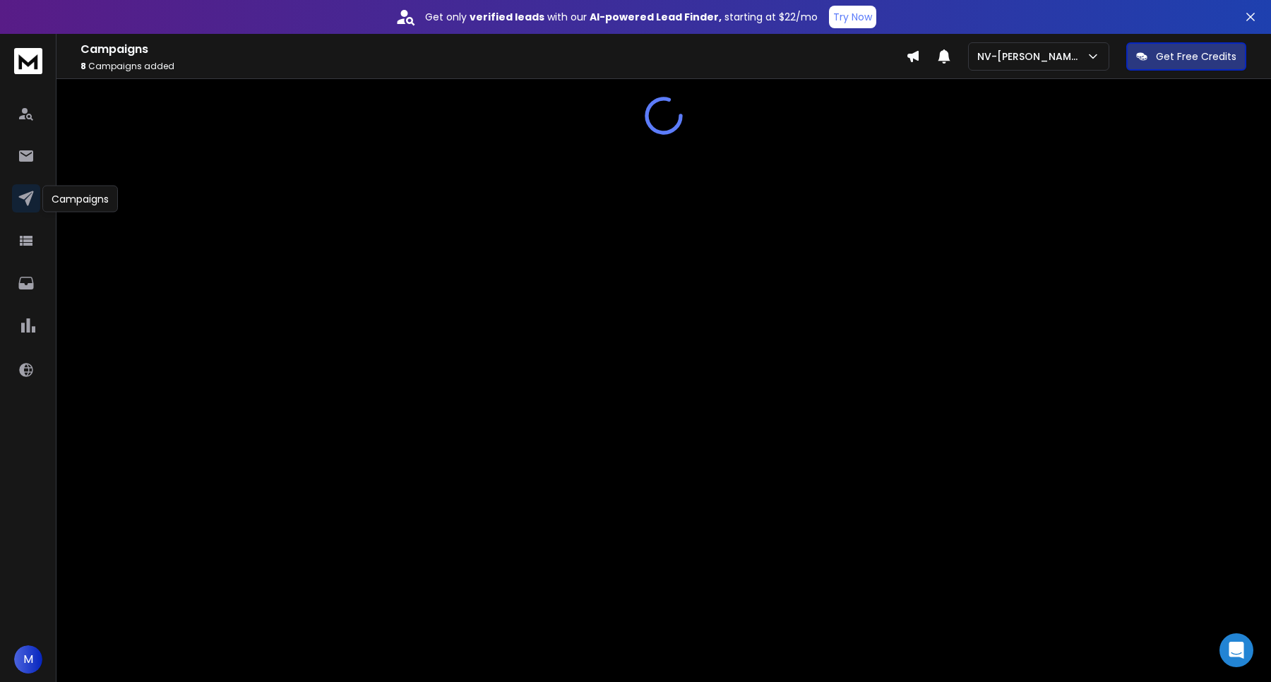
click at [30, 195] on icon at bounding box center [25, 198] width 15 height 15
